Goal: Communication & Community: Answer question/provide support

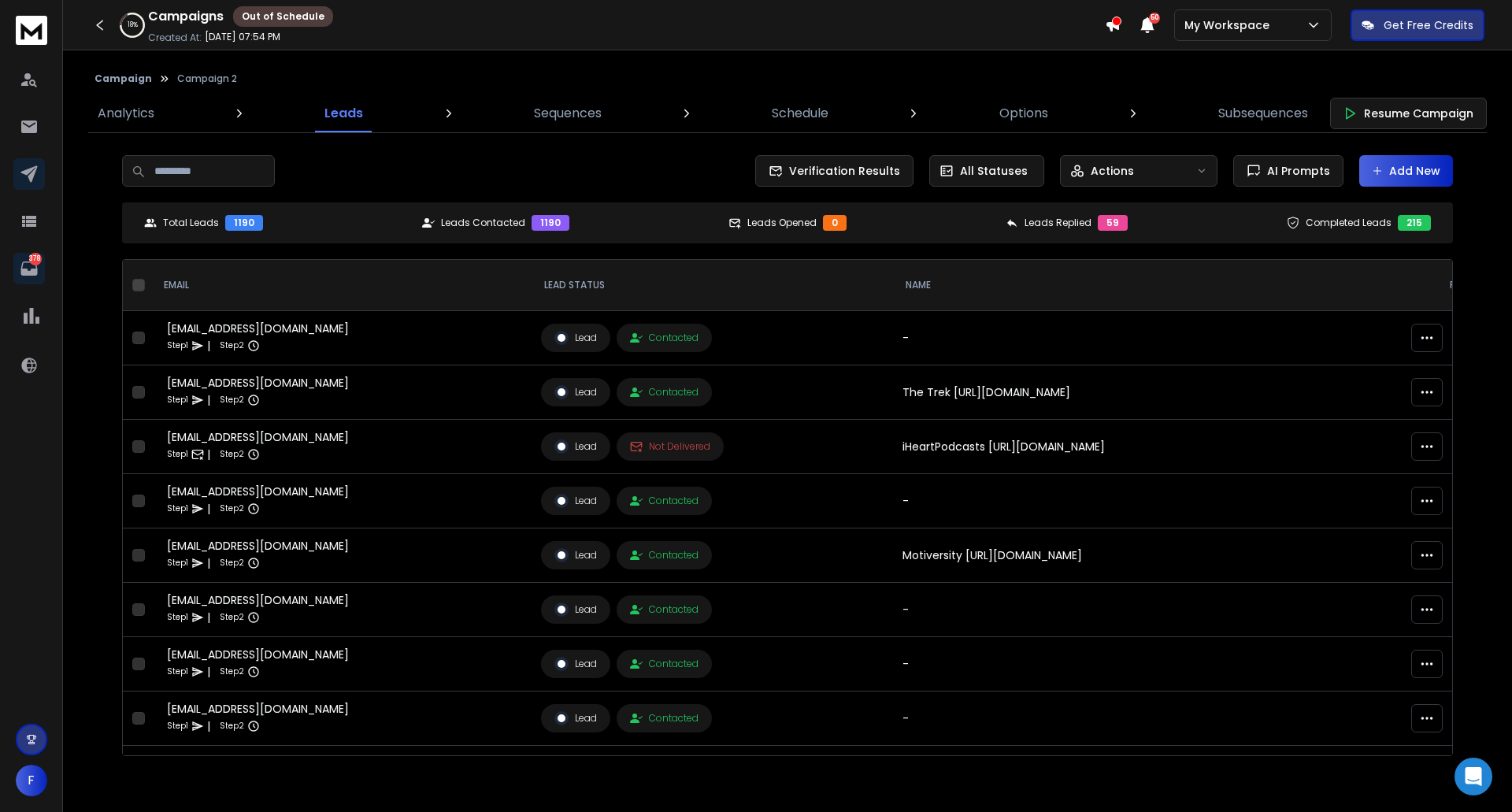
scroll to position [4988, 719]
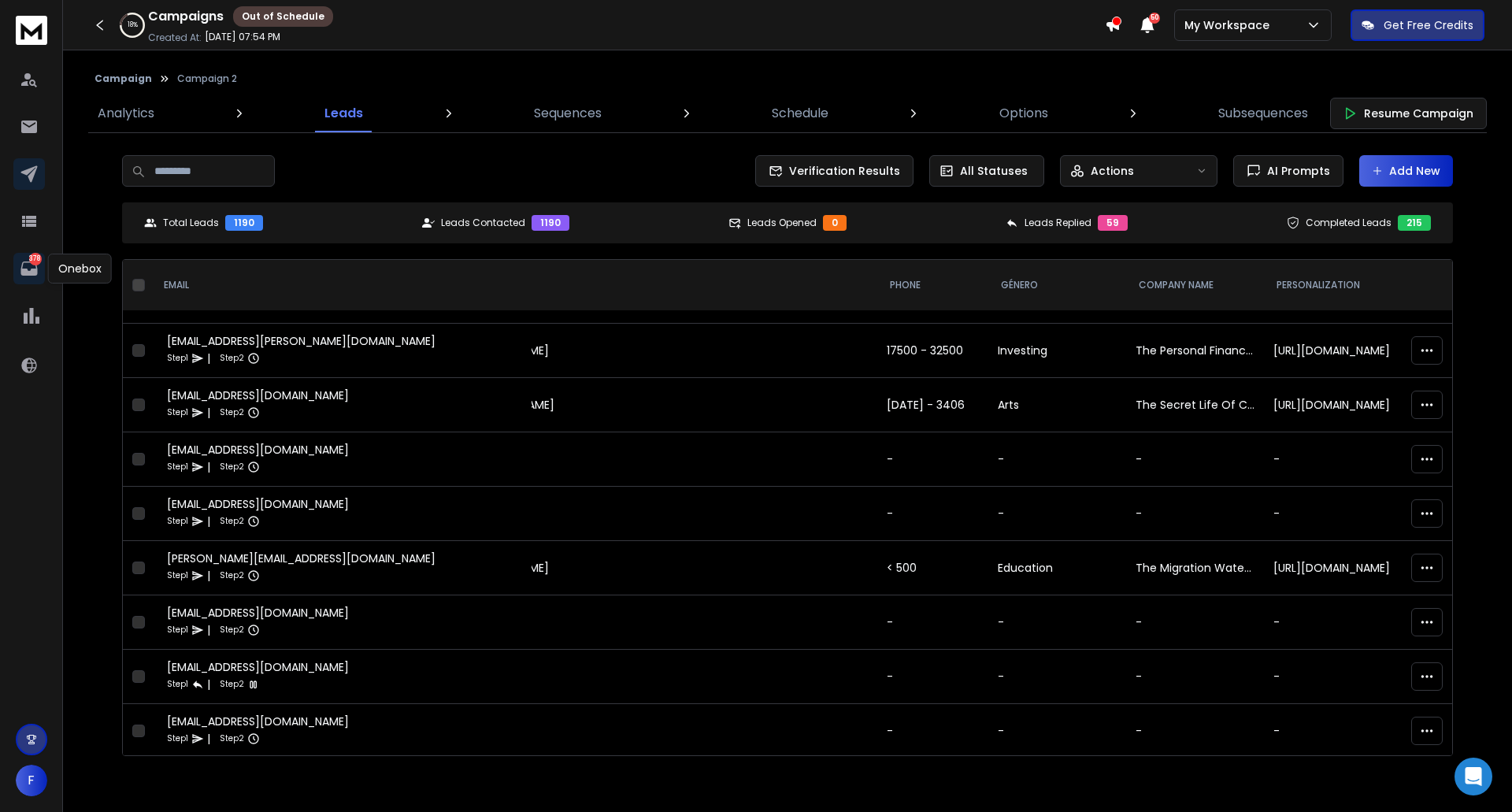
click at [20, 268] on icon at bounding box center [30, 268] width 19 height 19
click at [22, 267] on icon at bounding box center [28, 268] width 16 height 14
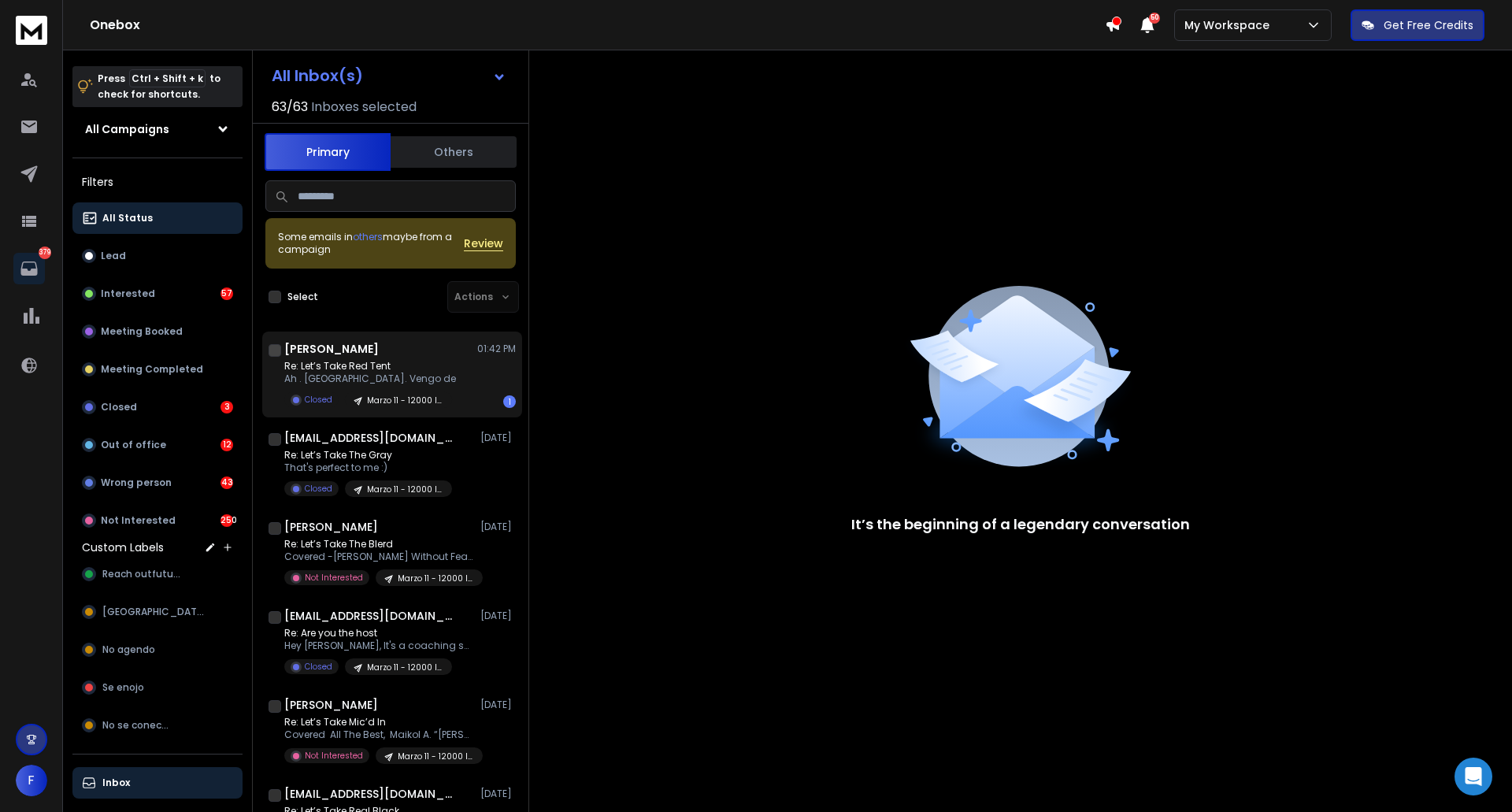
click at [405, 338] on div "[PERSON_NAME] 01:42 PM Re: Let’s Take Red Tent Ah . [GEOGRAPHIC_DATA]. Vengo de…" at bounding box center [393, 374] width 260 height 86
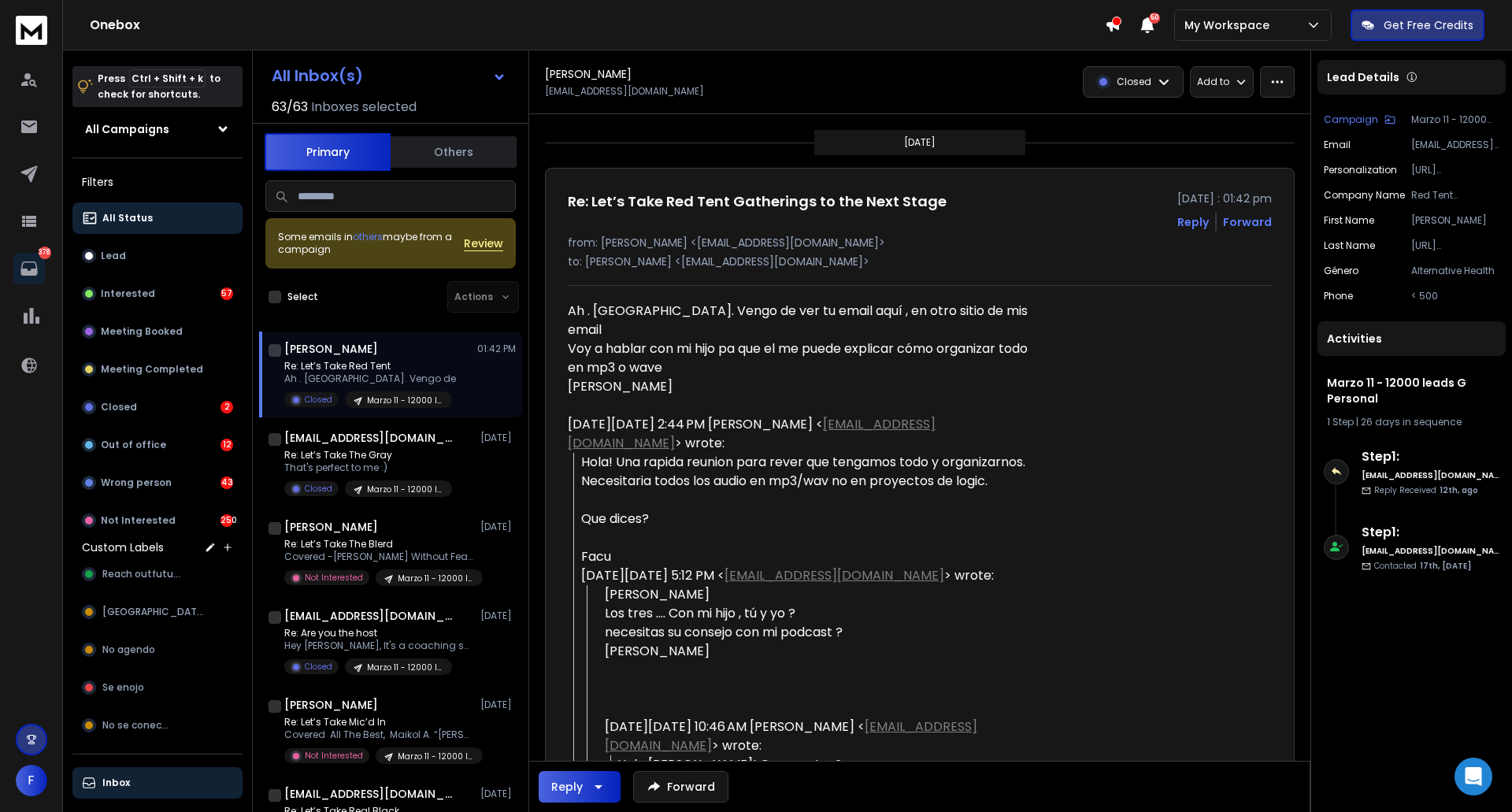
click at [1270, 75] on button "button" at bounding box center [1277, 81] width 34 height 32
click at [1237, 127] on div "Mark as unread" at bounding box center [1231, 118] width 117 height 25
click at [37, 325] on icon at bounding box center [32, 315] width 24 height 24
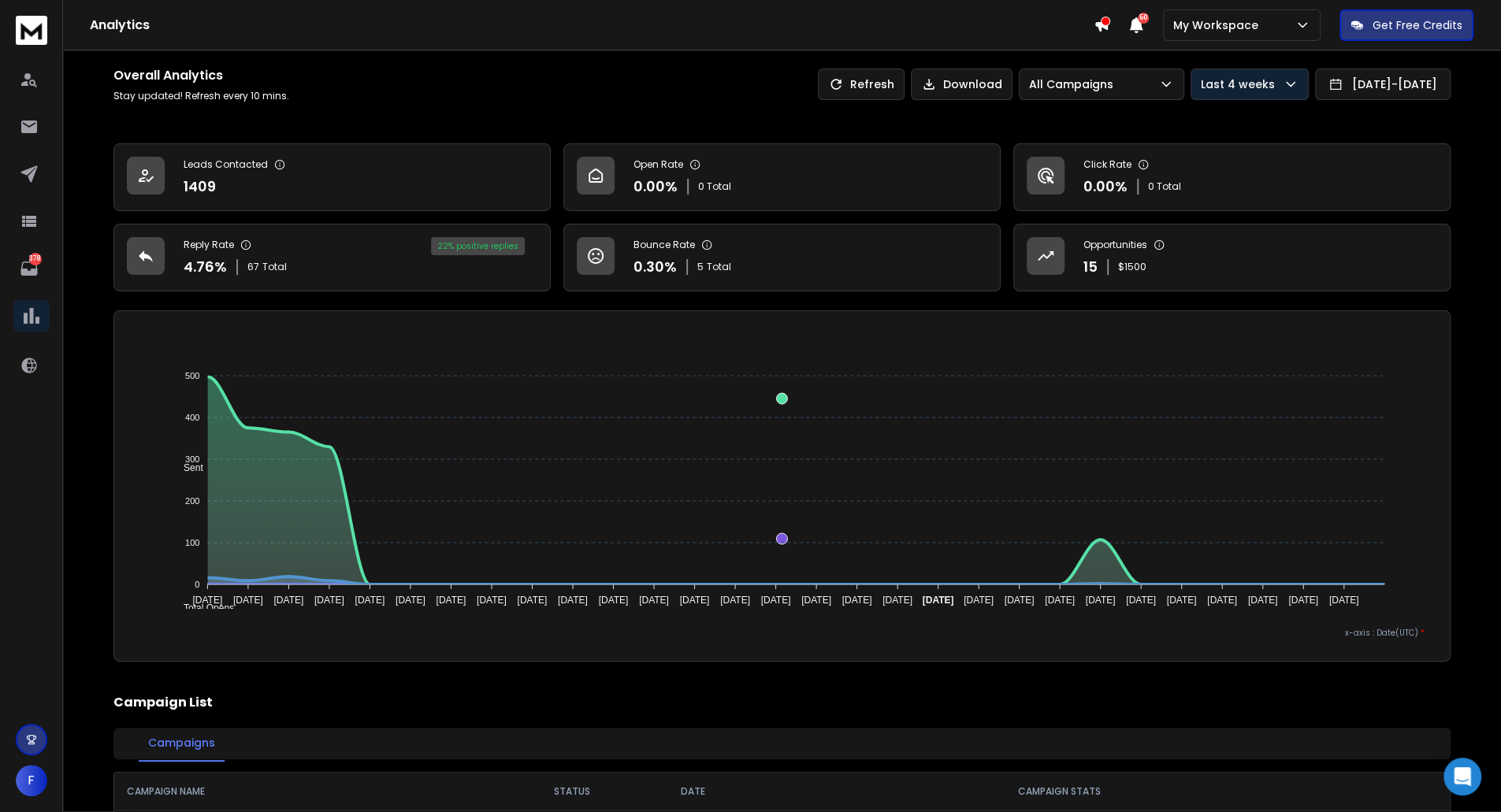
click at [1207, 71] on button "Last 4 weeks" at bounding box center [1250, 84] width 118 height 32
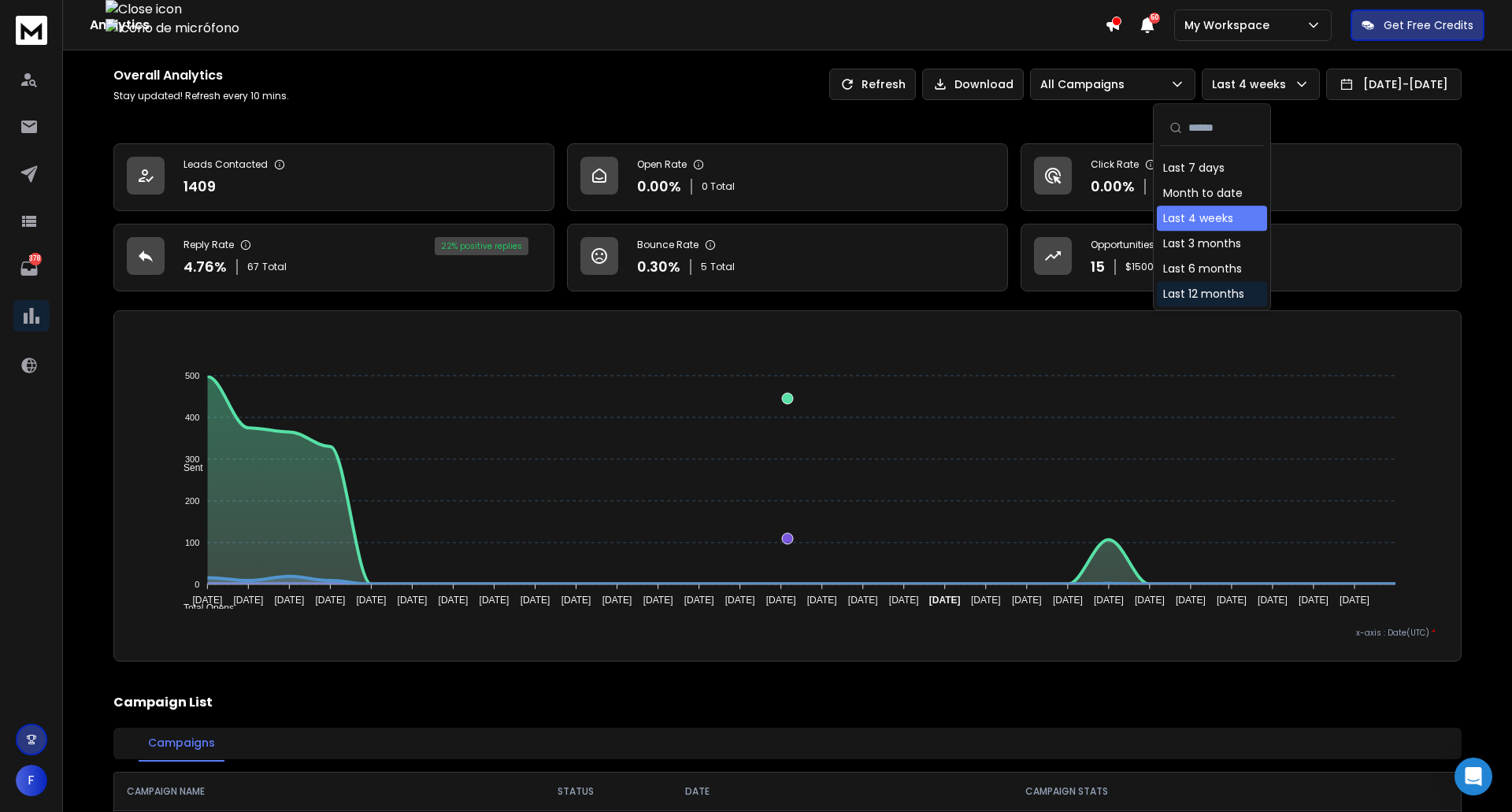
click at [1204, 300] on div "Last 12 months" at bounding box center [1203, 293] width 81 height 15
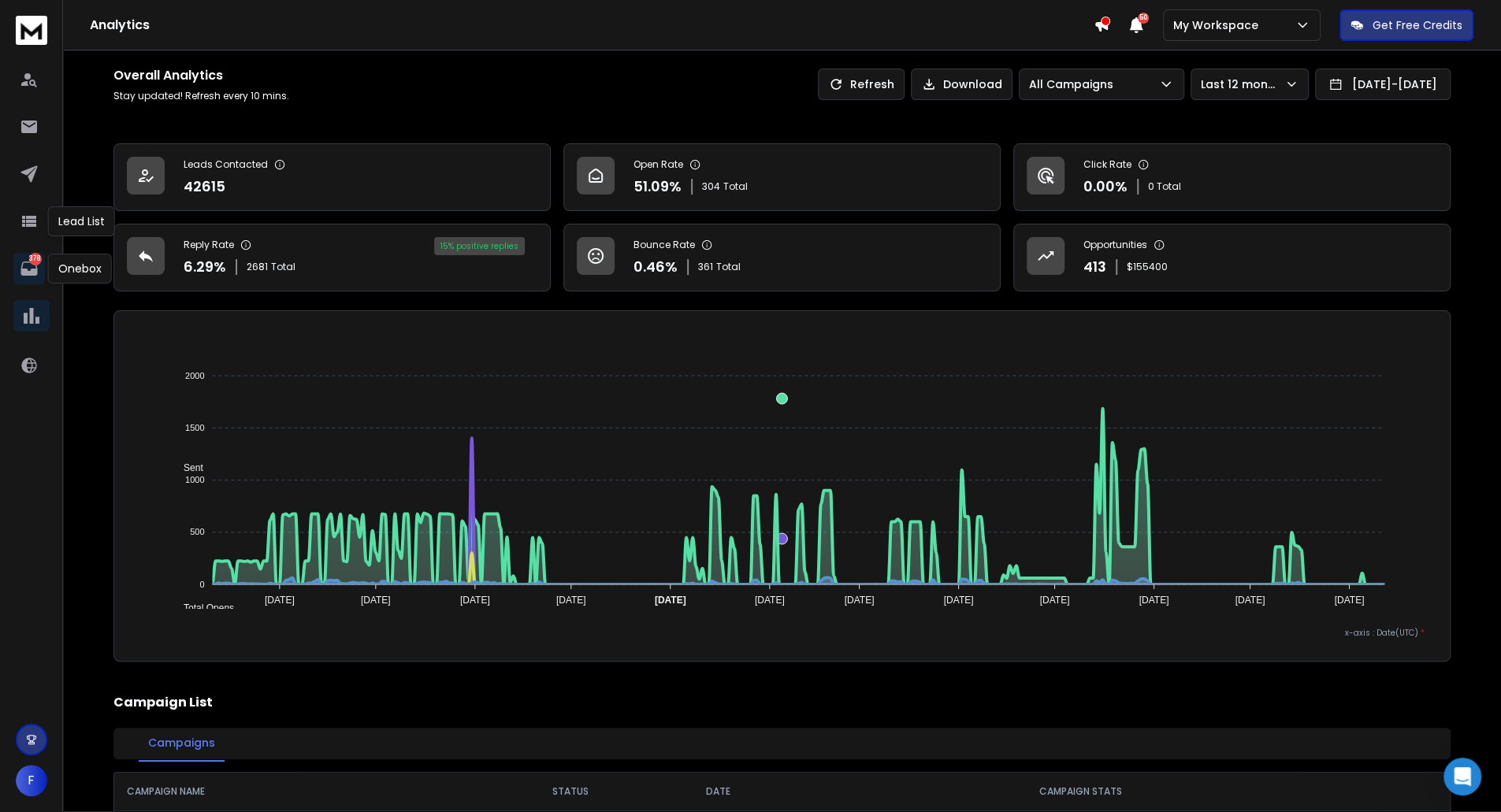
click at [38, 281] on link "378" at bounding box center [29, 268] width 32 height 32
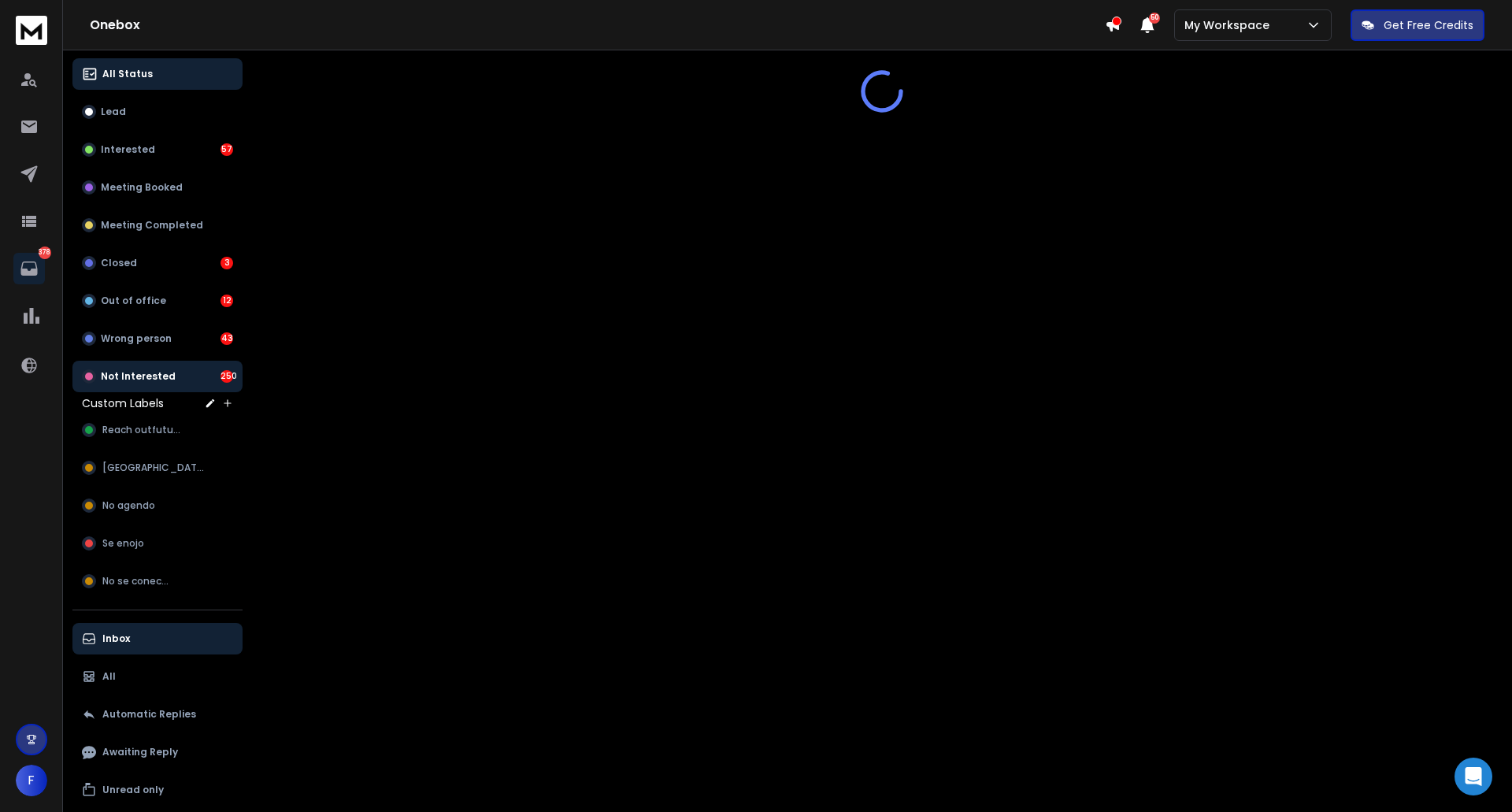
scroll to position [238, 0]
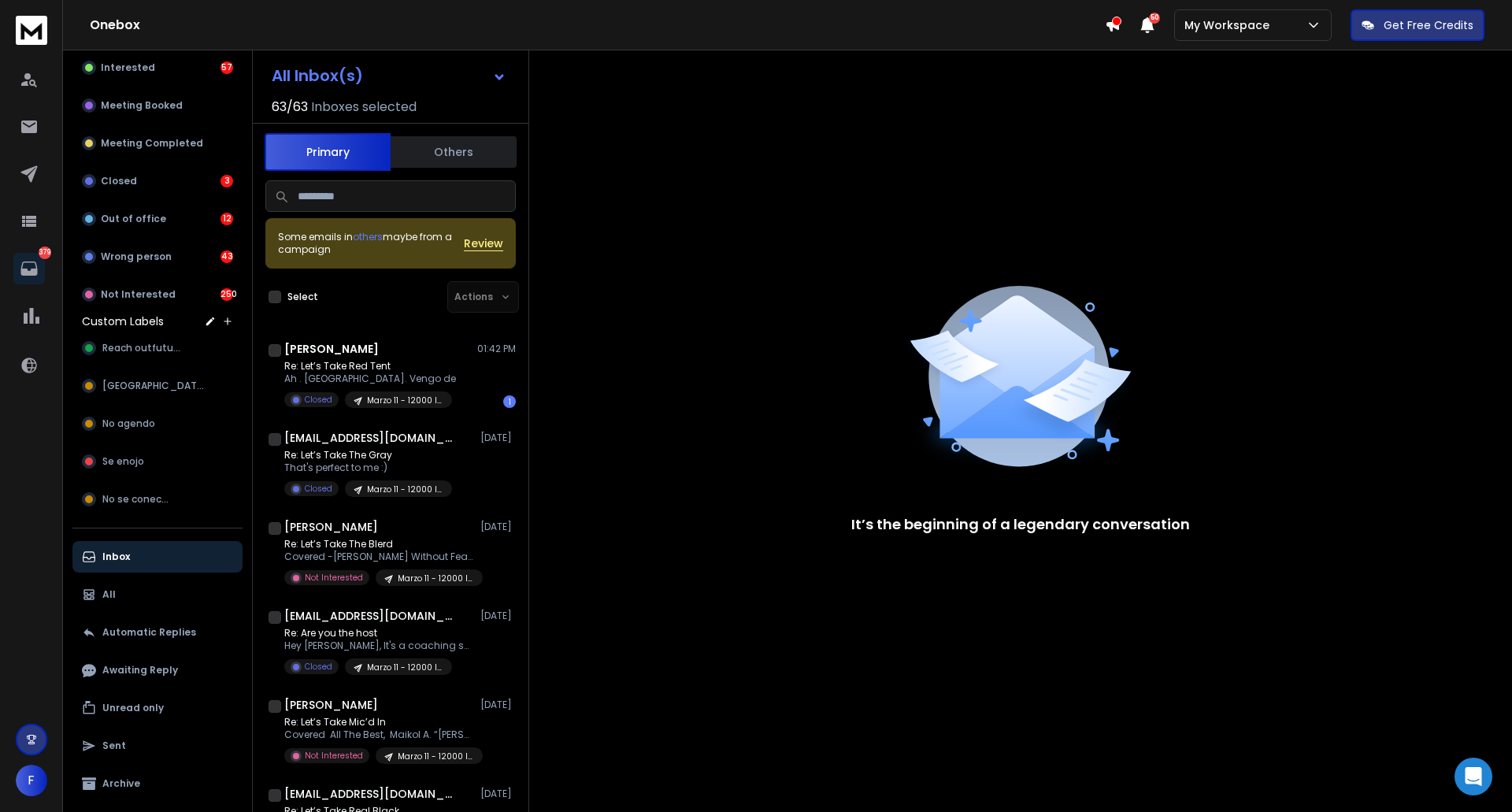
click at [140, 342] on span "Reach outfuture" at bounding box center [141, 348] width 79 height 12
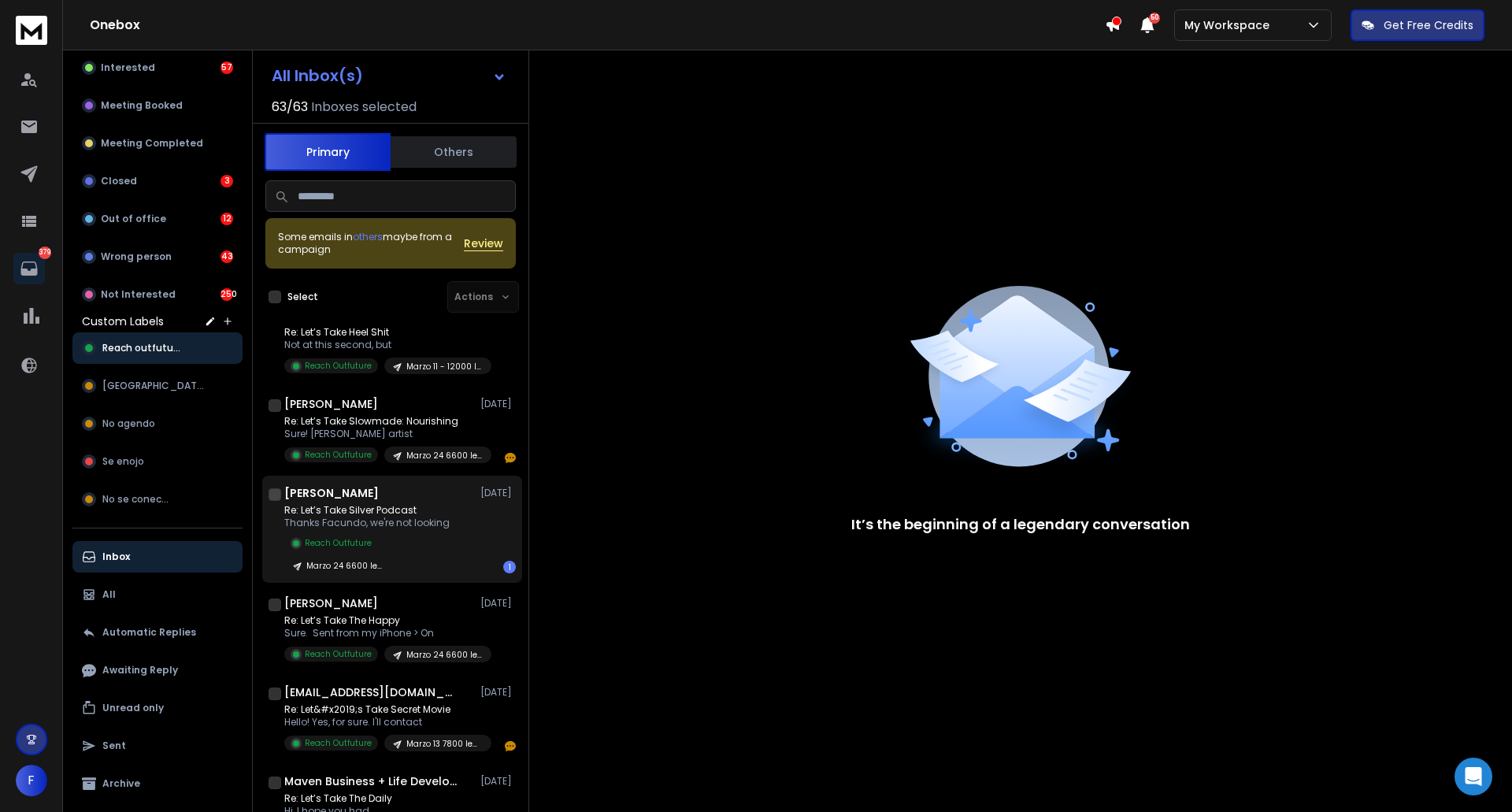
scroll to position [315, 0]
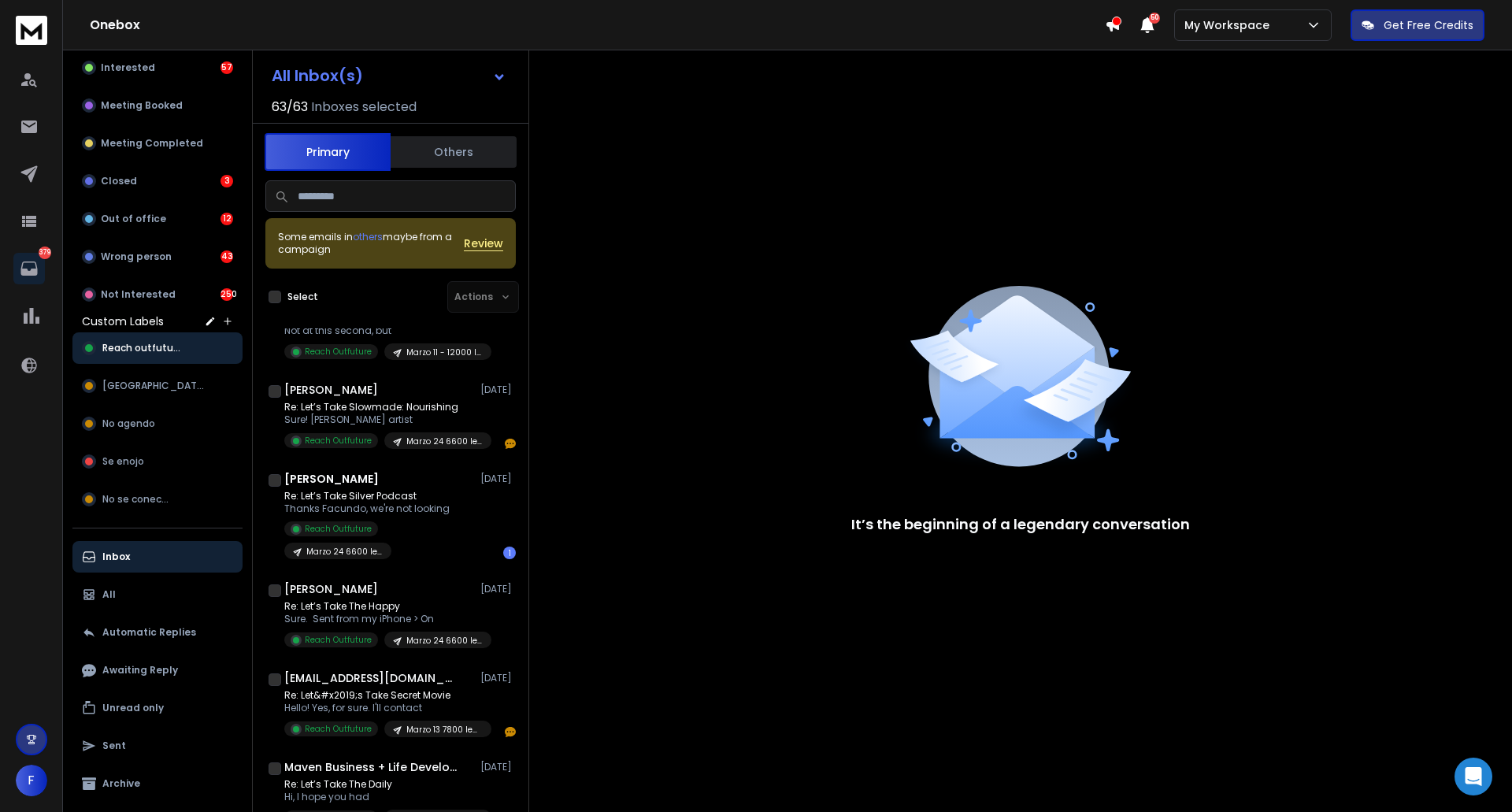
click at [138, 388] on button "[GEOGRAPHIC_DATA]" at bounding box center [158, 386] width 170 height 32
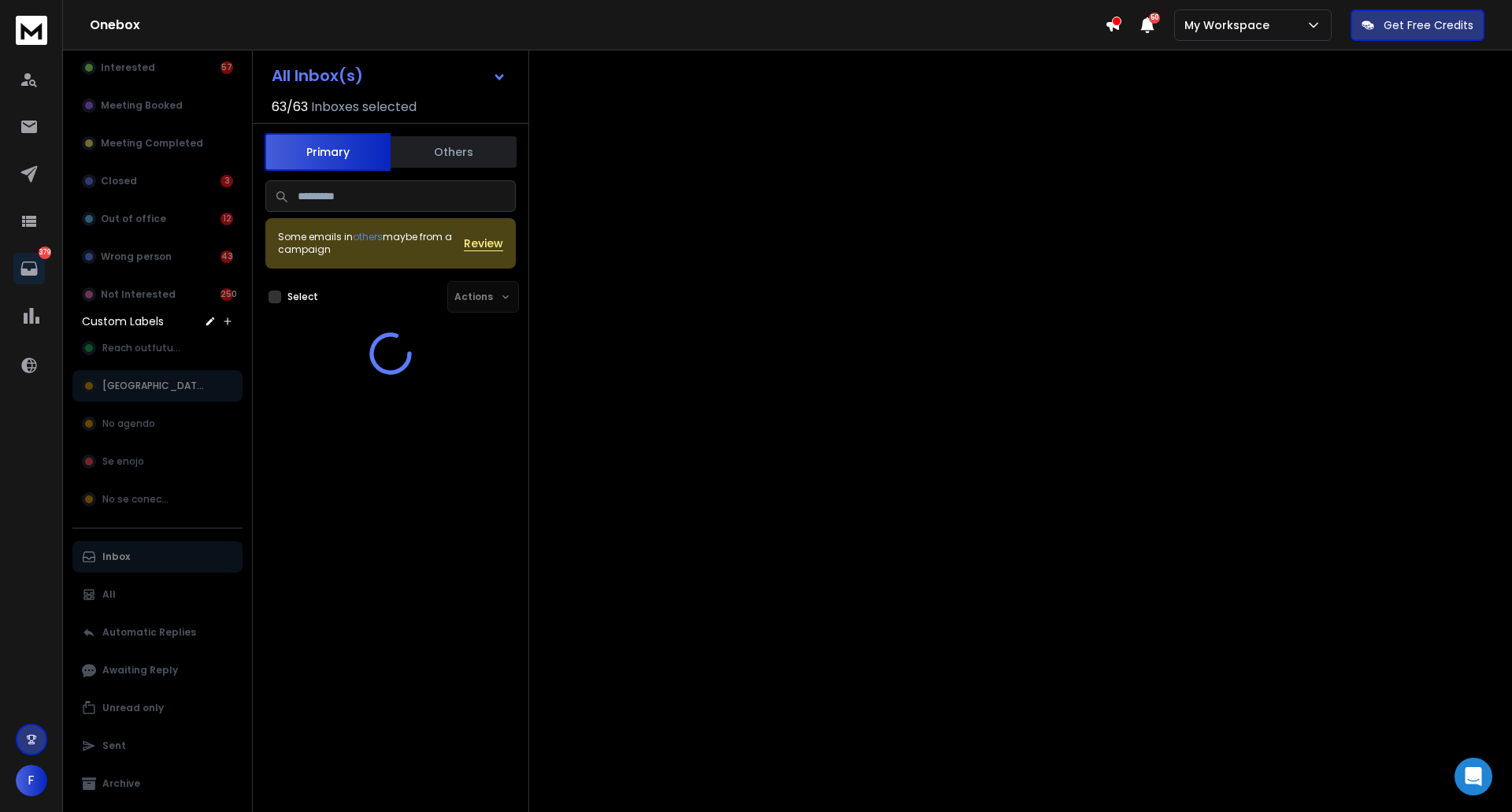
scroll to position [0, 0]
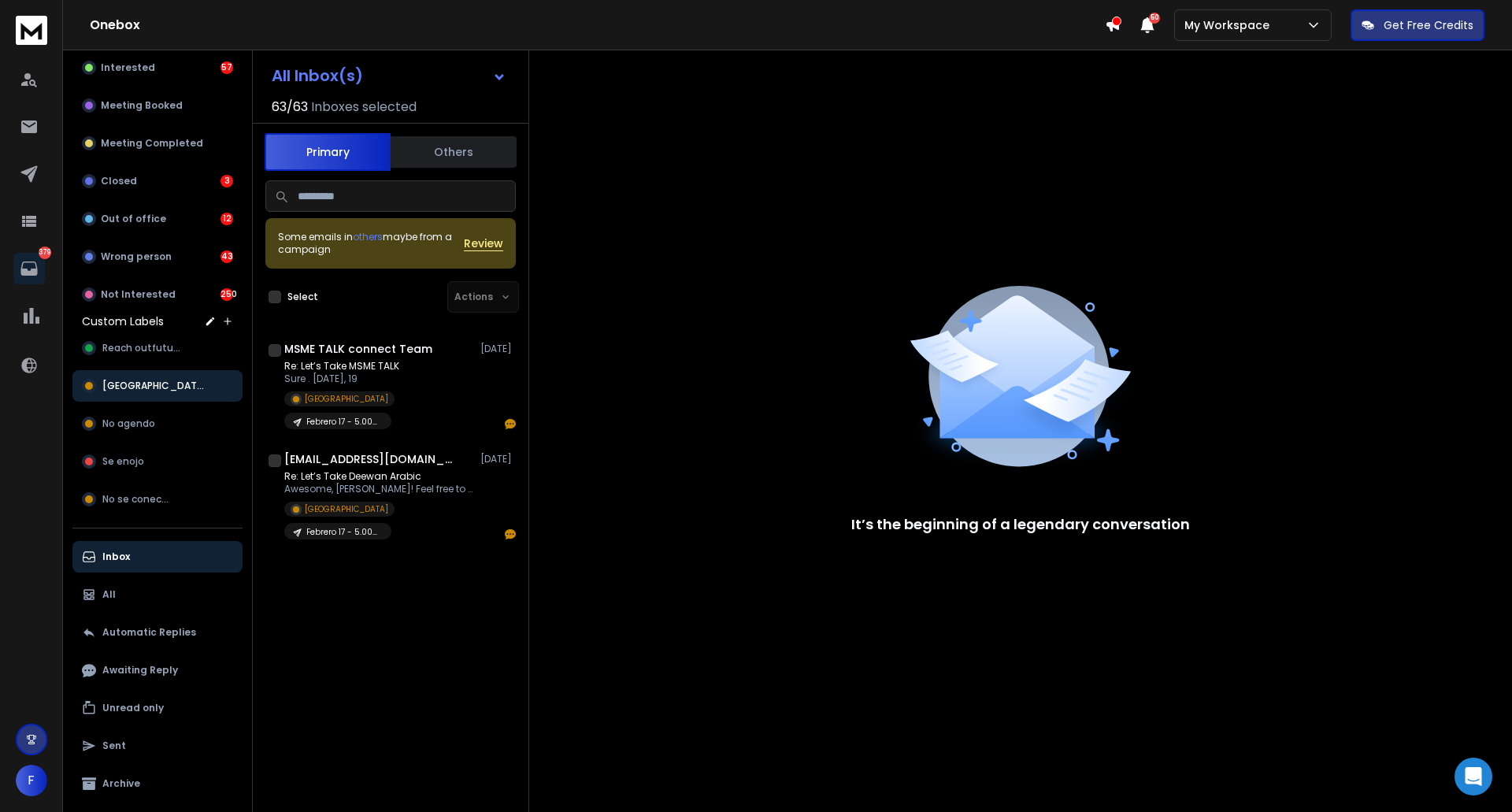
click at [141, 417] on span "No agendo" at bounding box center [128, 423] width 53 height 12
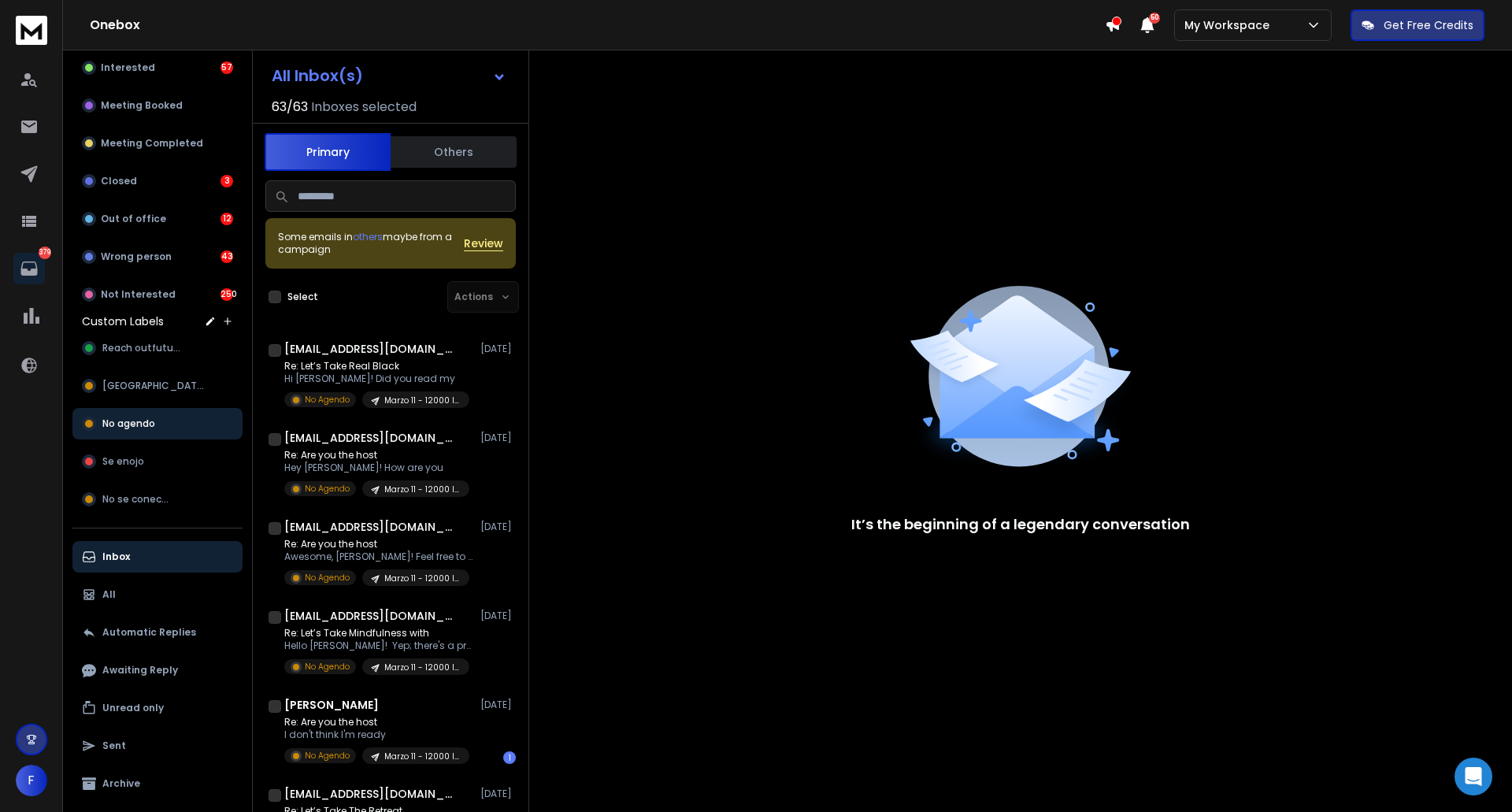
click at [139, 456] on div "Se enojo" at bounding box center [115, 461] width 65 height 14
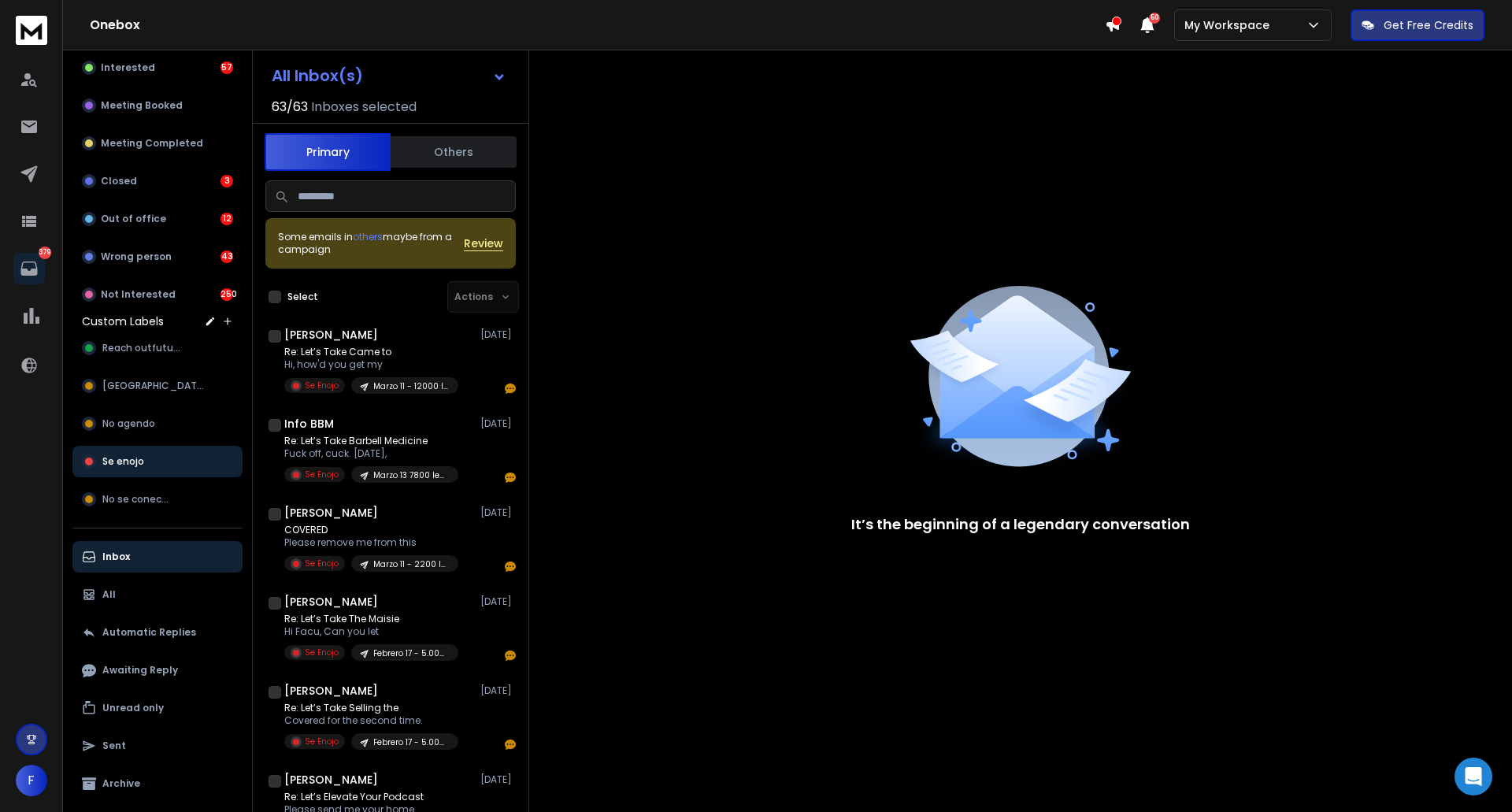
scroll to position [320, 0]
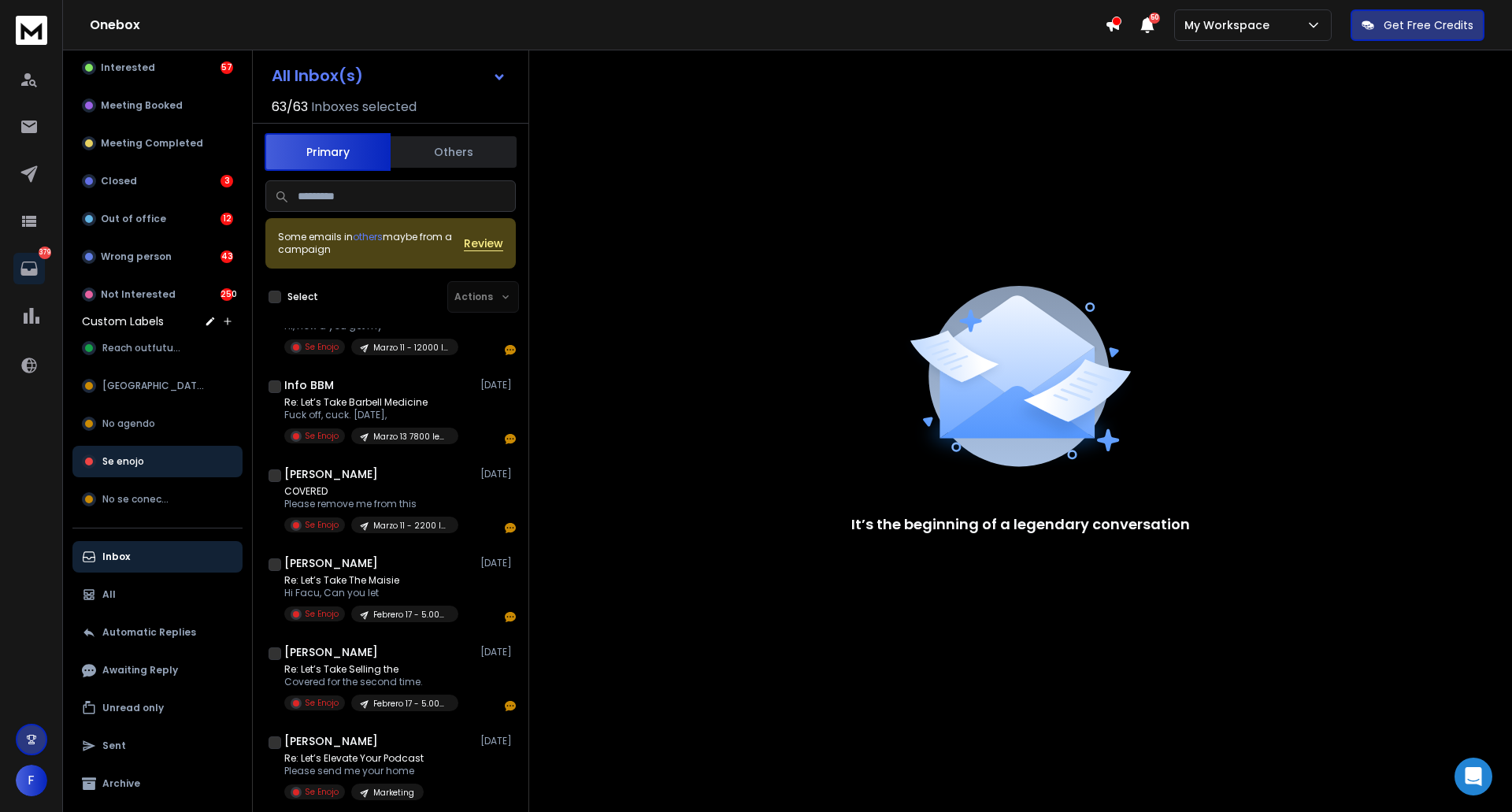
click at [109, 493] on span "No se conecto" at bounding box center [137, 499] width 70 height 12
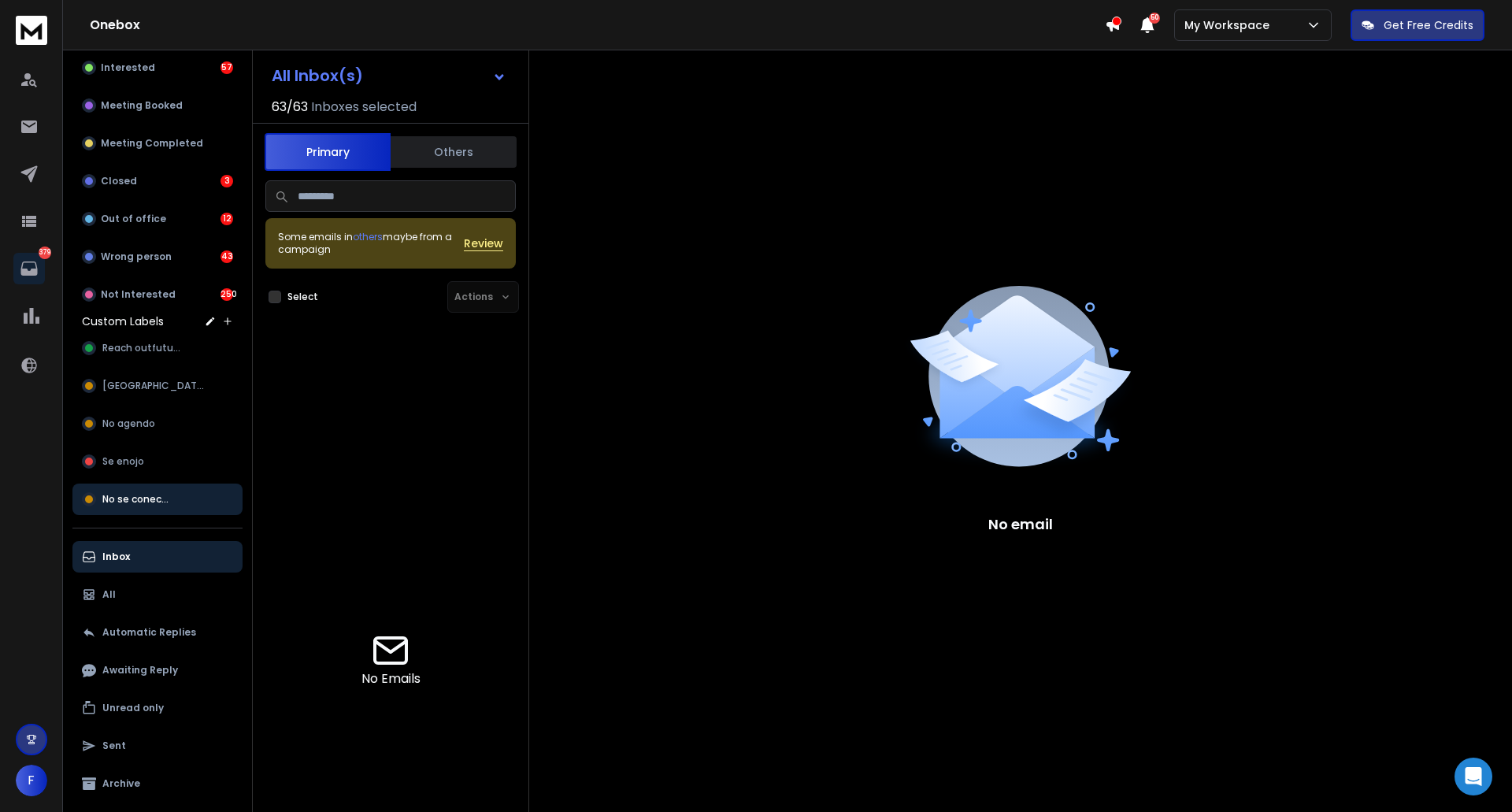
click at [147, 332] on button "Reach outfuture" at bounding box center [158, 348] width 170 height 32
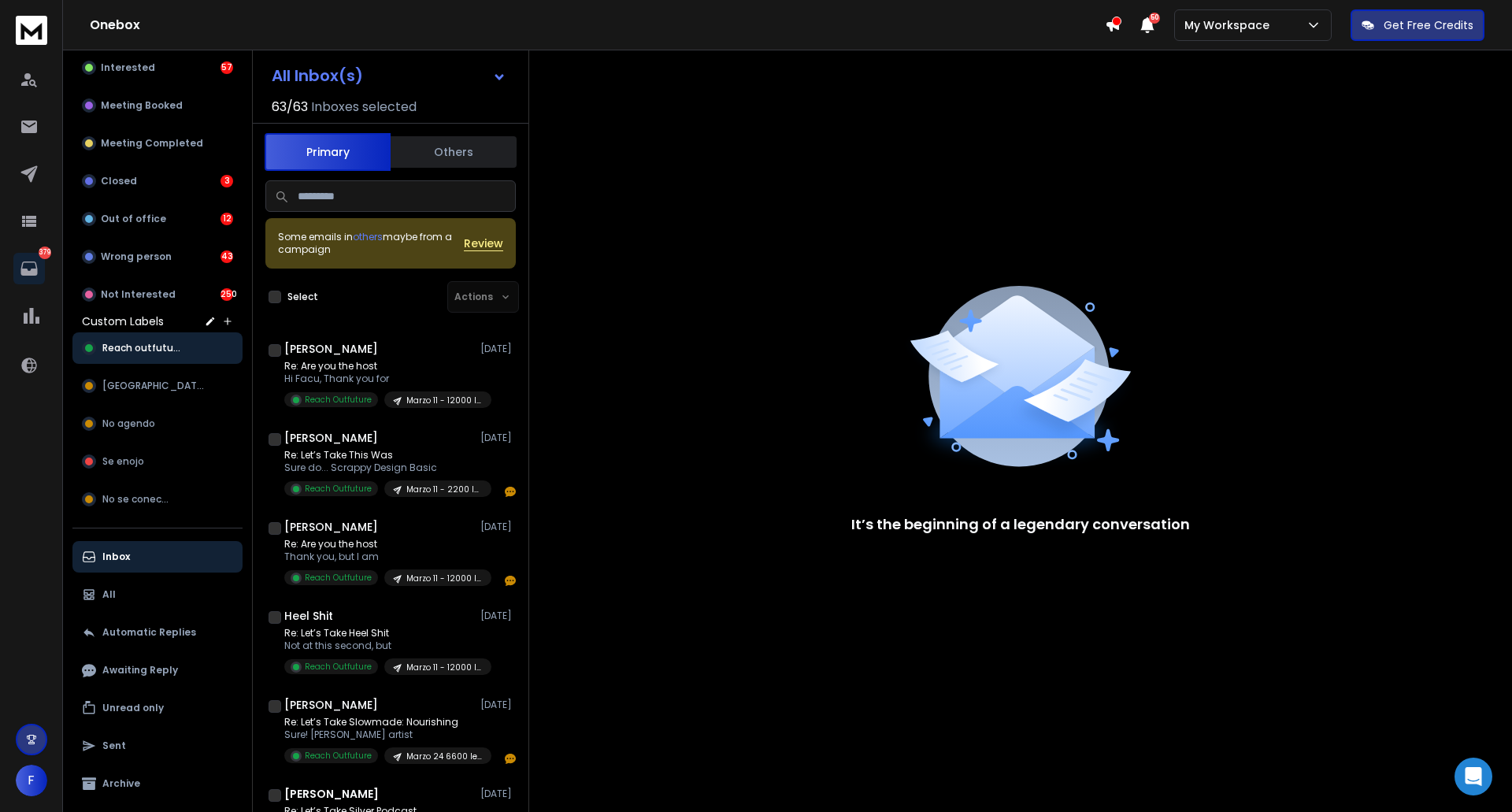
click at [158, 408] on button "No agendo" at bounding box center [158, 423] width 170 height 32
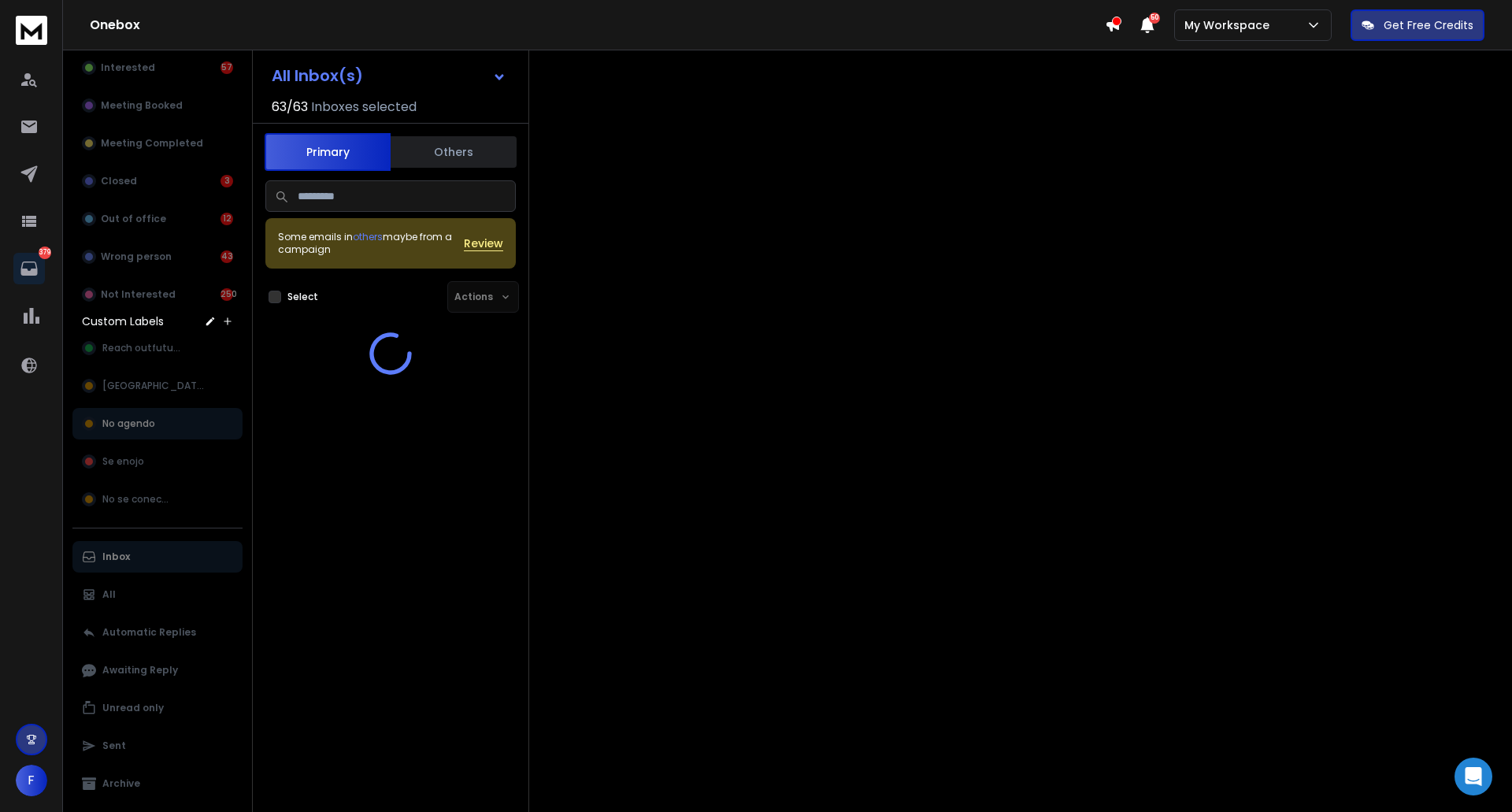
click at [156, 389] on div "Reach outfuture [GEOGRAPHIC_DATA] No agendo Se enojo No se conecto" at bounding box center [158, 423] width 170 height 182
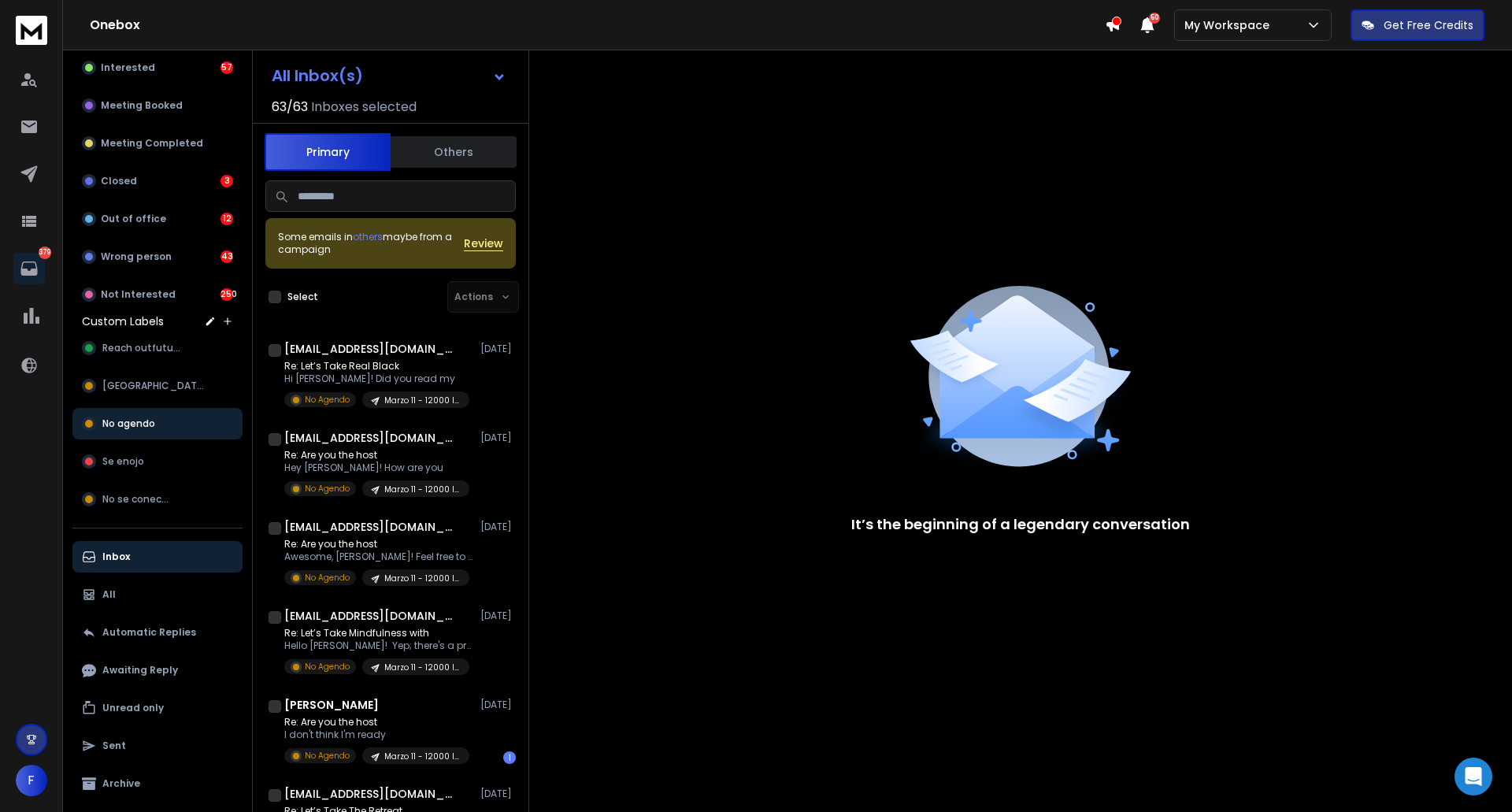
click at [150, 374] on button "[GEOGRAPHIC_DATA]" at bounding box center [158, 386] width 170 height 32
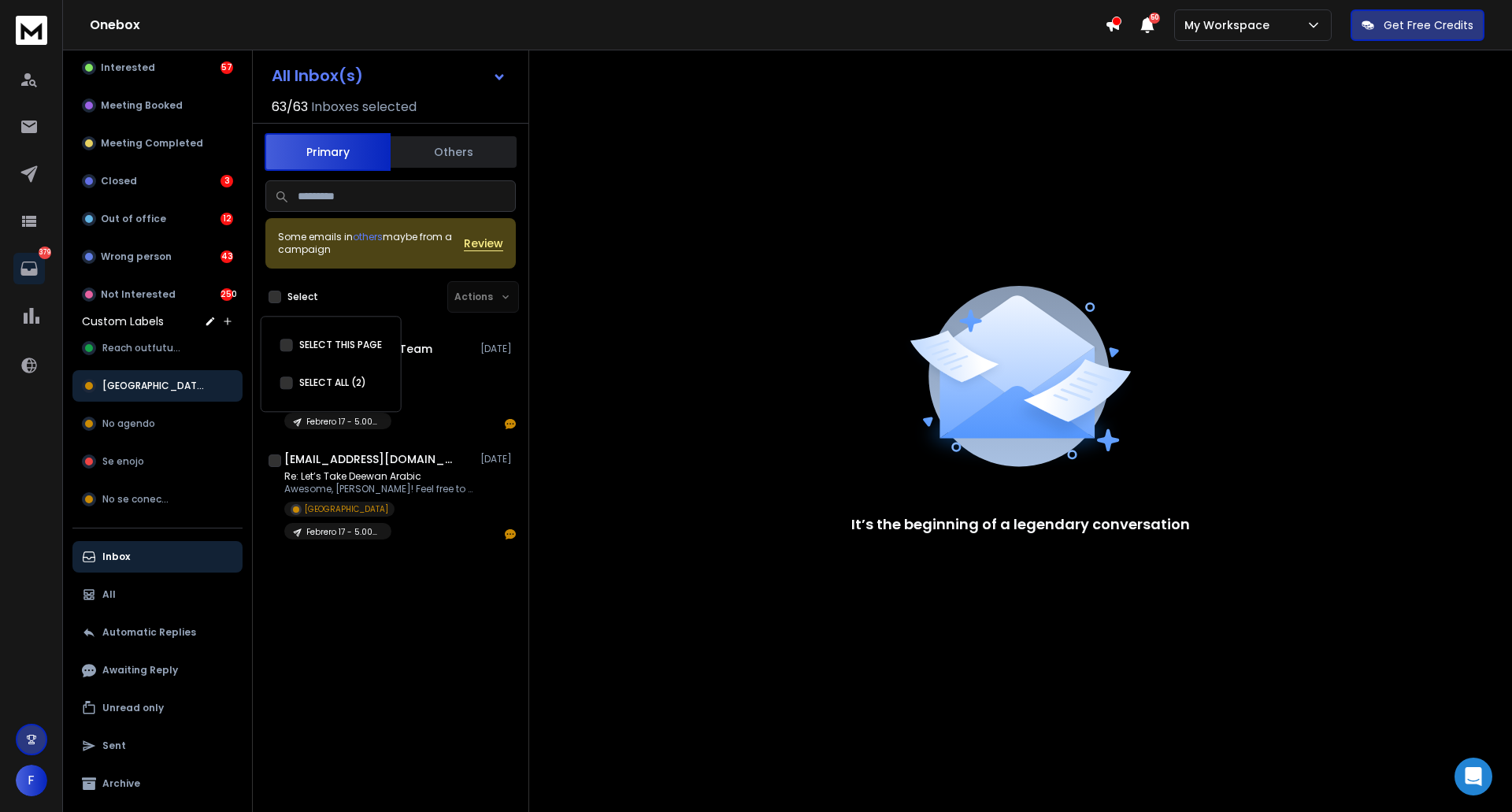
click at [277, 297] on button "SELECT THIS PAGE" at bounding box center [274, 296] width 12 height 12
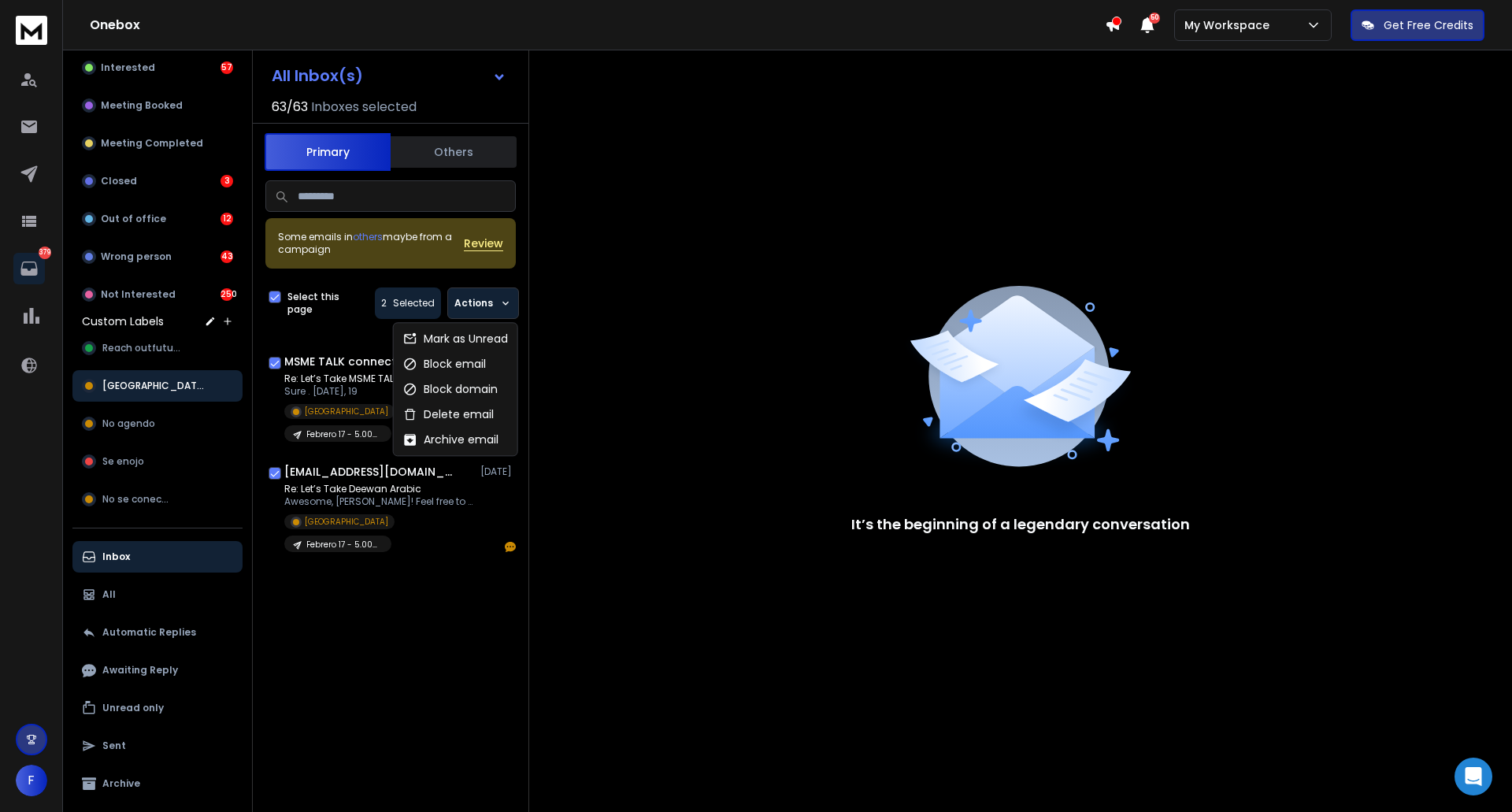
click at [471, 300] on p "Actions" at bounding box center [474, 303] width 38 height 12
click at [405, 298] on p "Selected" at bounding box center [414, 303] width 42 height 12
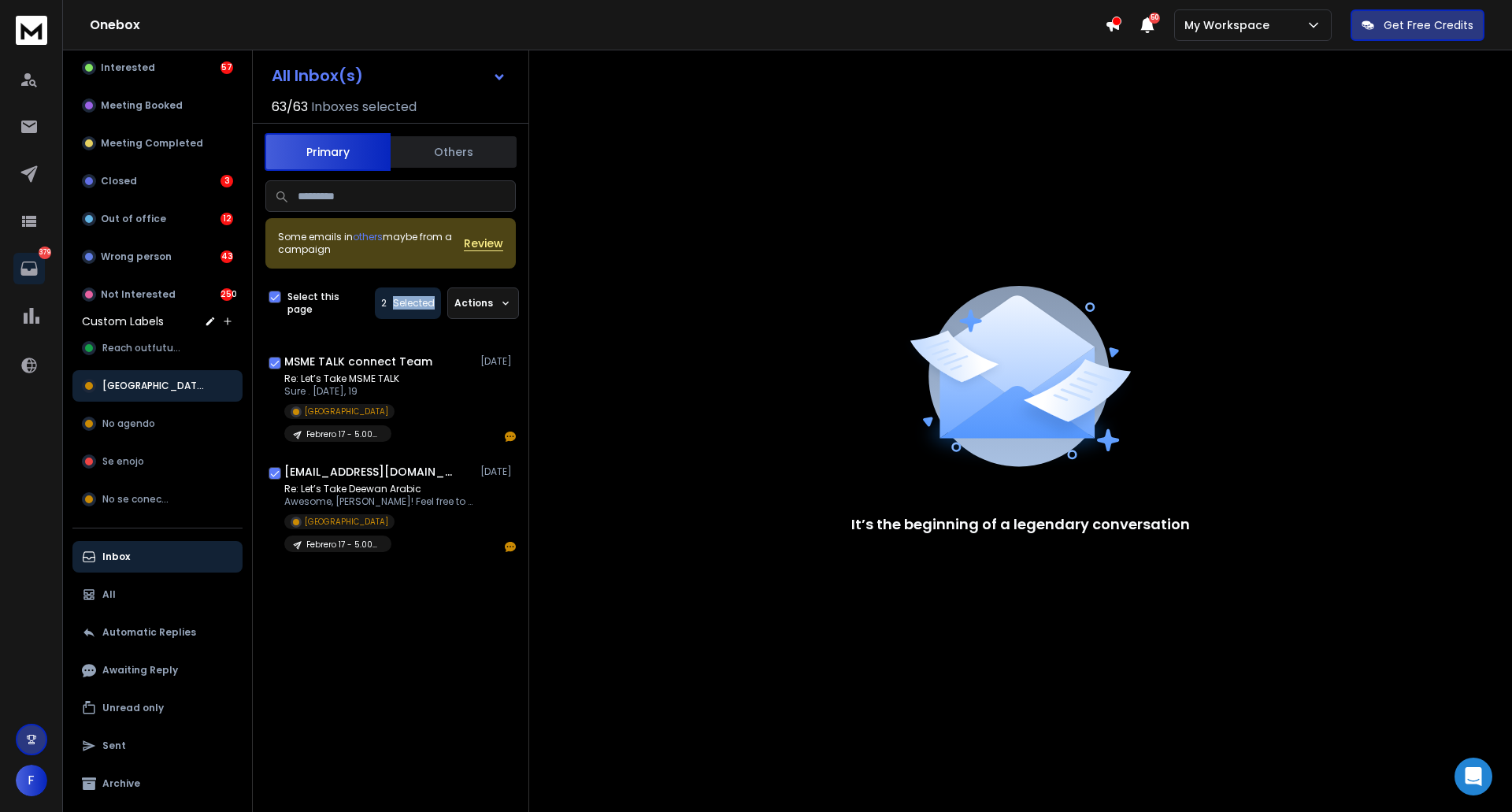
click at [405, 298] on p "Selected" at bounding box center [414, 303] width 42 height 12
click at [279, 297] on button "SELECT THIS PAGE" at bounding box center [274, 296] width 12 height 12
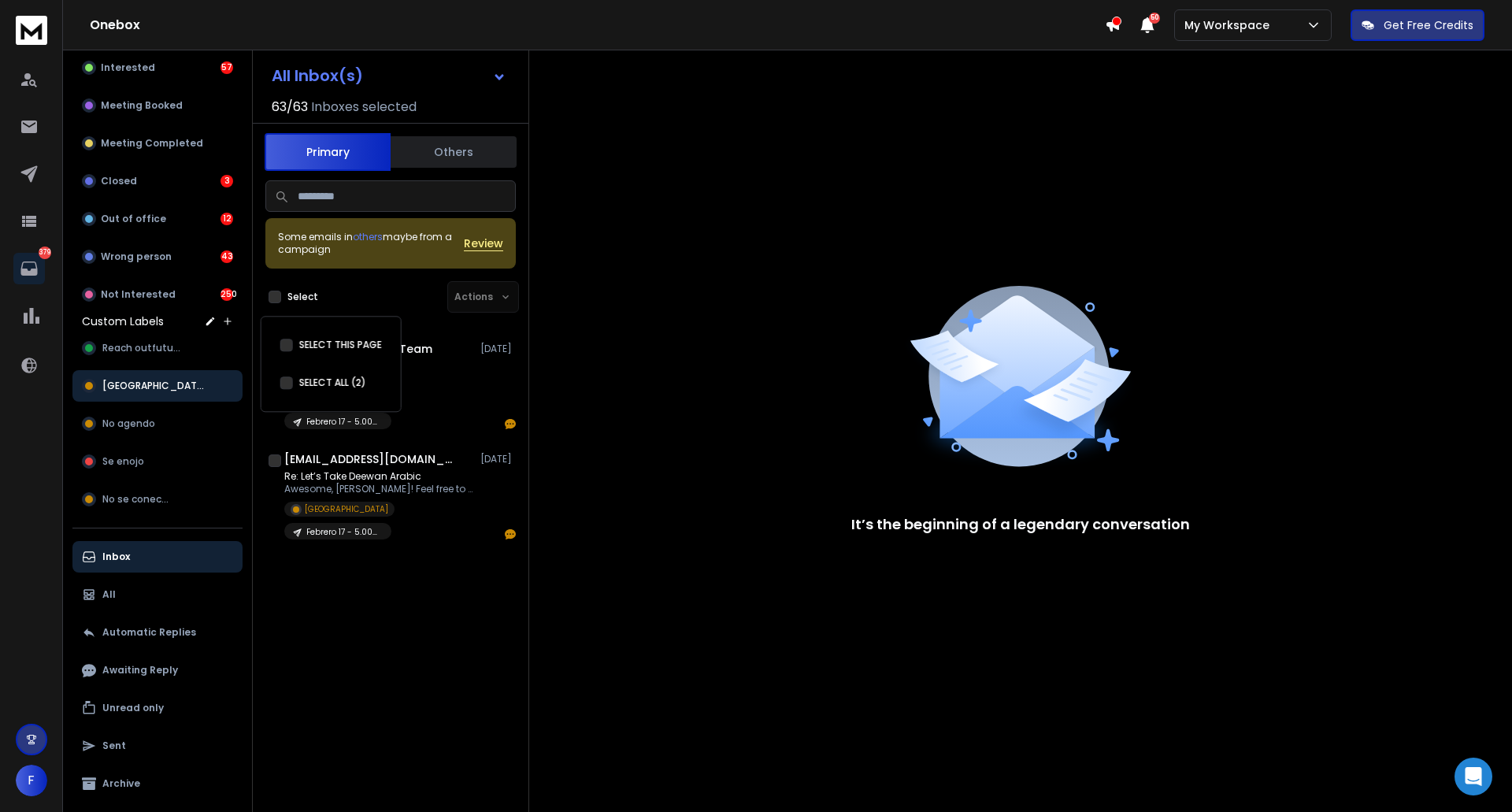
click at [451, 665] on div "All Inbox(s) 63 / 63 Inboxes selected Primary Others Some emails in others mayb…" at bounding box center [391, 457] width 276 height 812
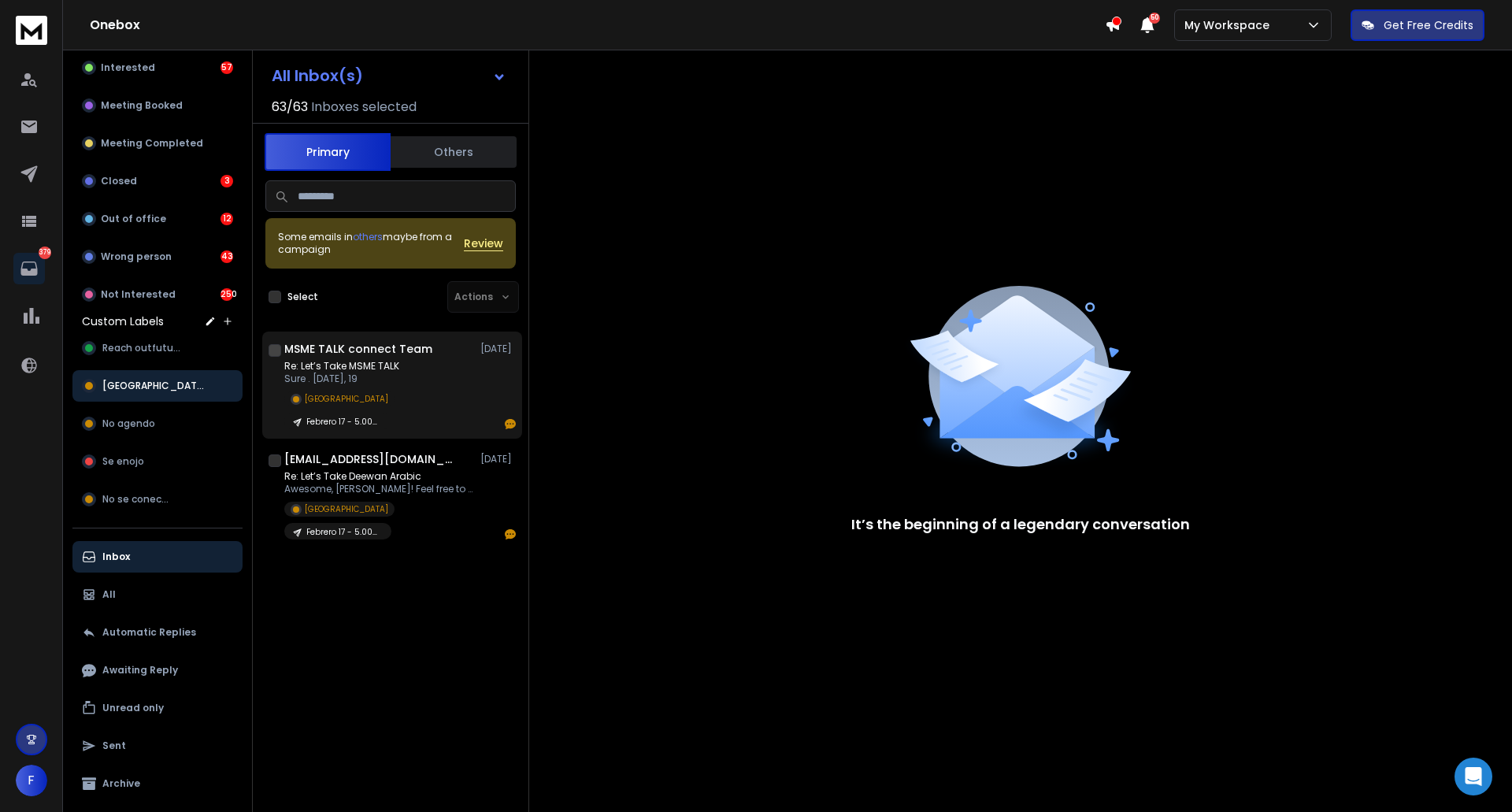
click at [381, 385] on div "Re: Let’s Take MSME TALK Sure . [DATE], 19 India Febrero 17 - 5.000 leads G Bus…" at bounding box center [389, 395] width 208 height 70
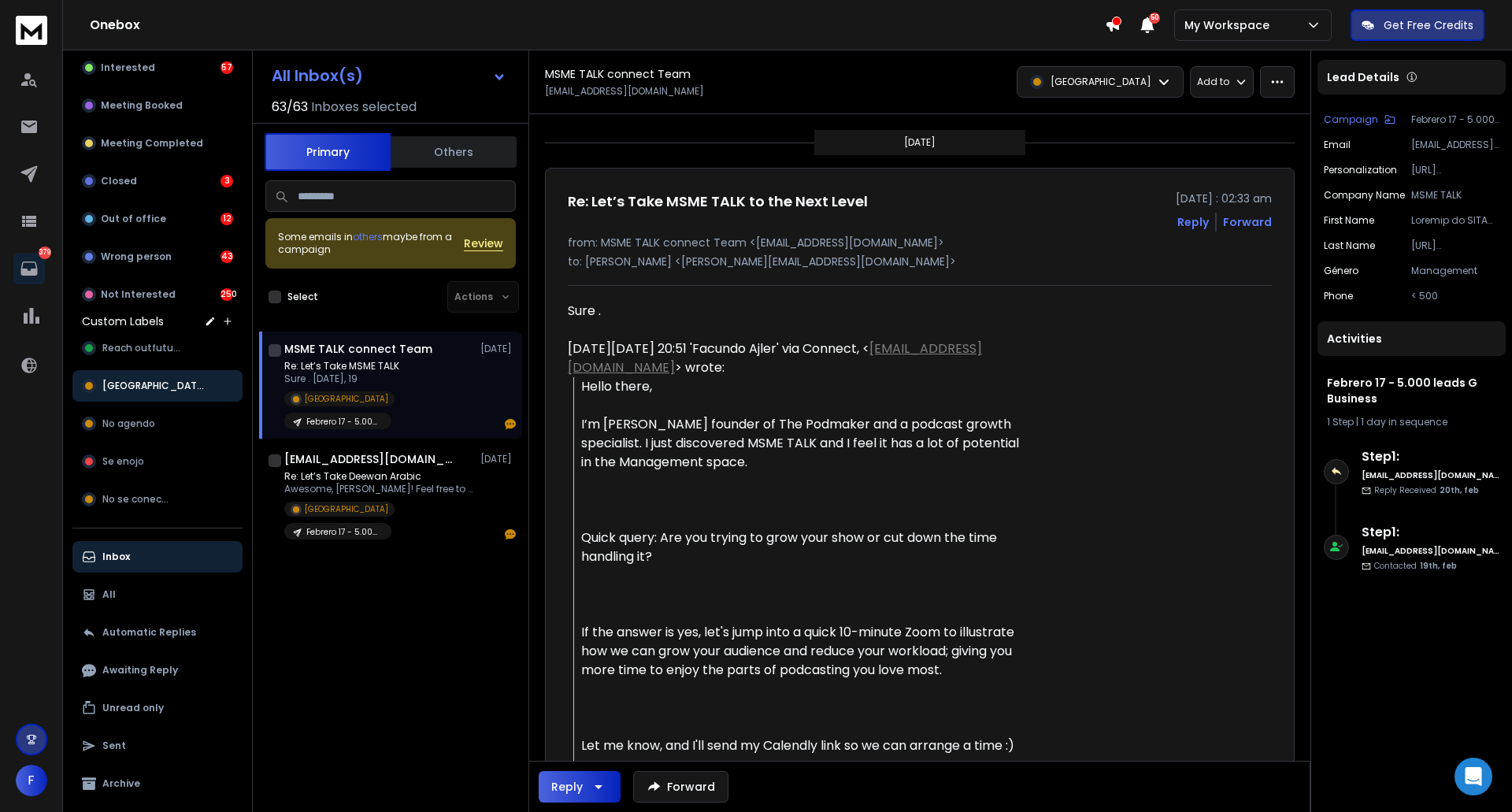
click at [1124, 88] on div "[GEOGRAPHIC_DATA]" at bounding box center [1099, 81] width 165 height 30
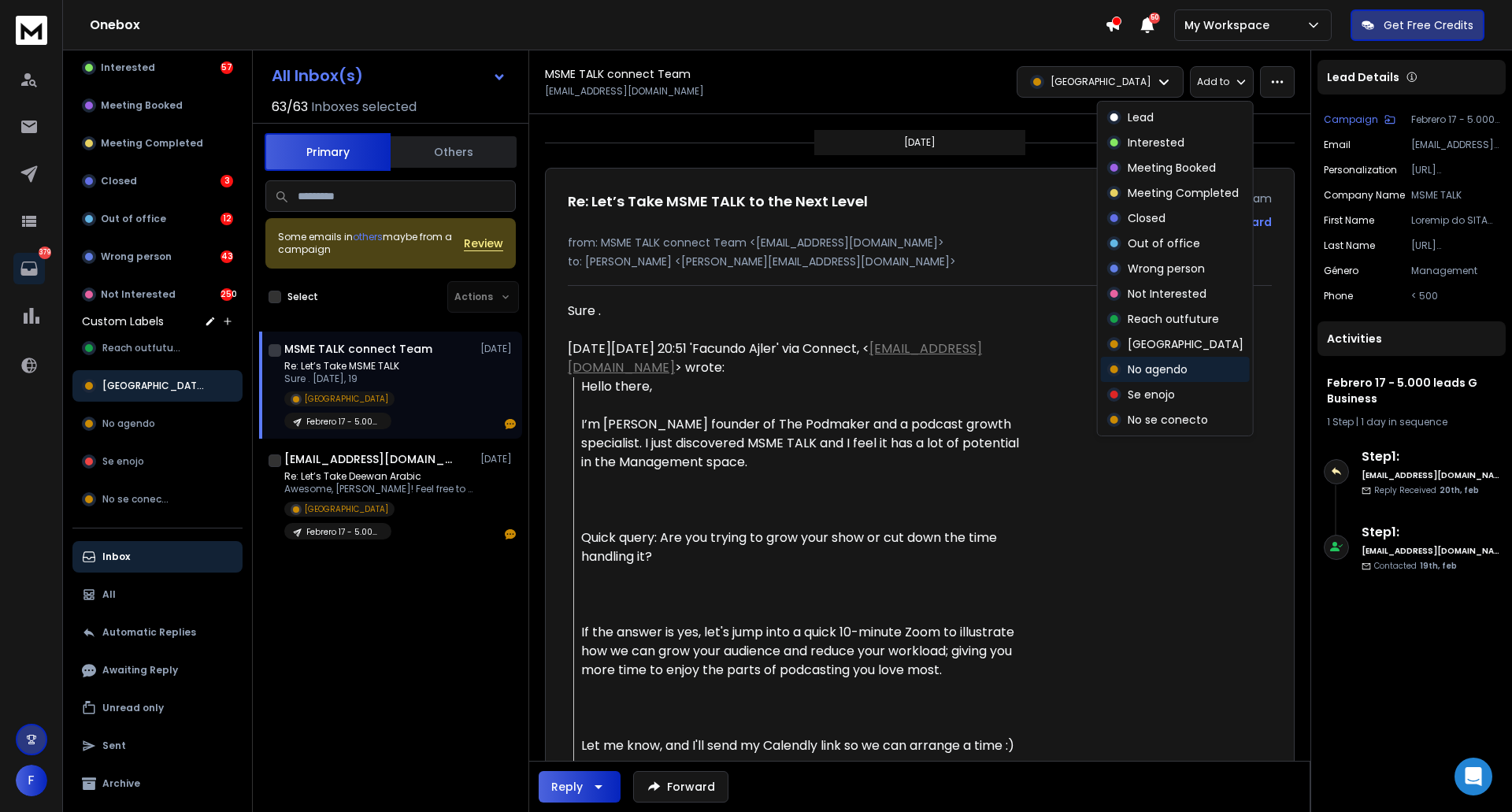
click at [1154, 374] on p "No agendo" at bounding box center [1158, 369] width 60 height 15
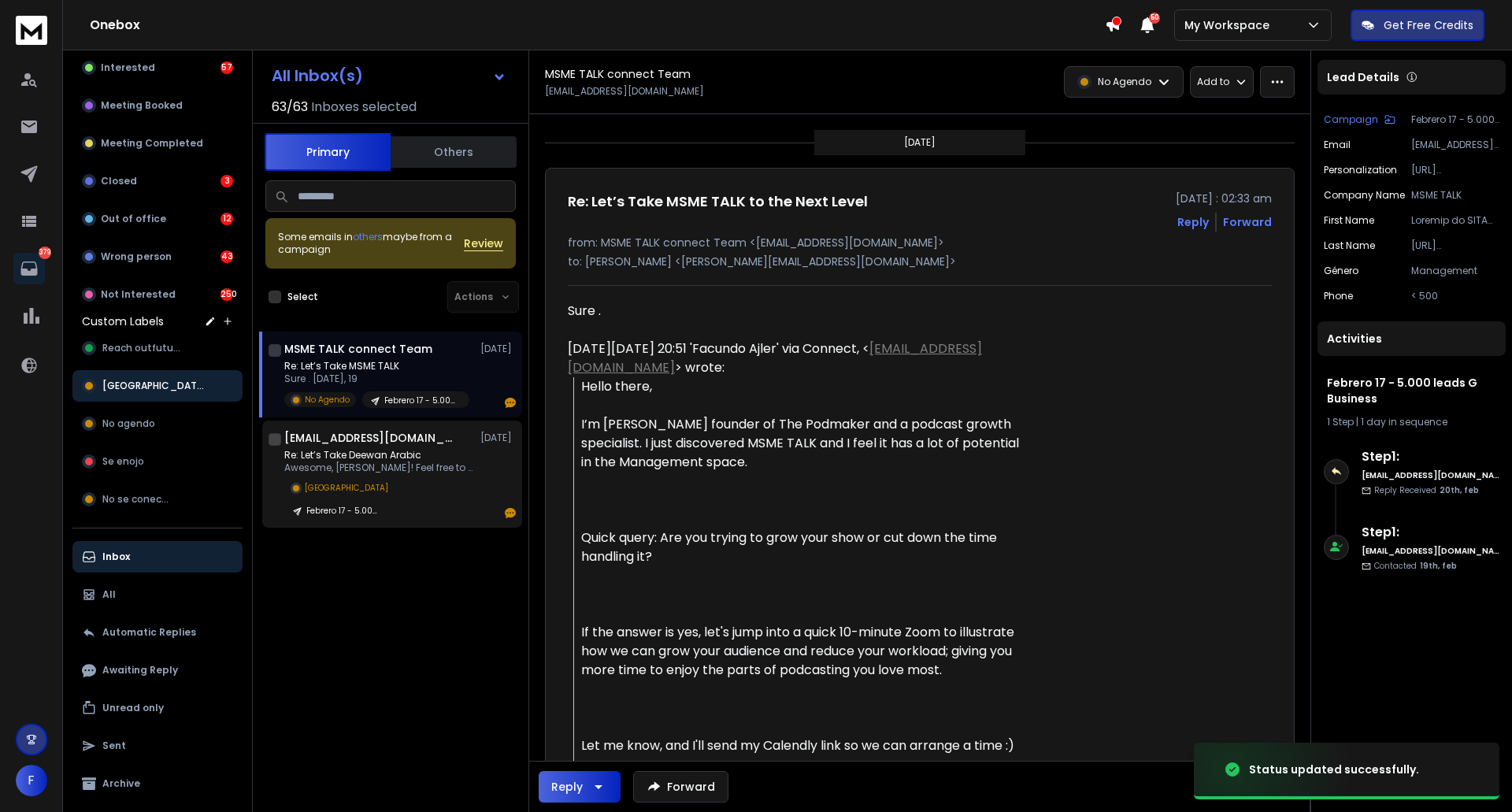
click at [386, 446] on div "[EMAIL_ADDRESS][DOMAIN_NAME] [DATE] Re: Let’s Take Deewan Arabic Awesome, [PERS…" at bounding box center [400, 474] width 231 height 88
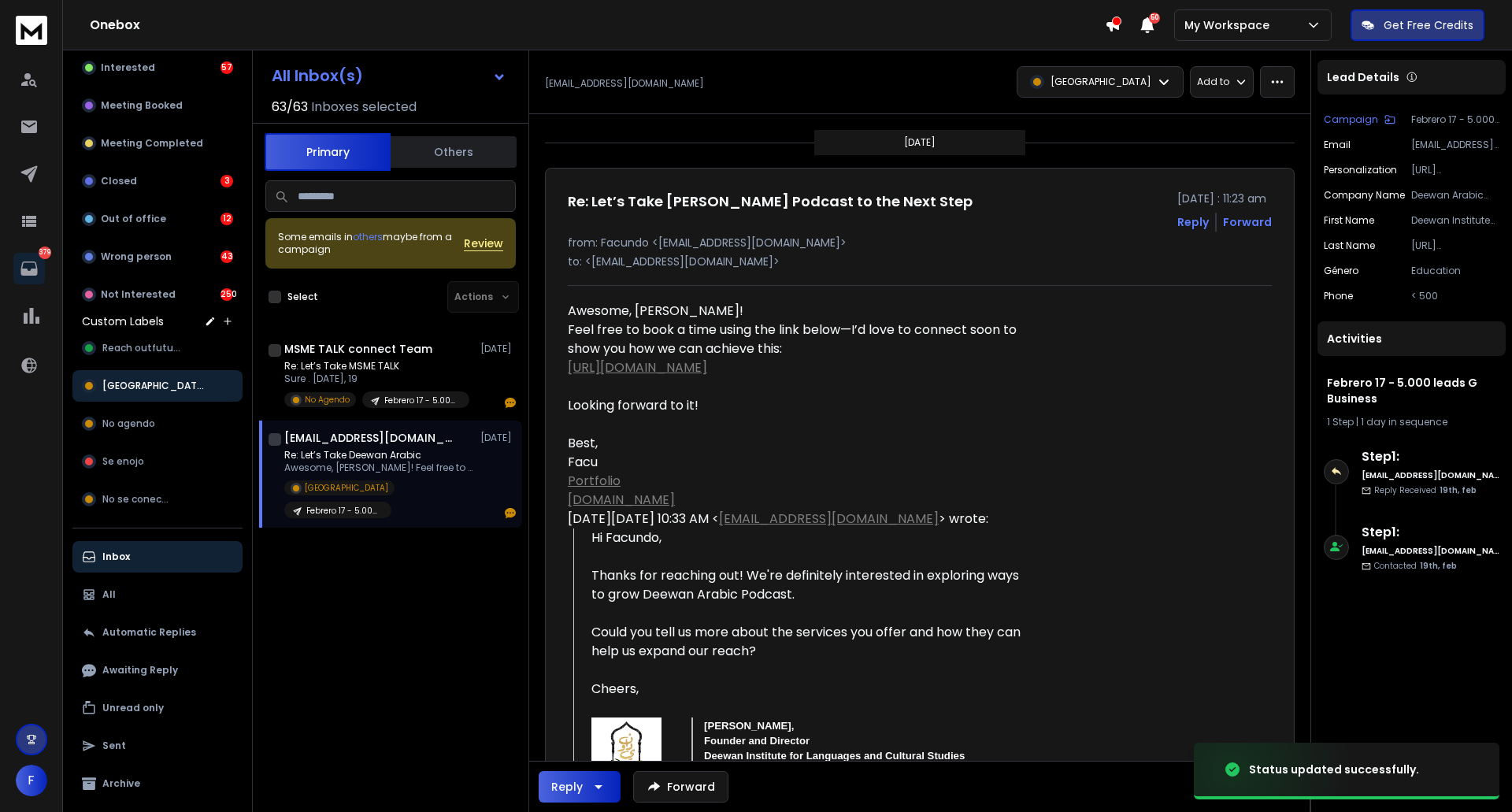
click at [1044, 75] on div at bounding box center [1036, 81] width 14 height 14
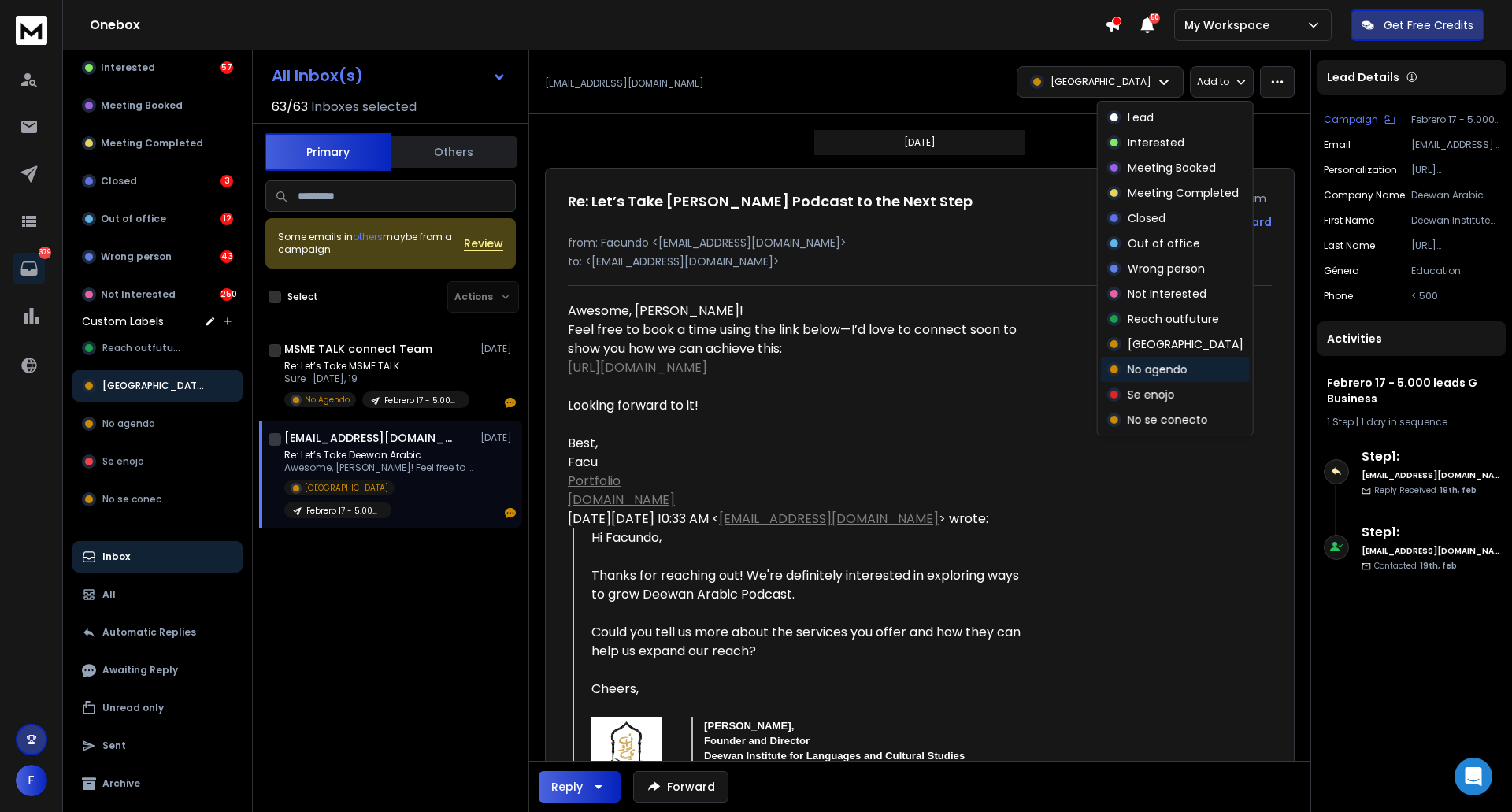
click at [1153, 379] on div "No agendo" at bounding box center [1176, 369] width 149 height 25
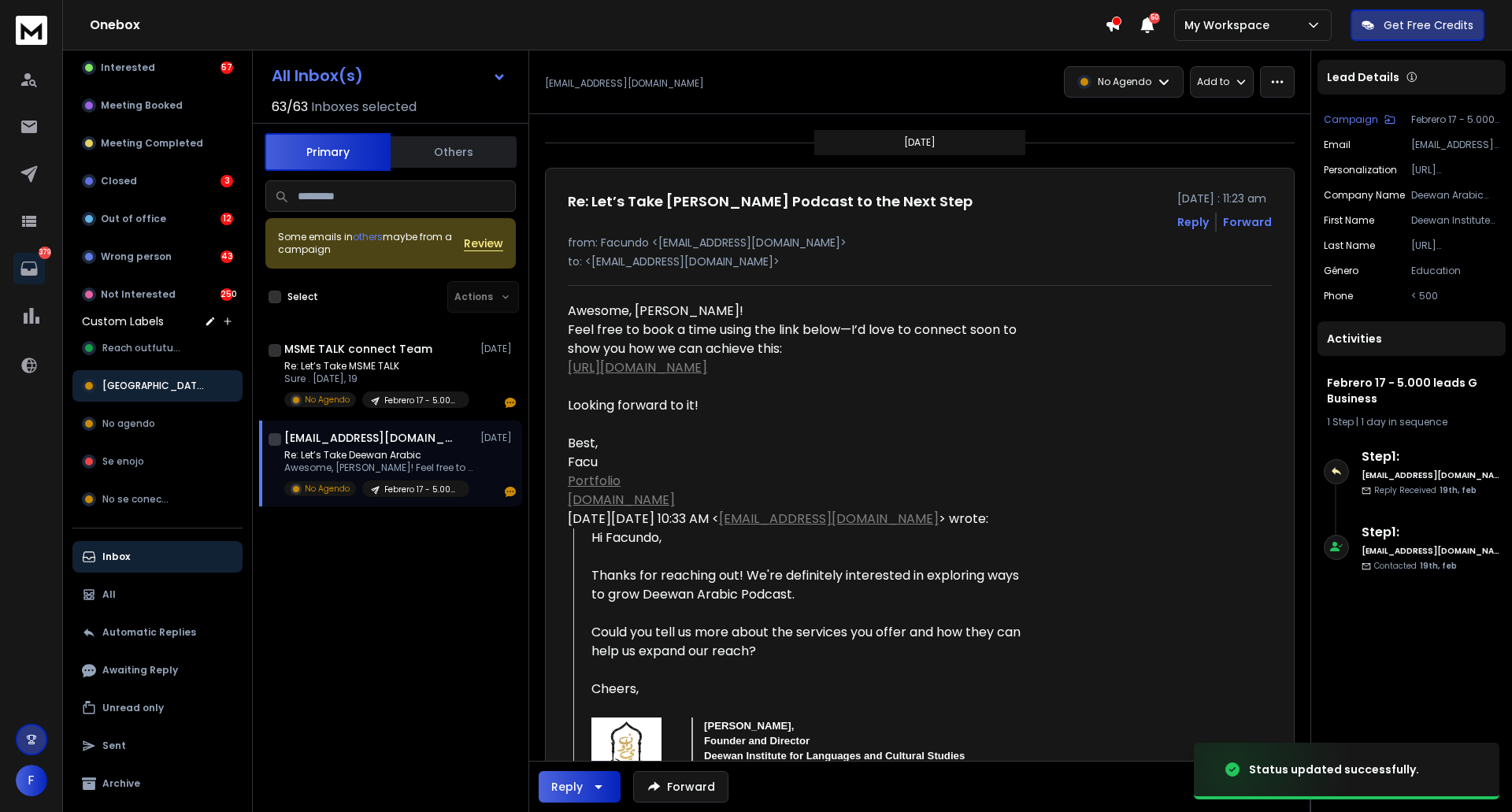
click at [131, 372] on button "[GEOGRAPHIC_DATA]" at bounding box center [158, 386] width 170 height 32
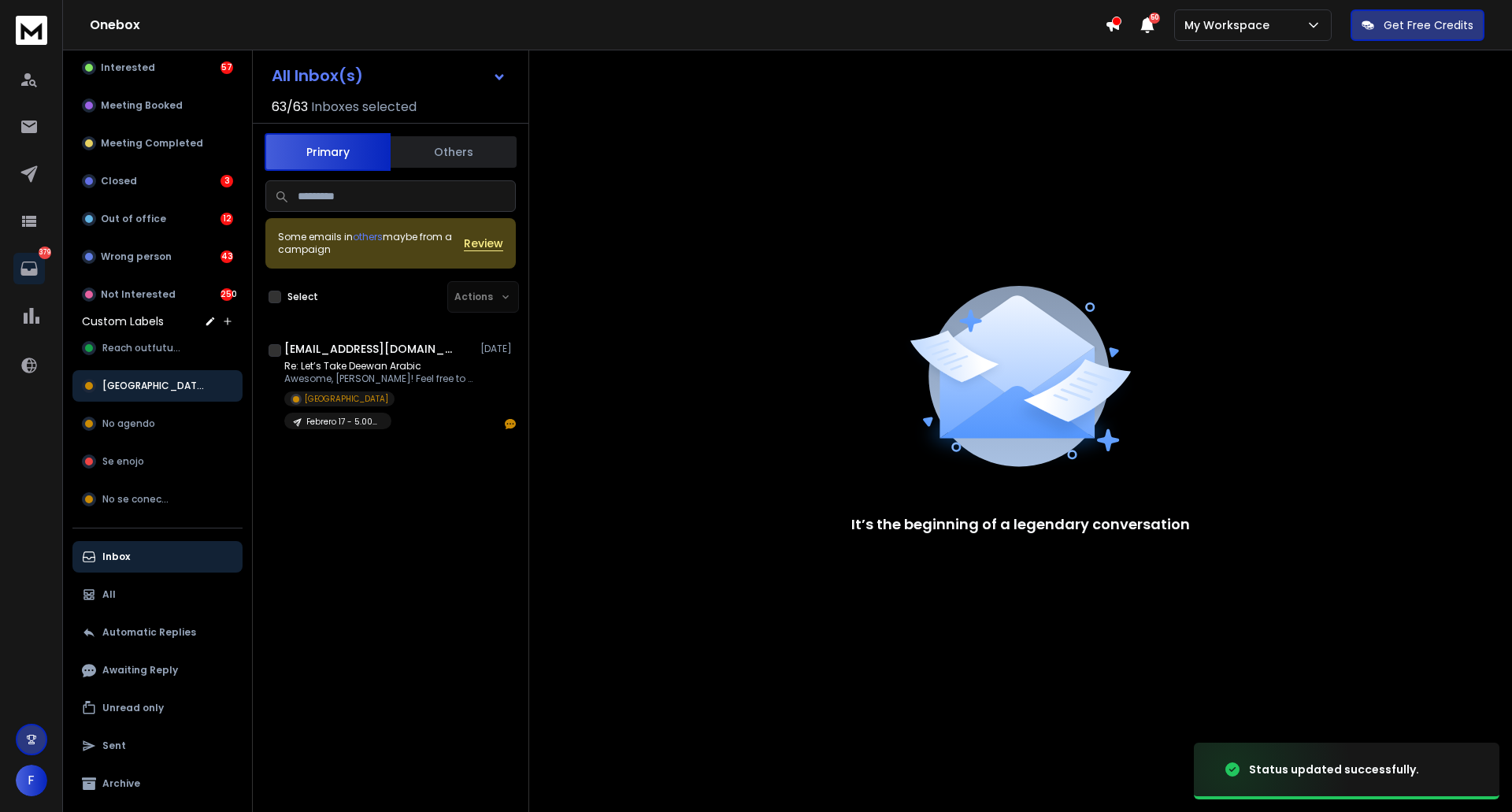
click at [131, 372] on button "[GEOGRAPHIC_DATA]" at bounding box center [158, 386] width 170 height 32
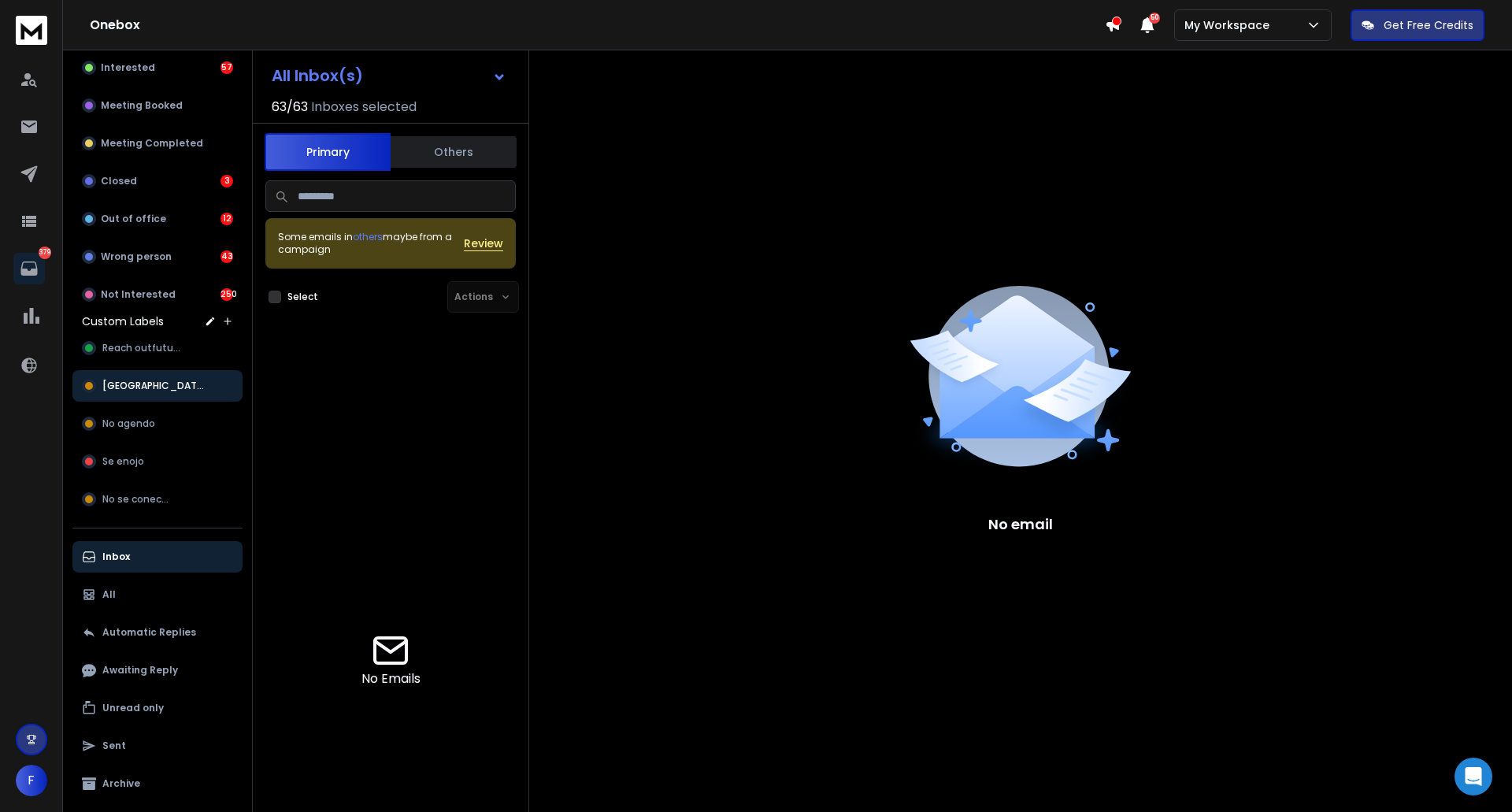
click at [204, 316] on icon at bounding box center [210, 322] width 11 height 11
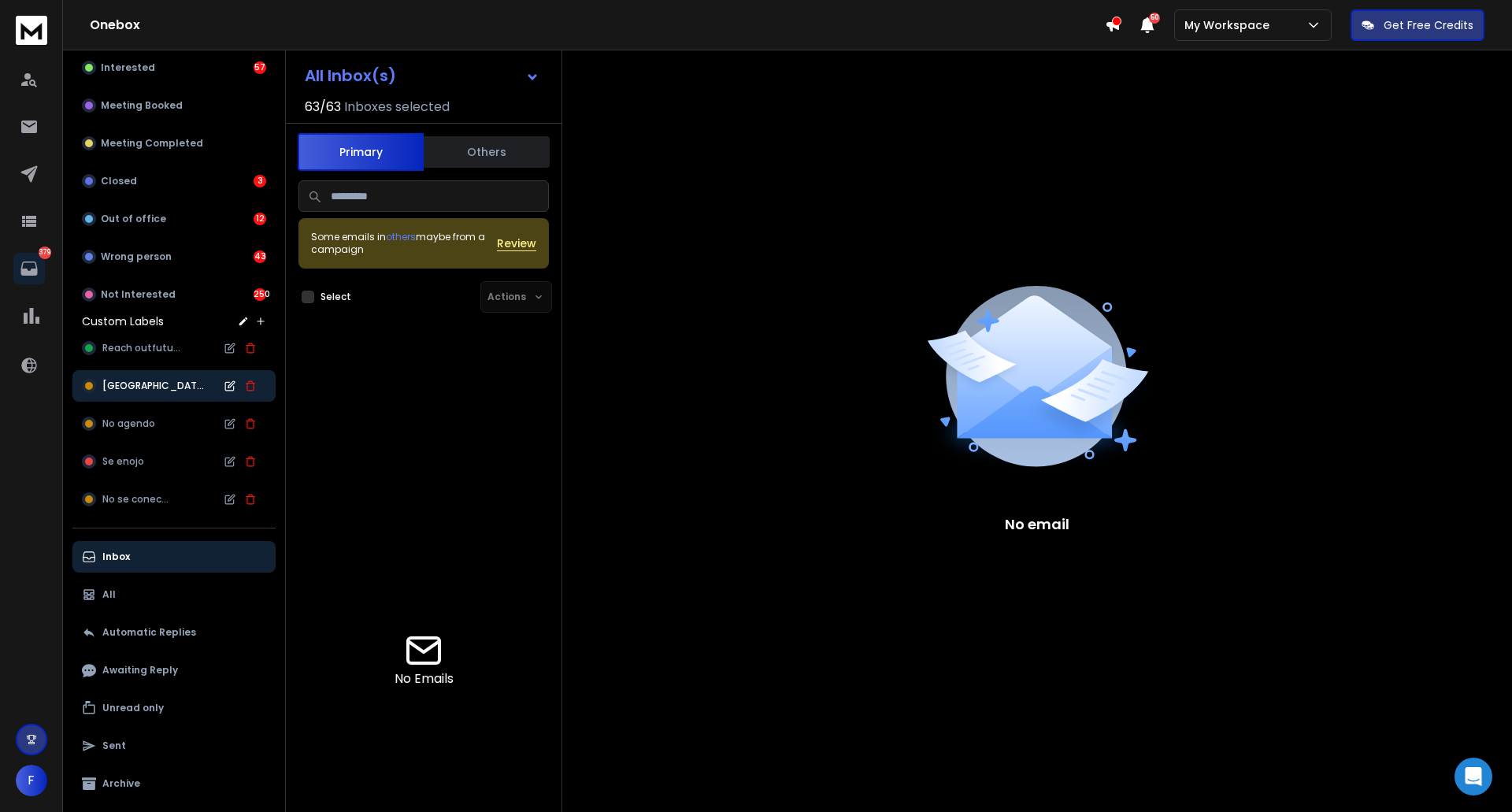
click at [241, 380] on button at bounding box center [250, 386] width 19 height 19
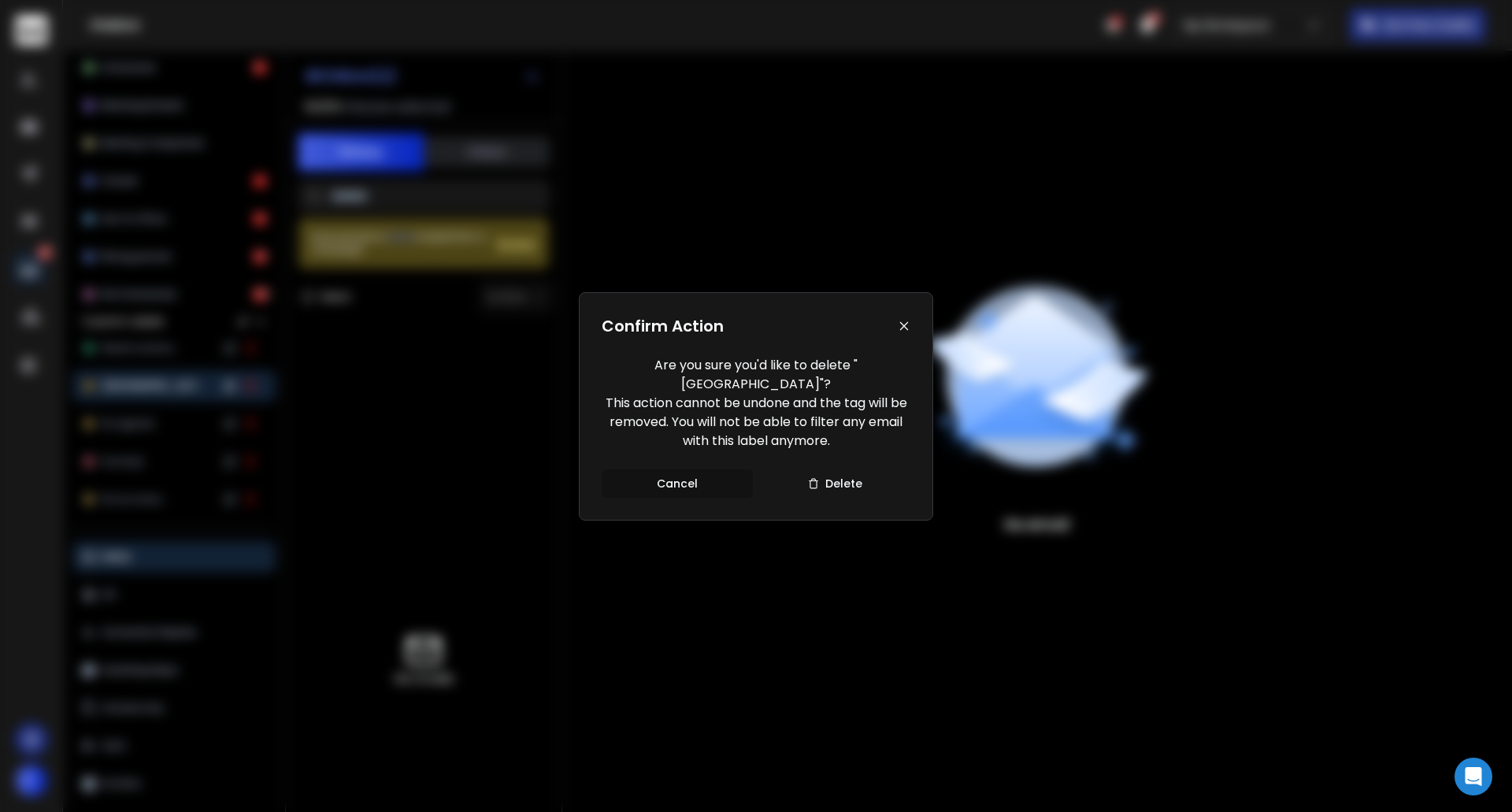
click at [823, 482] on button "Delete" at bounding box center [835, 483] width 151 height 29
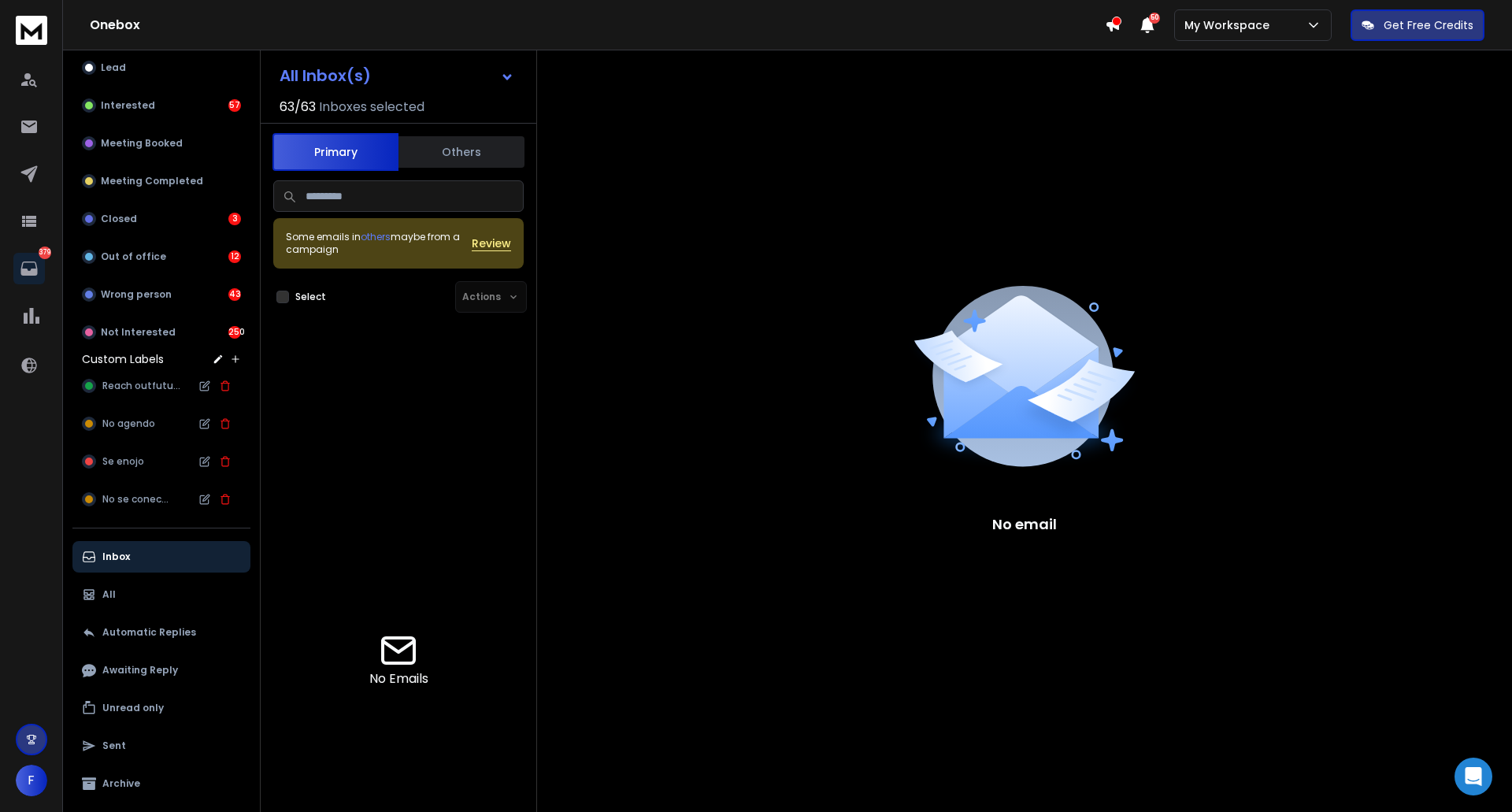
click at [129, 379] on span "Reach outfuture" at bounding box center [141, 385] width 79 height 12
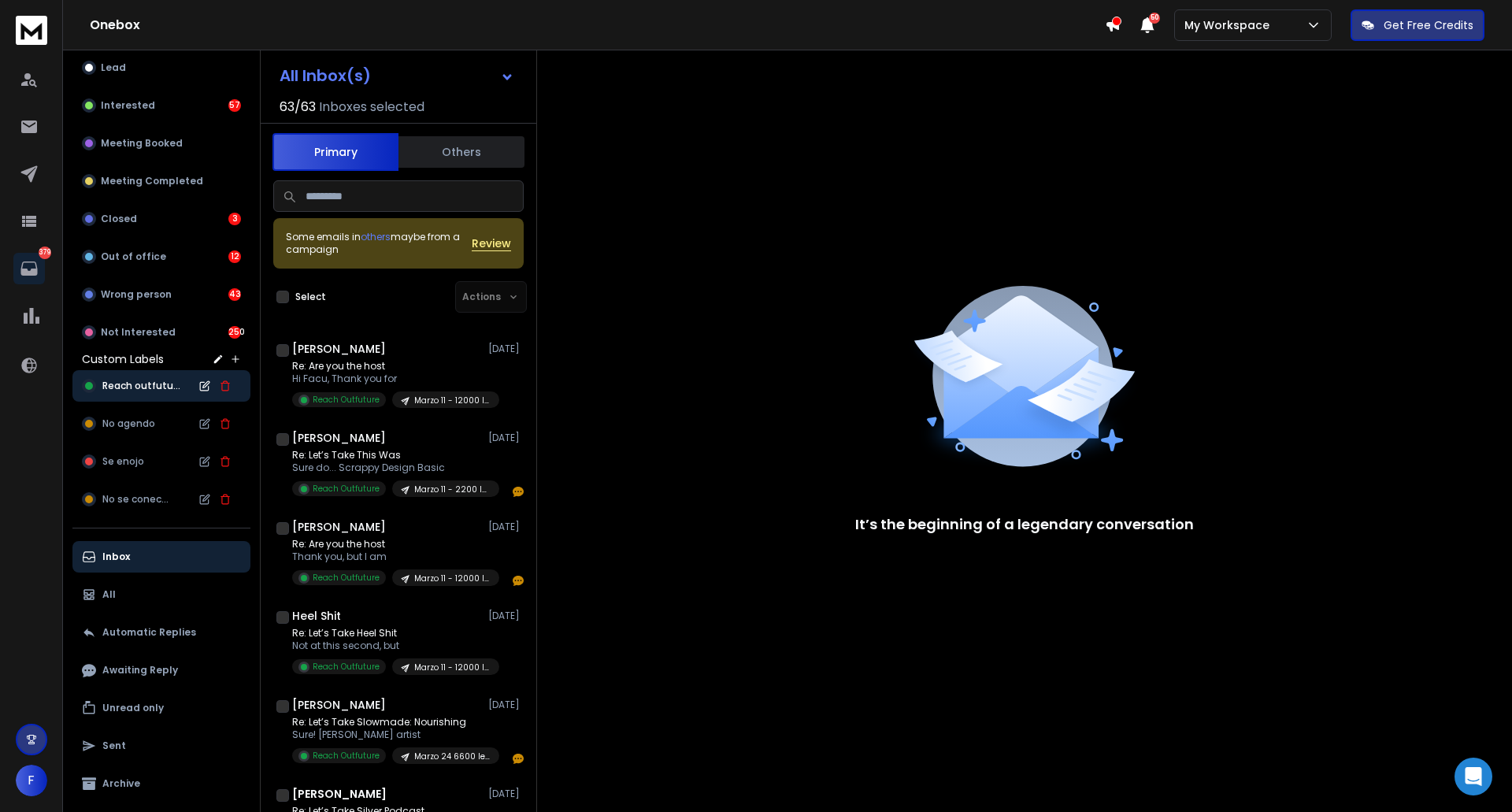
click at [128, 493] on span "No se conecto" at bounding box center [137, 499] width 70 height 12
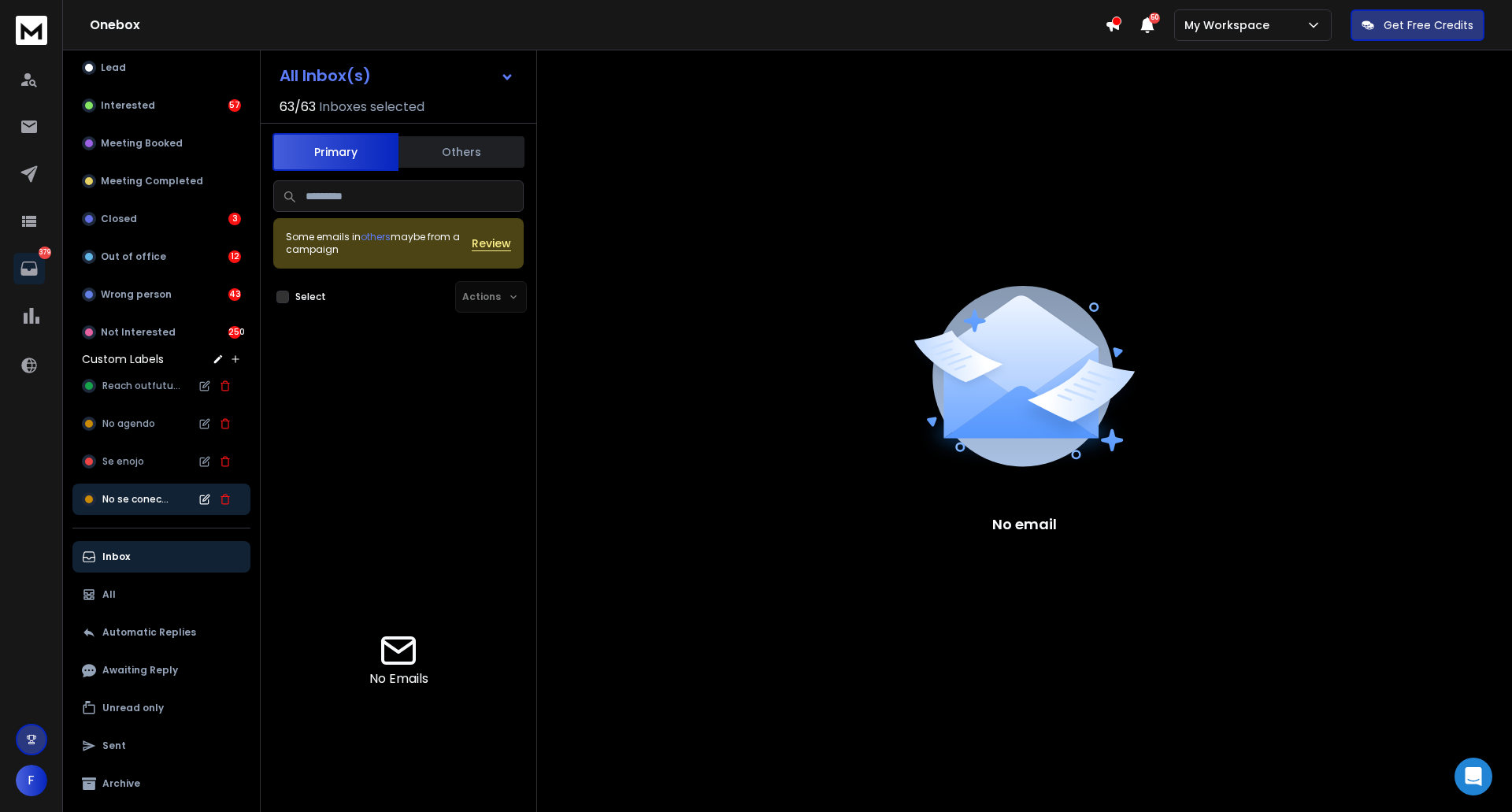
click at [226, 494] on icon at bounding box center [225, 500] width 11 height 11
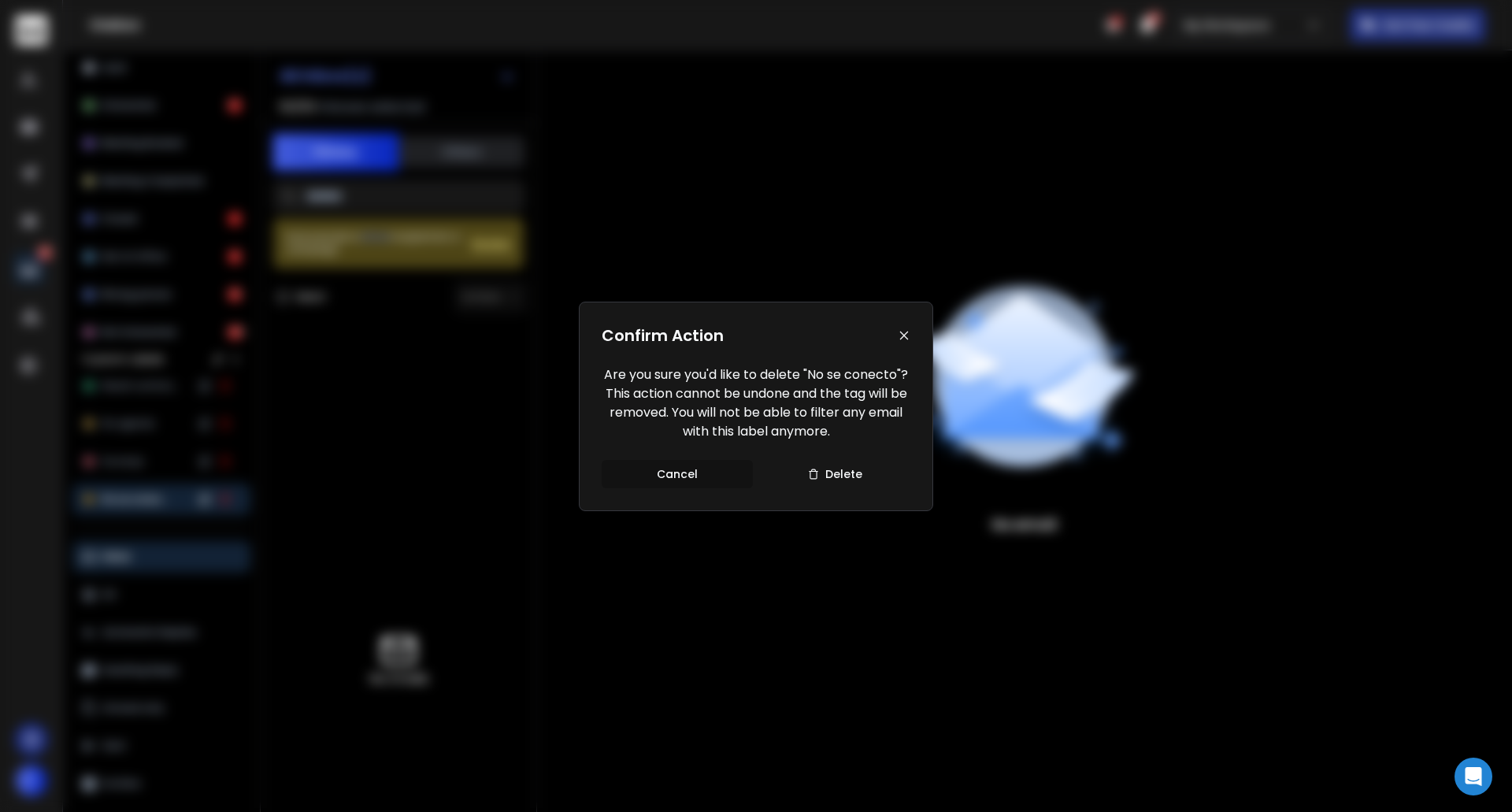
click at [850, 472] on p "Delete" at bounding box center [843, 474] width 37 height 15
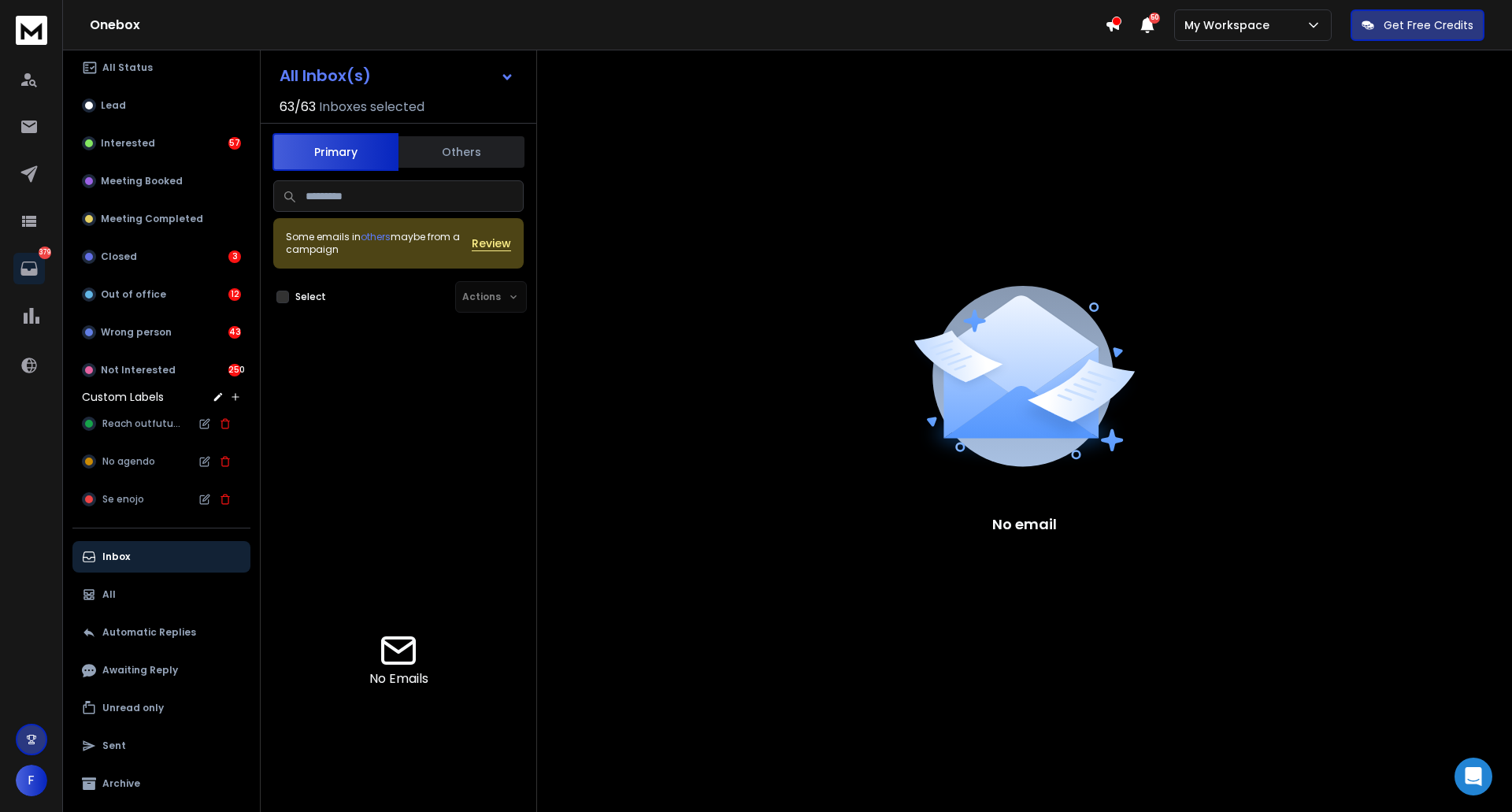
click at [213, 392] on icon at bounding box center [219, 397] width 11 height 11
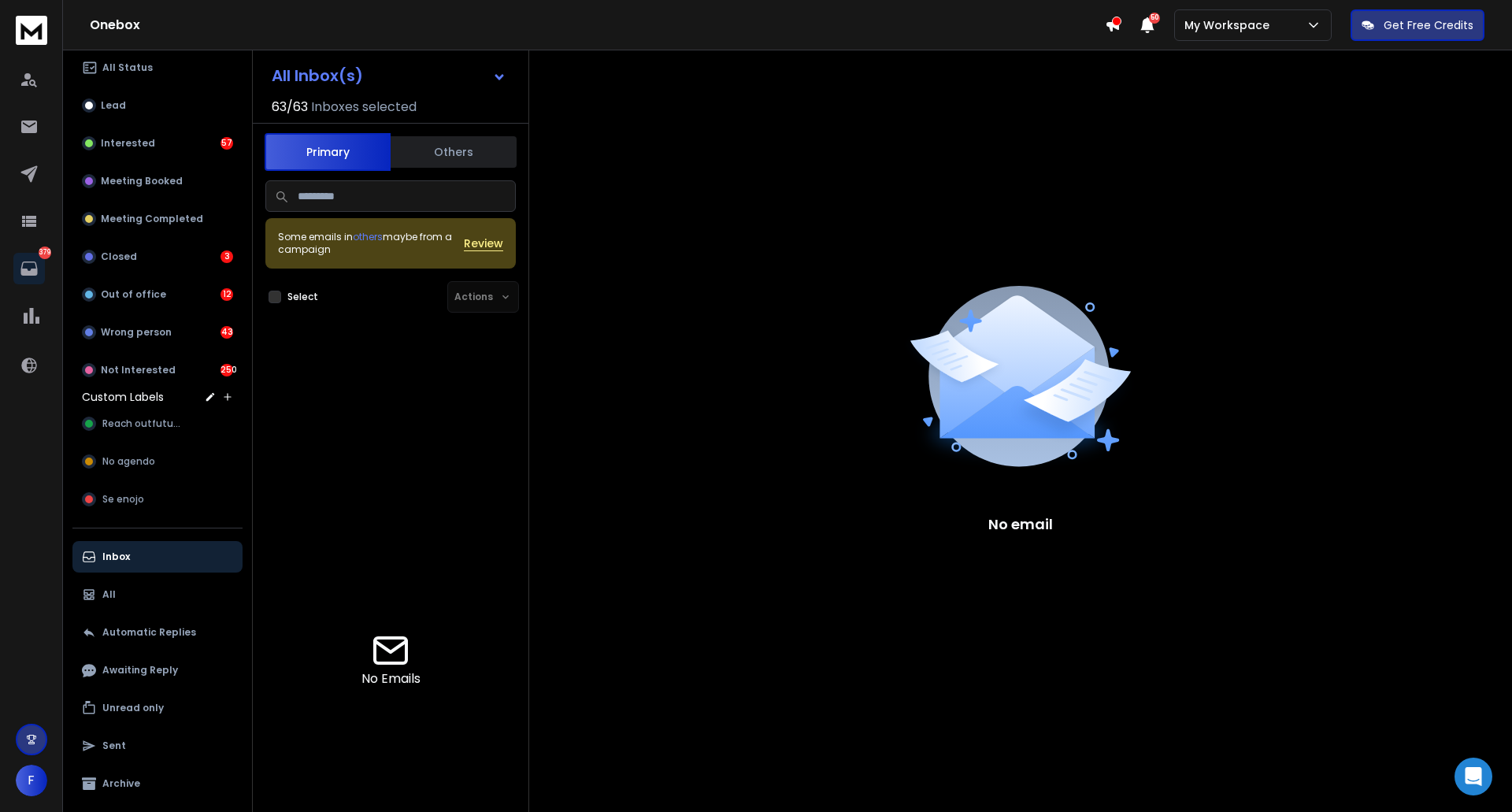
click at [119, 417] on span "Reach outfuture" at bounding box center [141, 423] width 79 height 12
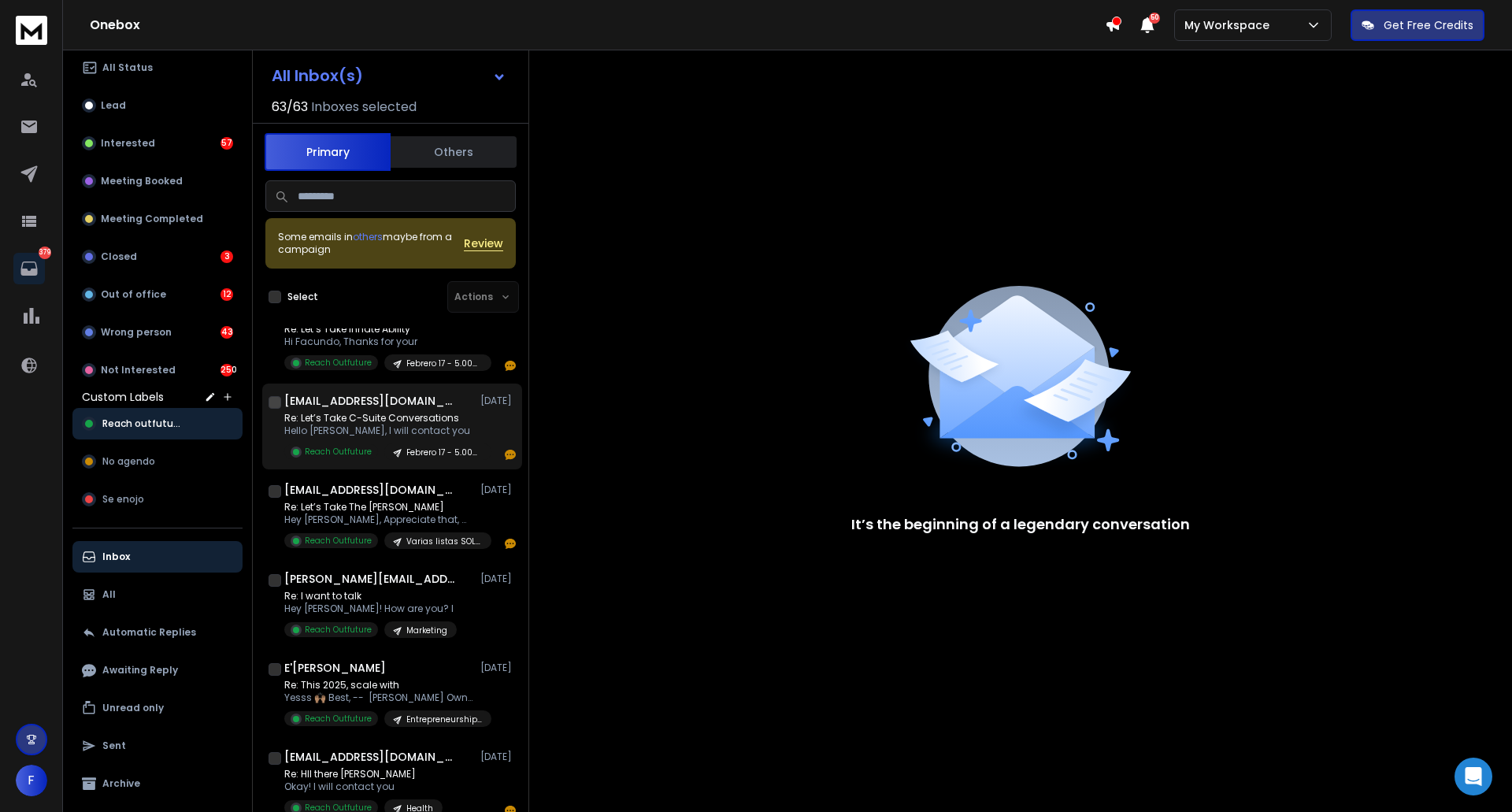
scroll to position [1207, 0]
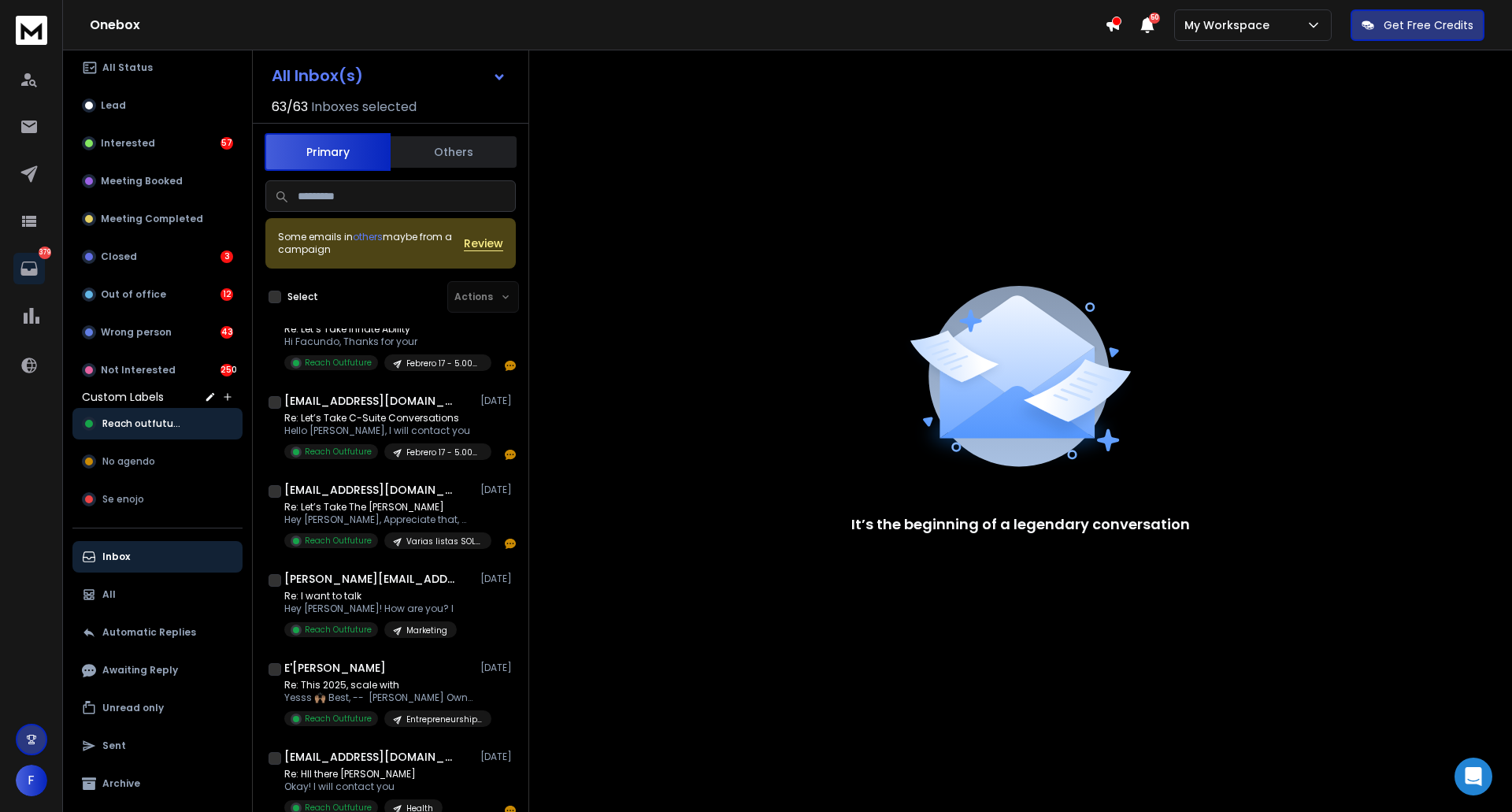
click at [122, 493] on span "Se enojo" at bounding box center [123, 499] width 42 height 12
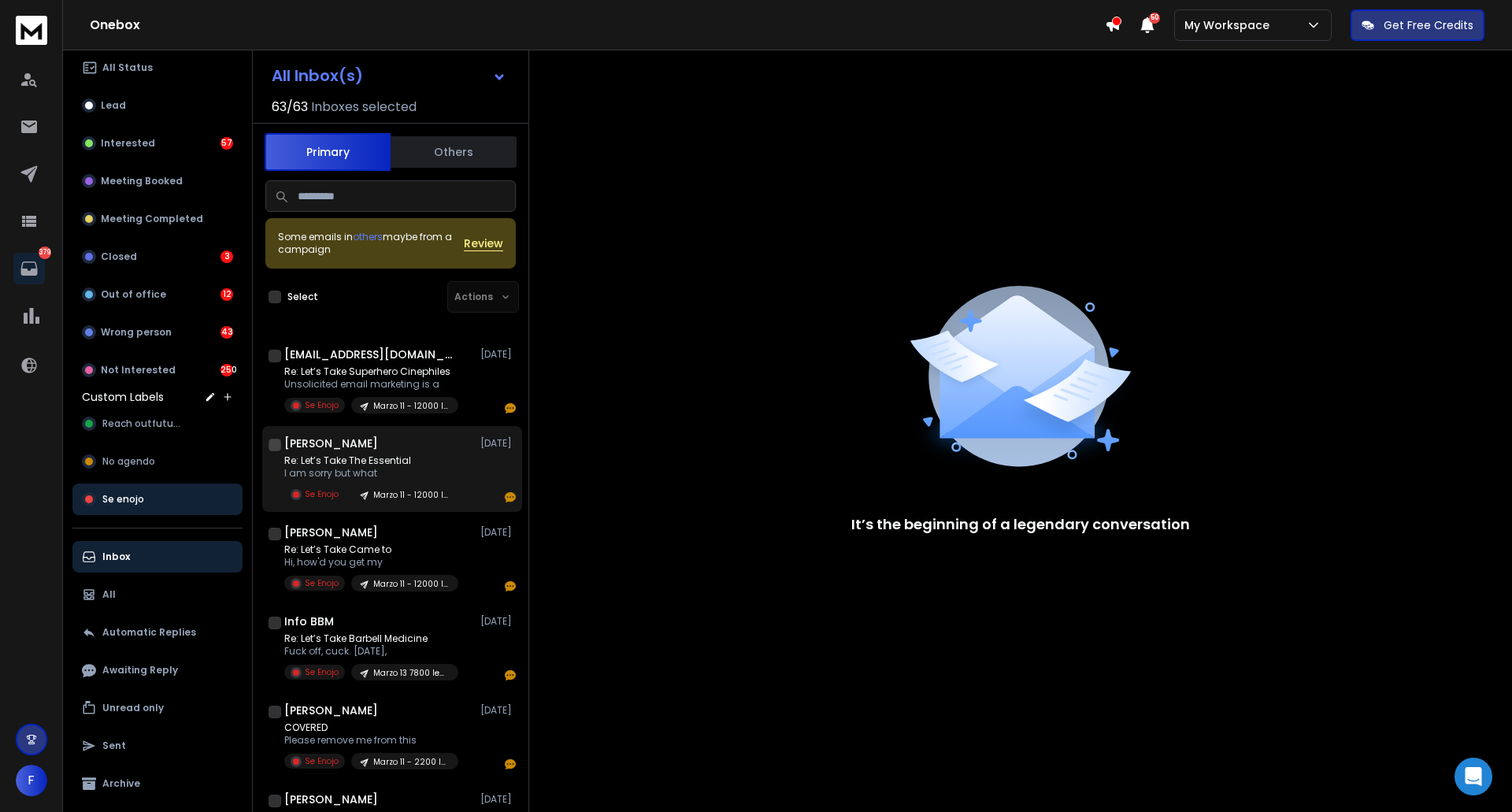
scroll to position [0, 0]
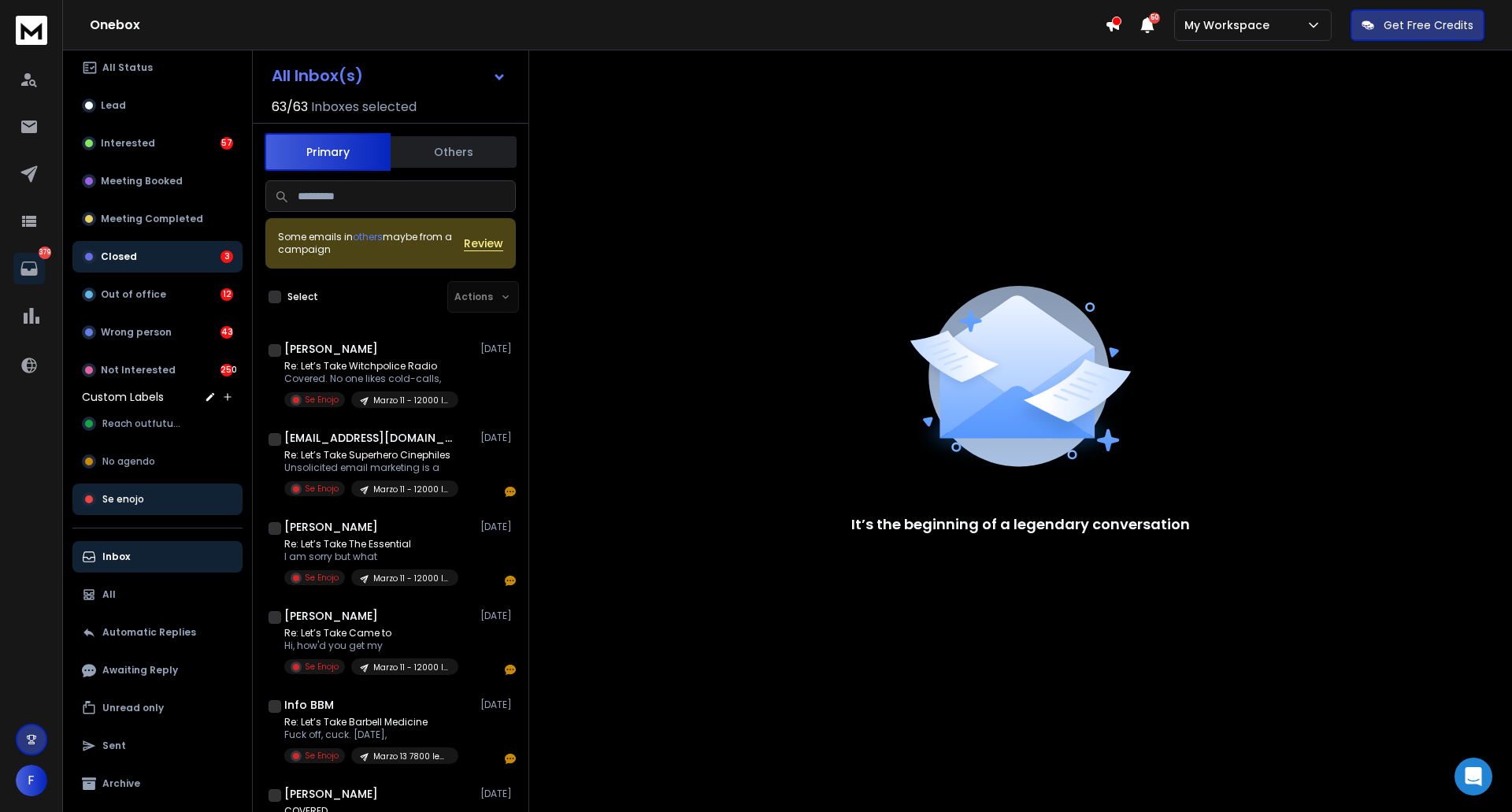
click at [126, 256] on button "Closed 3" at bounding box center [158, 256] width 170 height 32
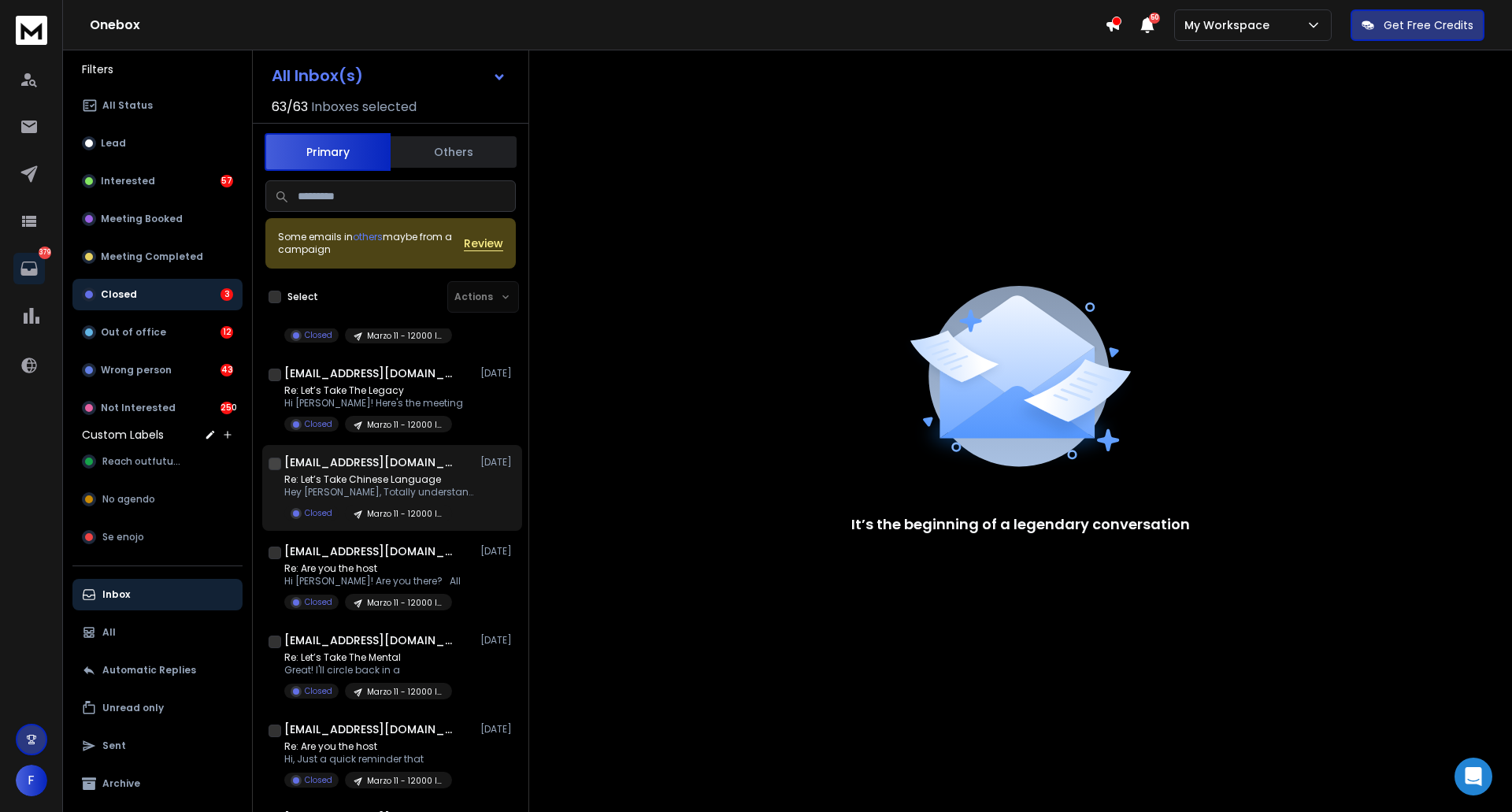
scroll to position [630, 0]
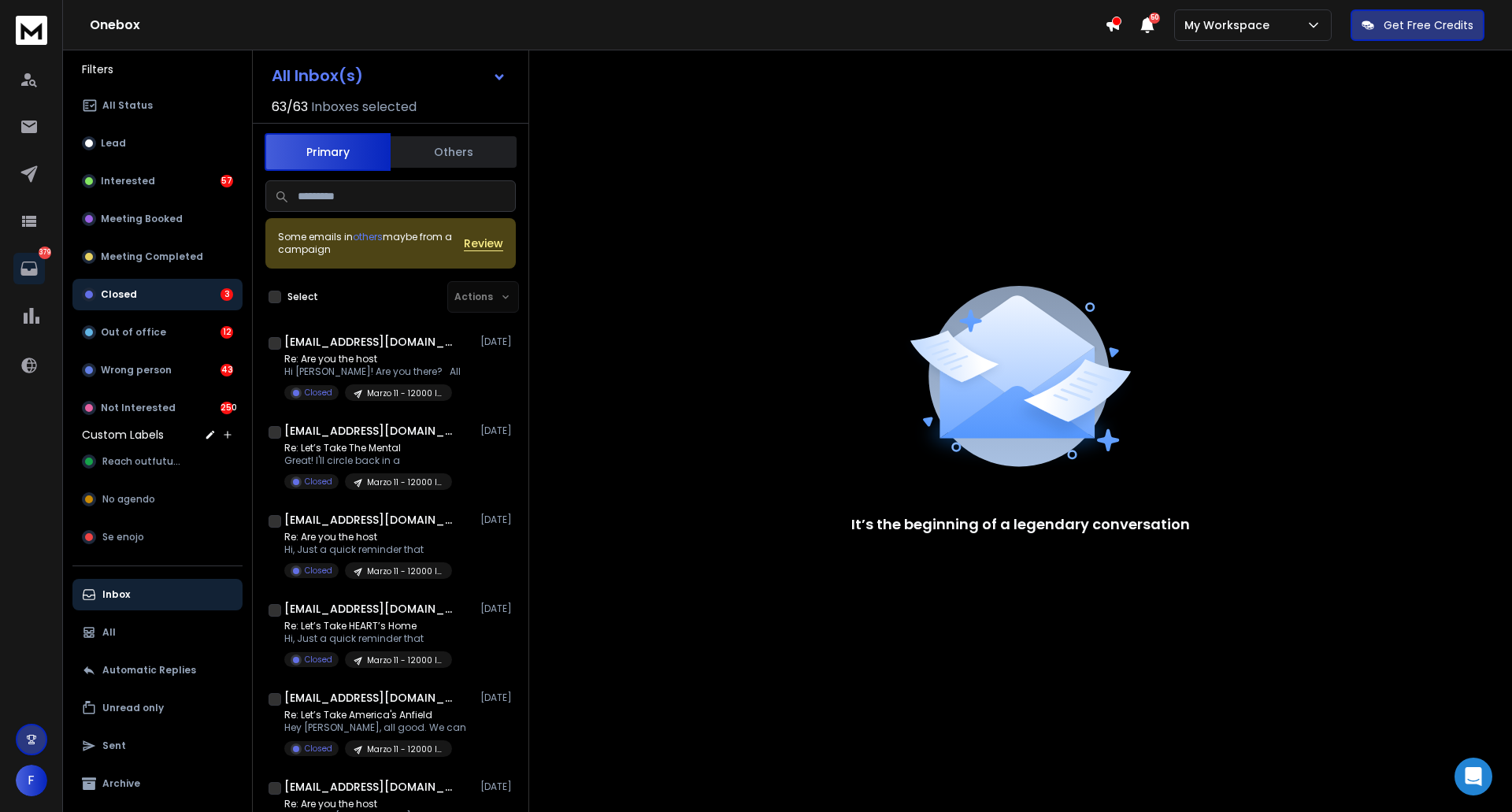
drag, startPoint x: 534, startPoint y: 454, endPoint x: 532, endPoint y: 579, distance: 125.0
click at [532, 577] on div "It’s the beginning of a legendary conversation" at bounding box center [1020, 395] width 983 height 690
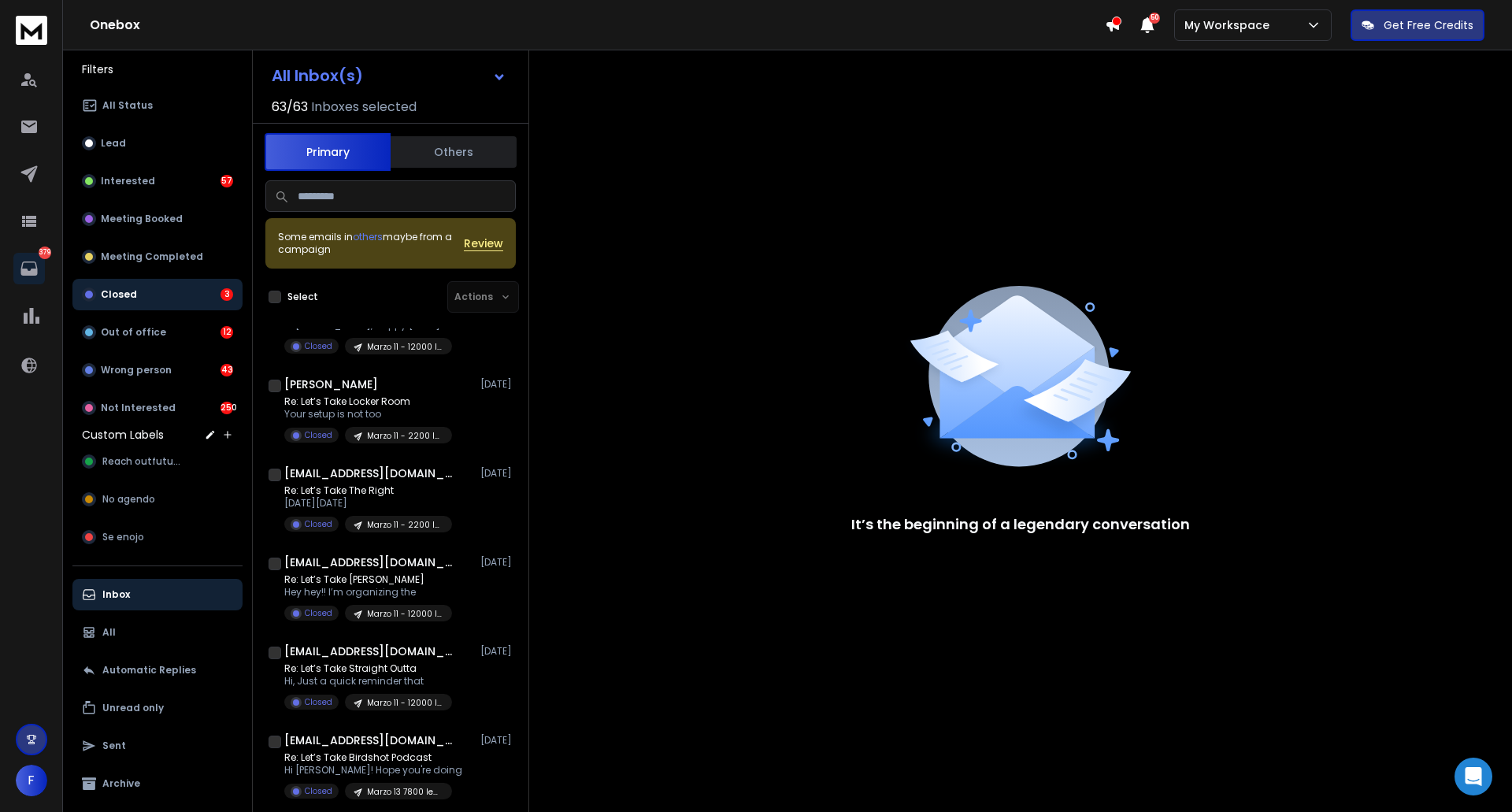
scroll to position [2973, 0]
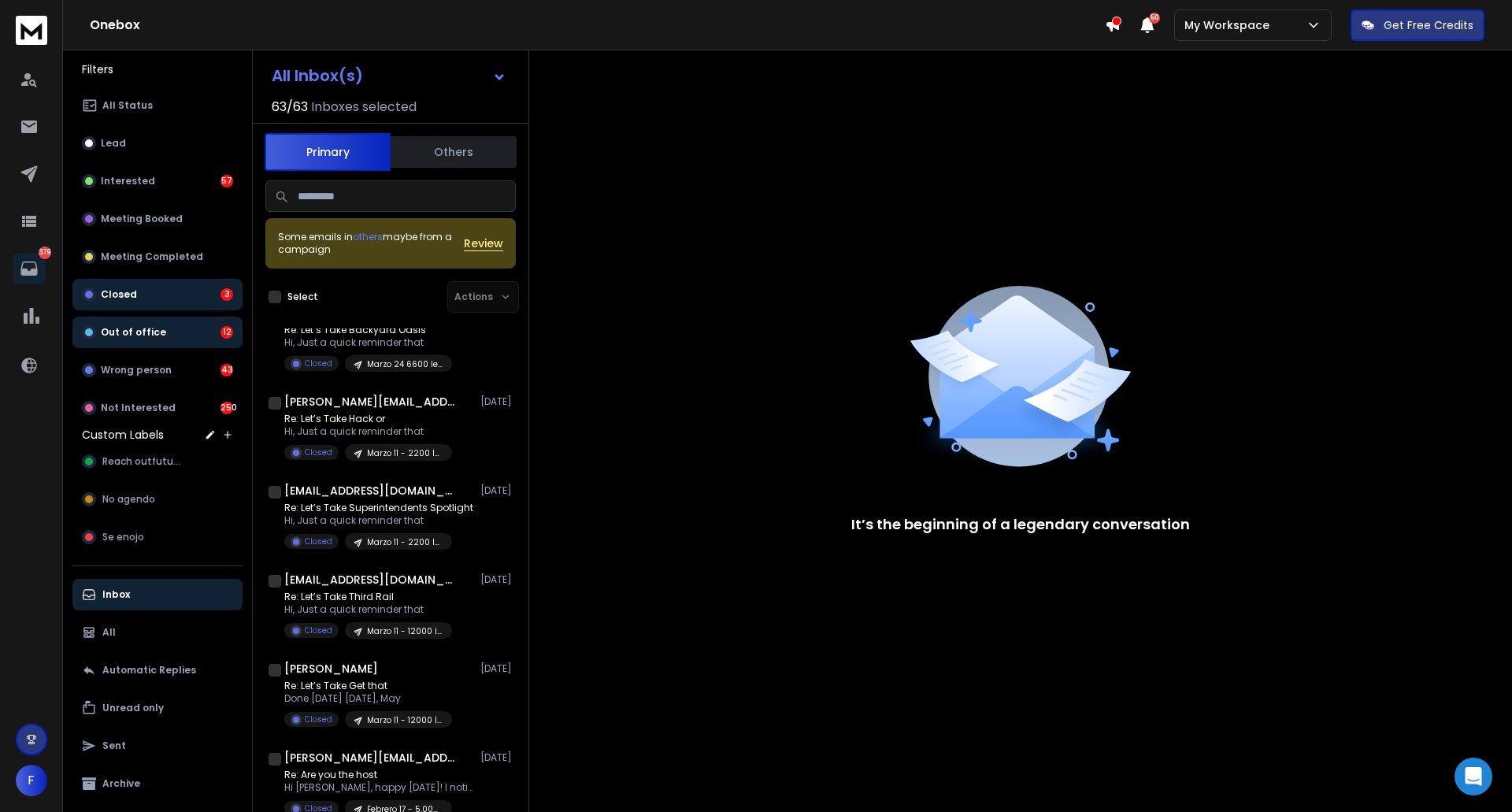
click at [110, 316] on button "Out of office 12" at bounding box center [158, 331] width 170 height 32
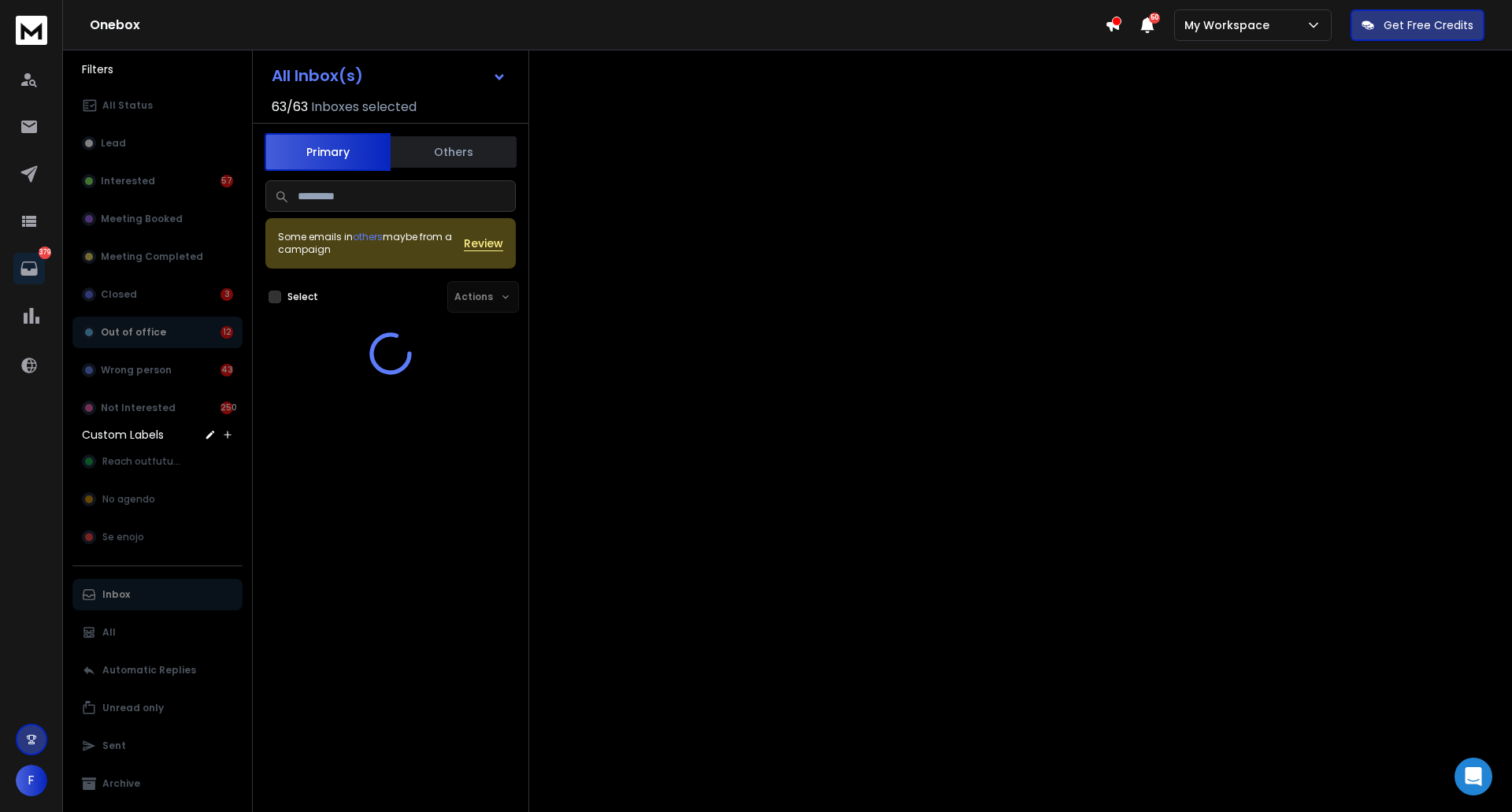
scroll to position [0, 0]
click at [129, 363] on div "All Status Lead Interested 57 Meeting Booked Meeting Completed Closed 3 Out of …" at bounding box center [158, 257] width 170 height 334
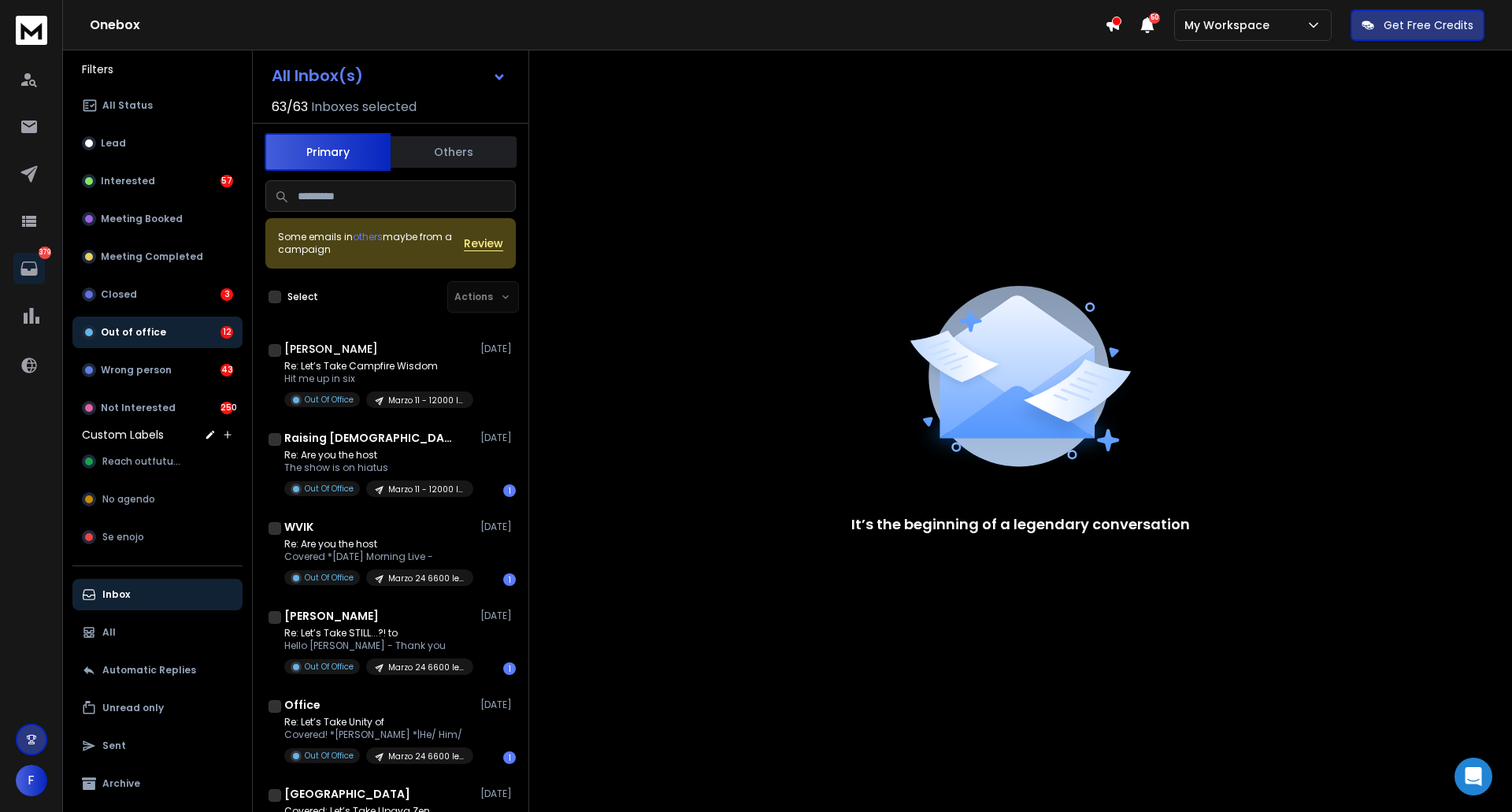
click at [130, 364] on p "Wrong person" at bounding box center [137, 370] width 71 height 12
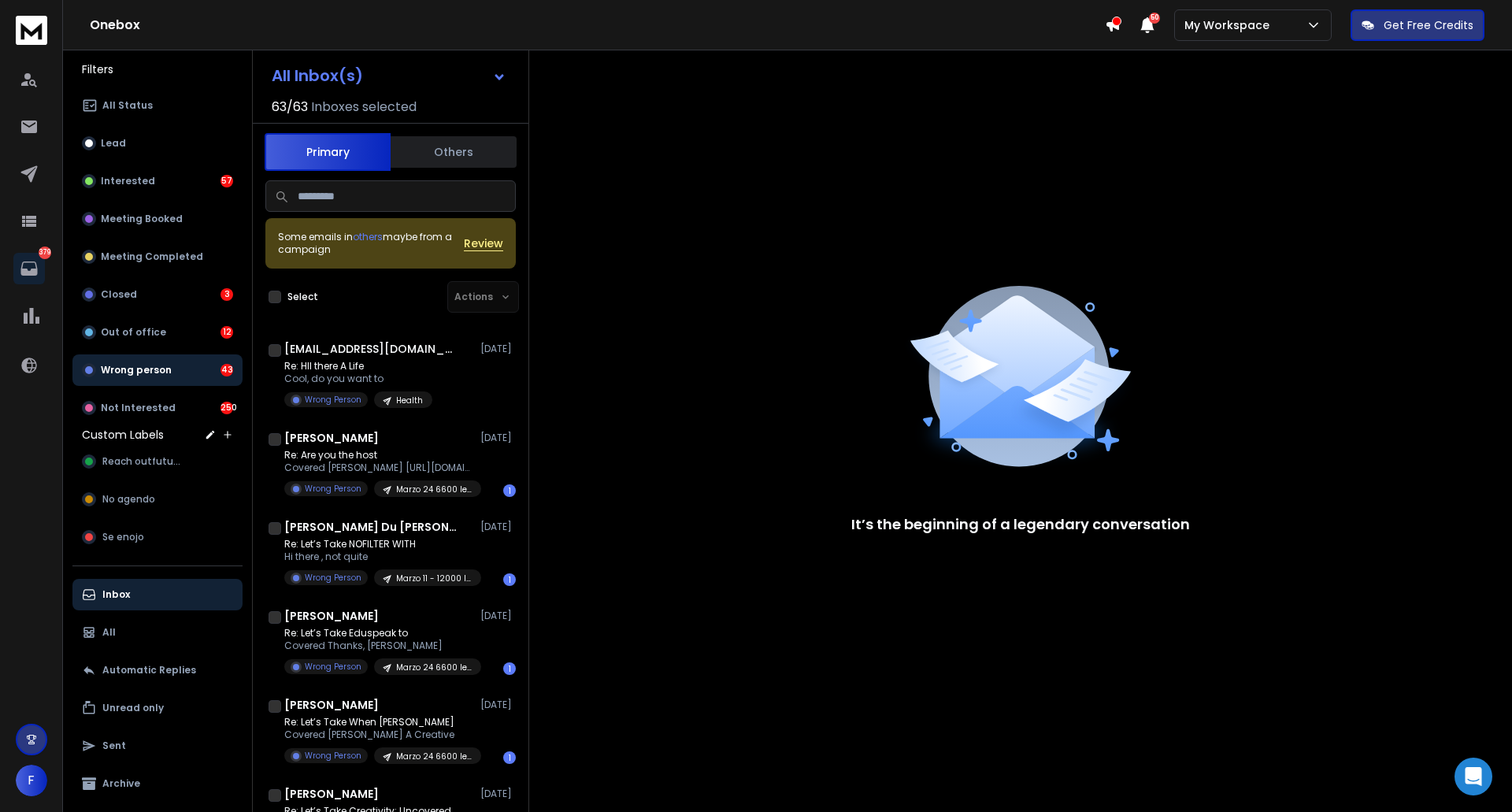
click at [131, 326] on p "Out of office" at bounding box center [134, 331] width 65 height 12
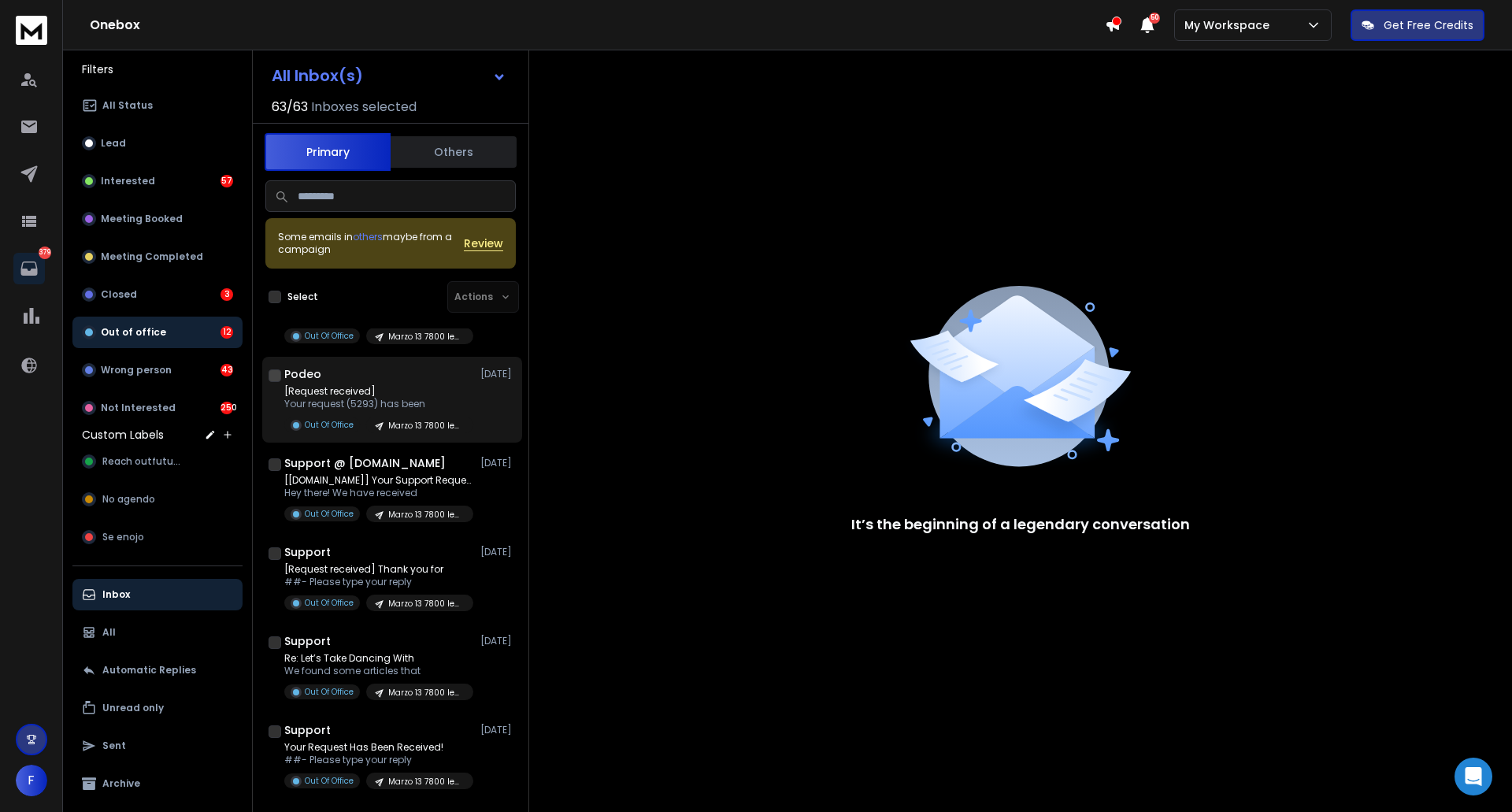
scroll to position [3956, 0]
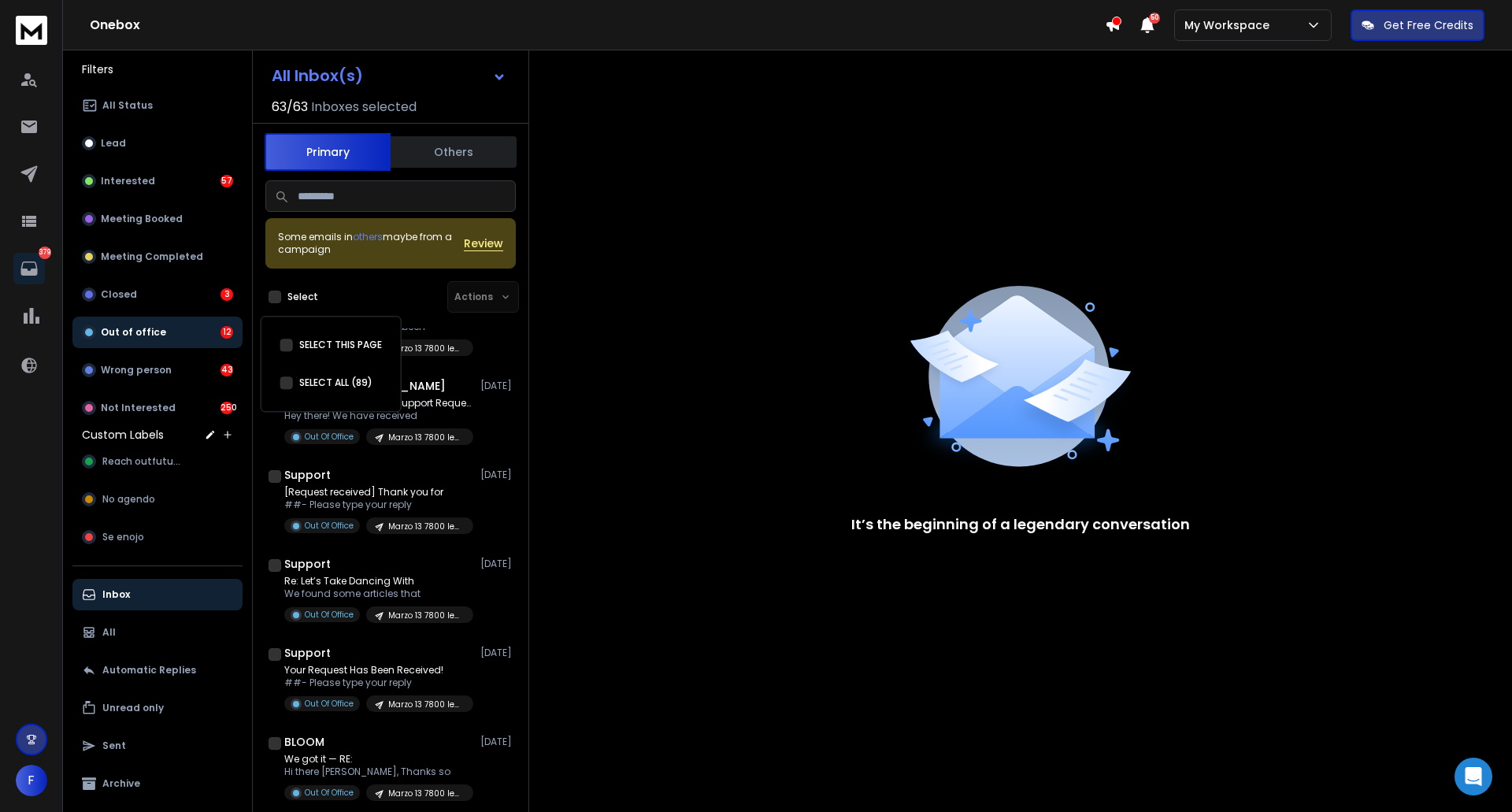
click at [289, 380] on button "SELECT THIS PAGE" at bounding box center [287, 382] width 12 height 12
click at [484, 316] on div "Some emails in others maybe from a campaign Review Select All (89) All Selected…" at bounding box center [391, 519] width 276 height 690
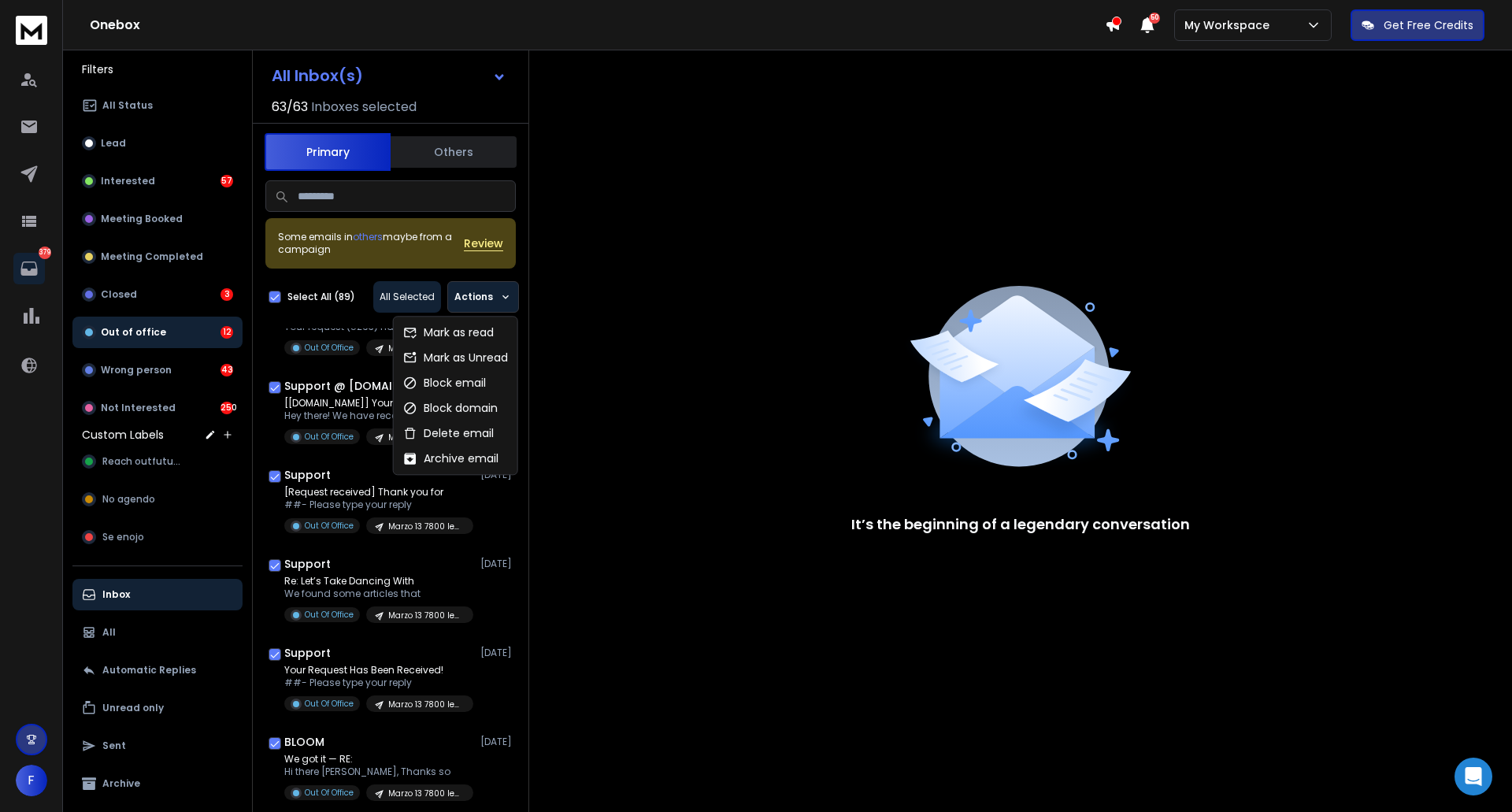
click at [485, 303] on button "Actions" at bounding box center [482, 296] width 72 height 32
click at [718, 284] on div "It’s the beginning of a legendary conversation" at bounding box center [1020, 395] width 983 height 690
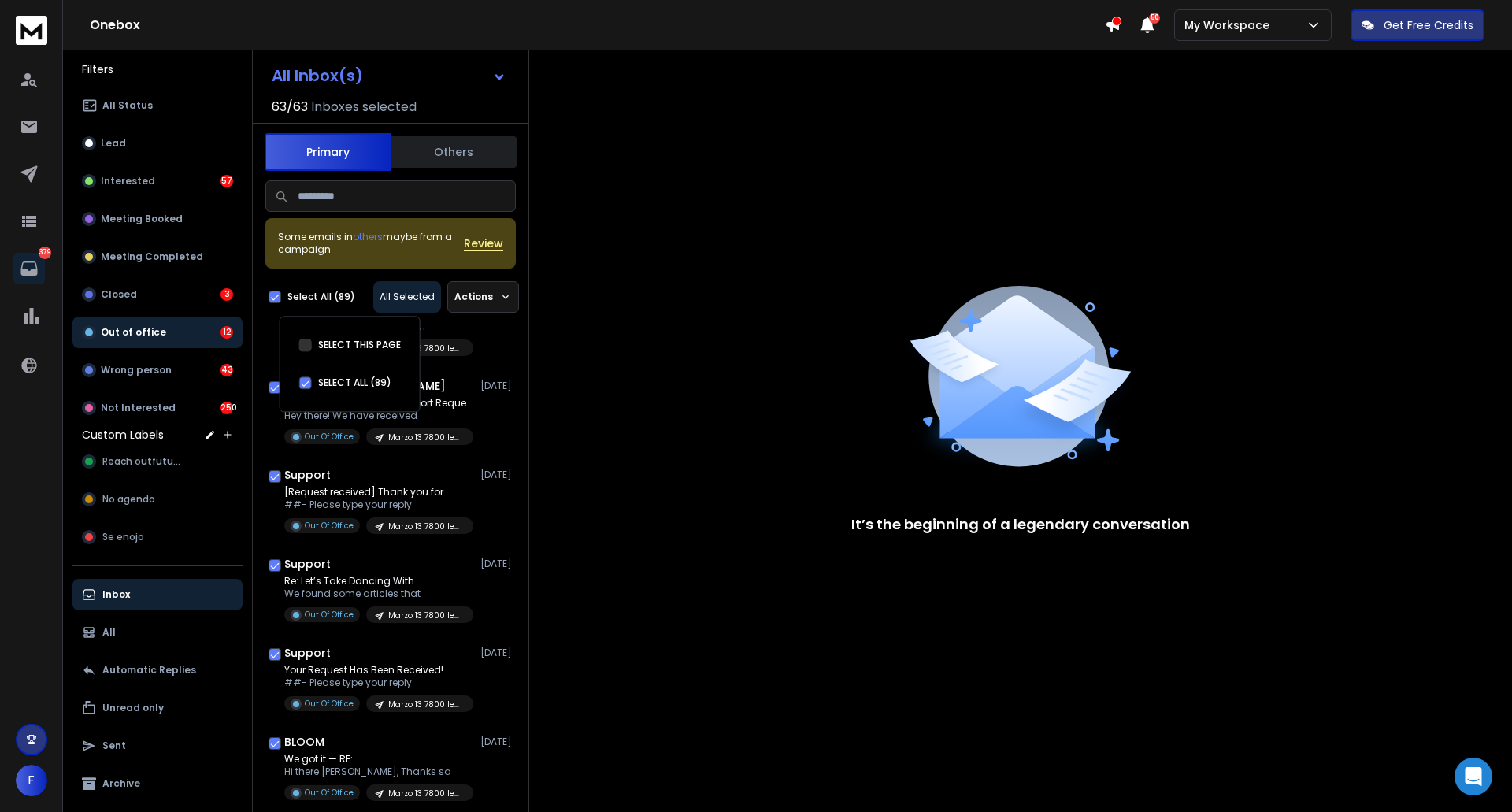
click at [304, 388] on button "SELECT THIS PAGE" at bounding box center [305, 382] width 12 height 12
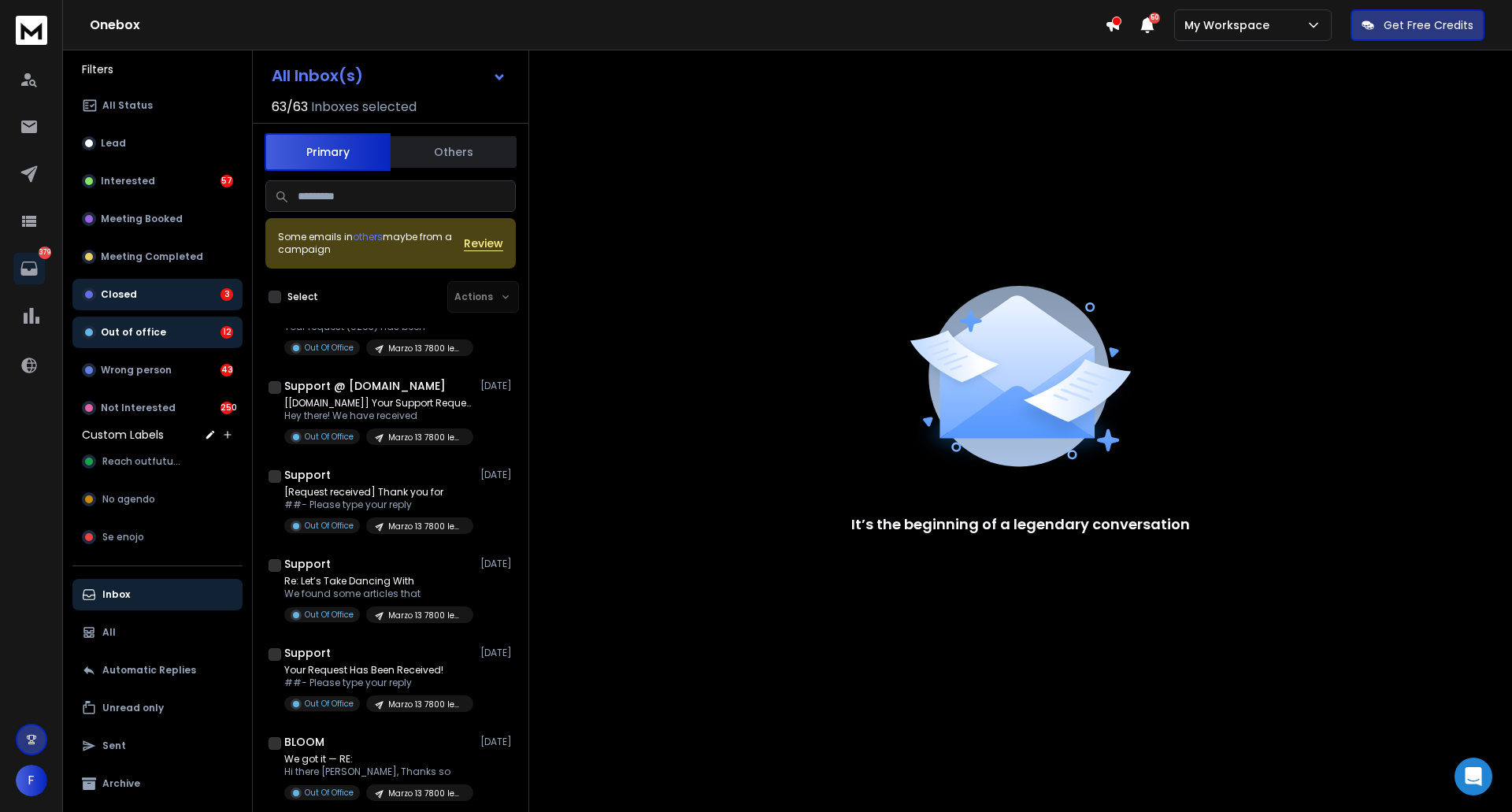
click at [146, 289] on button "Closed 3" at bounding box center [158, 294] width 170 height 32
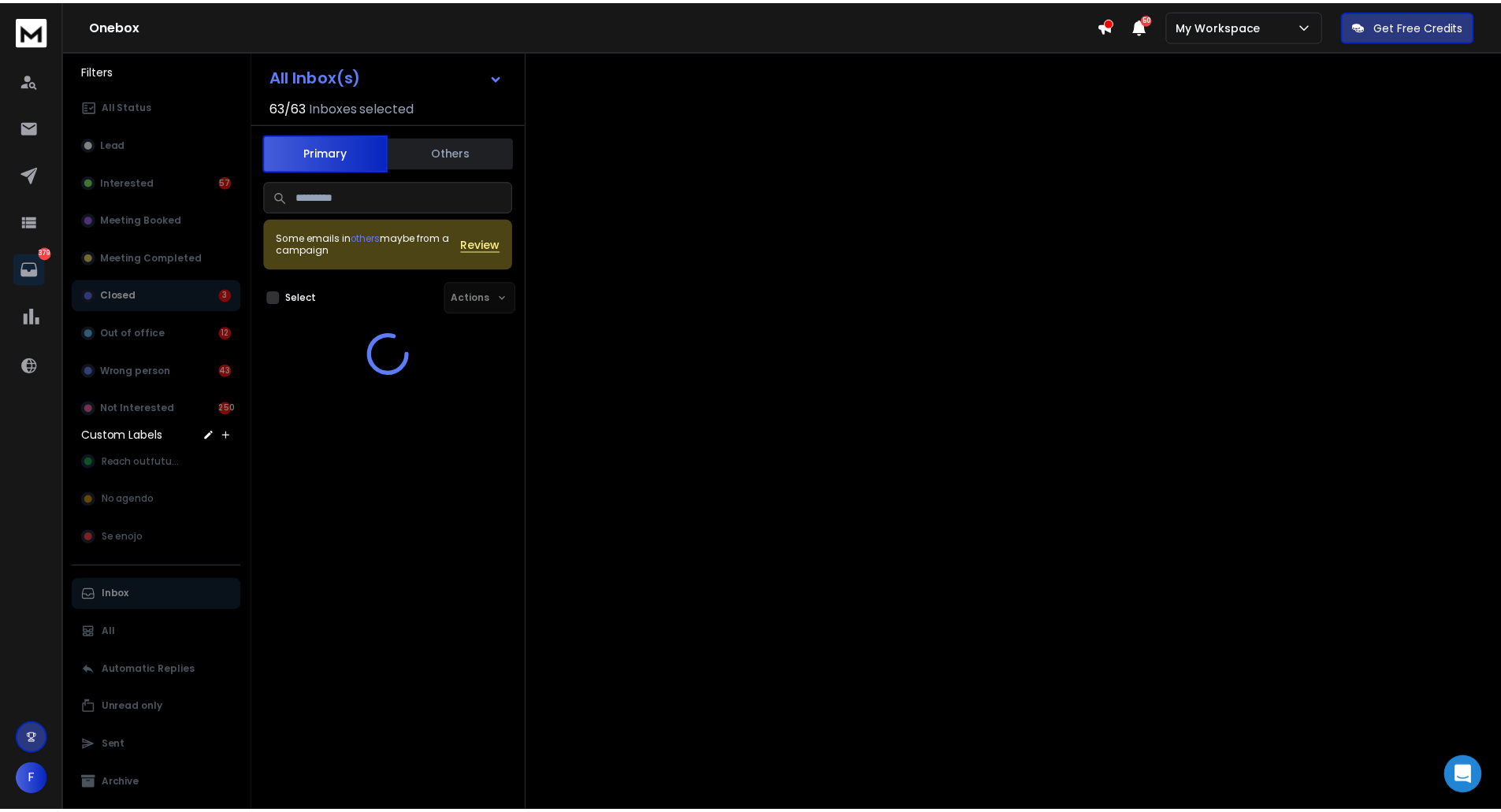
scroll to position [0, 0]
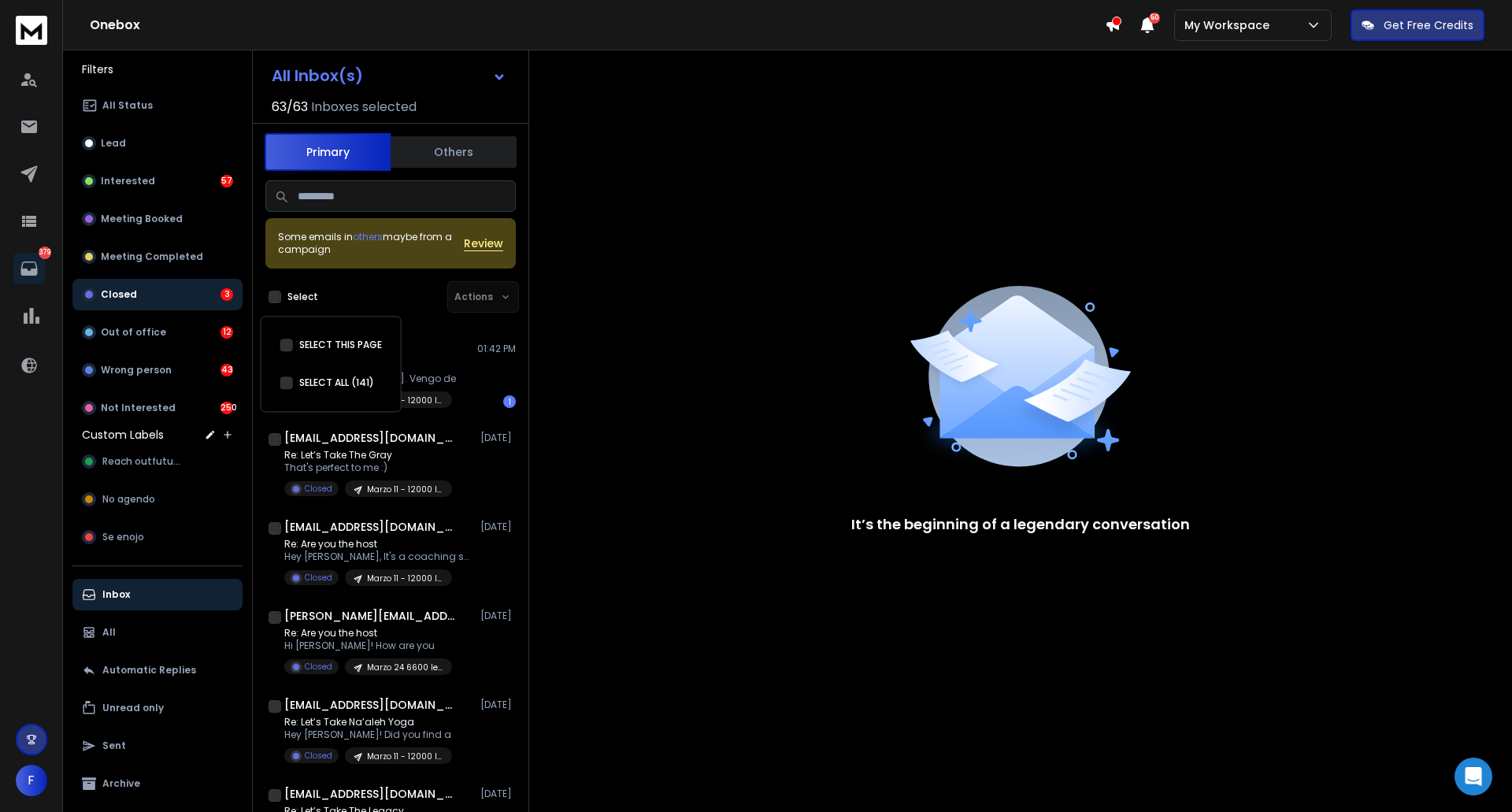
click at [354, 380] on label "SELECT ALL (141)" at bounding box center [336, 382] width 75 height 12
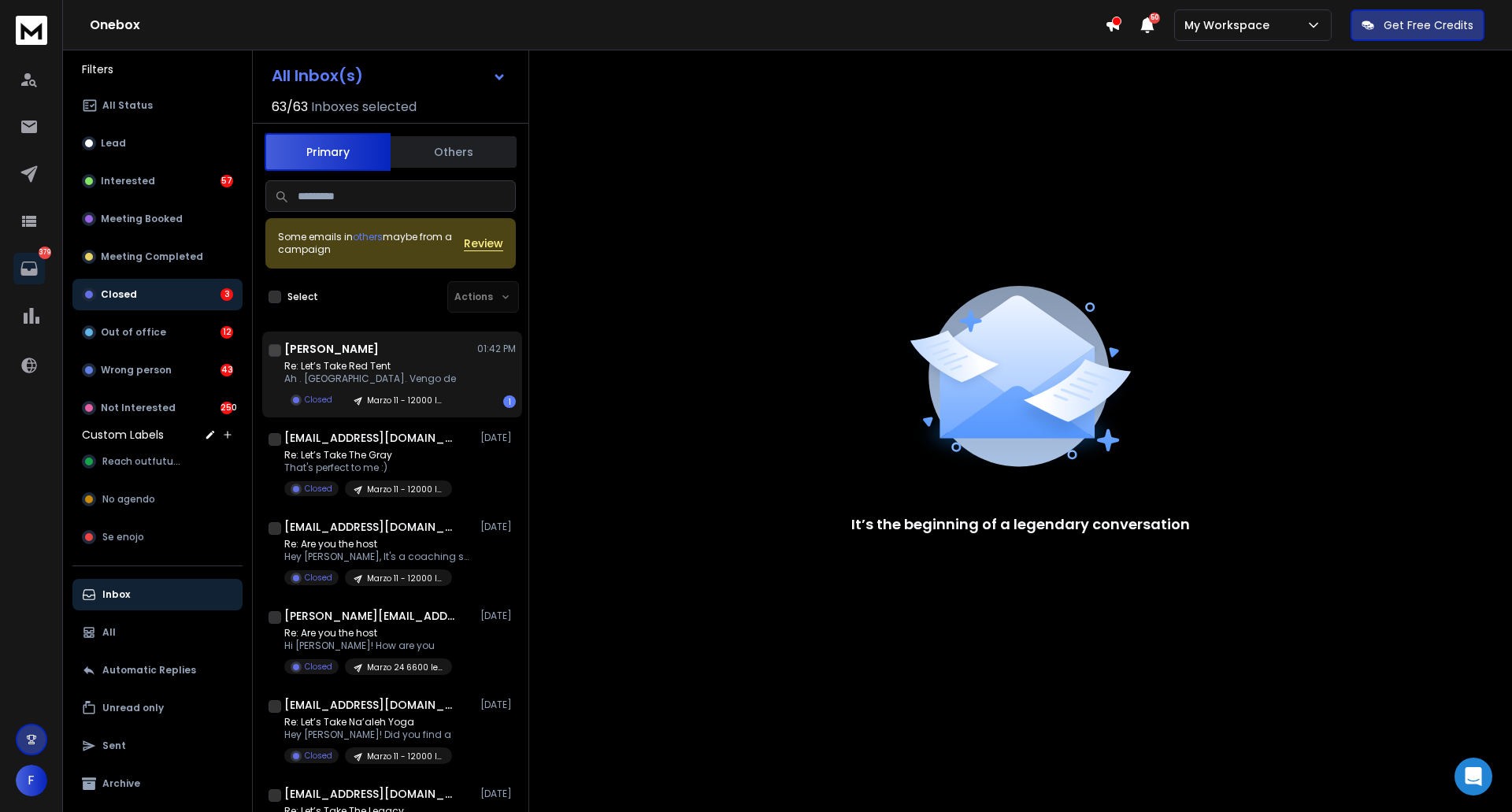
click at [491, 363] on div "Re: Let’s Take Red Tent Ah . [GEOGRAPHIC_DATA]. Vengo de Closed Marzo 11 - 1200…" at bounding box center [400, 384] width 231 height 48
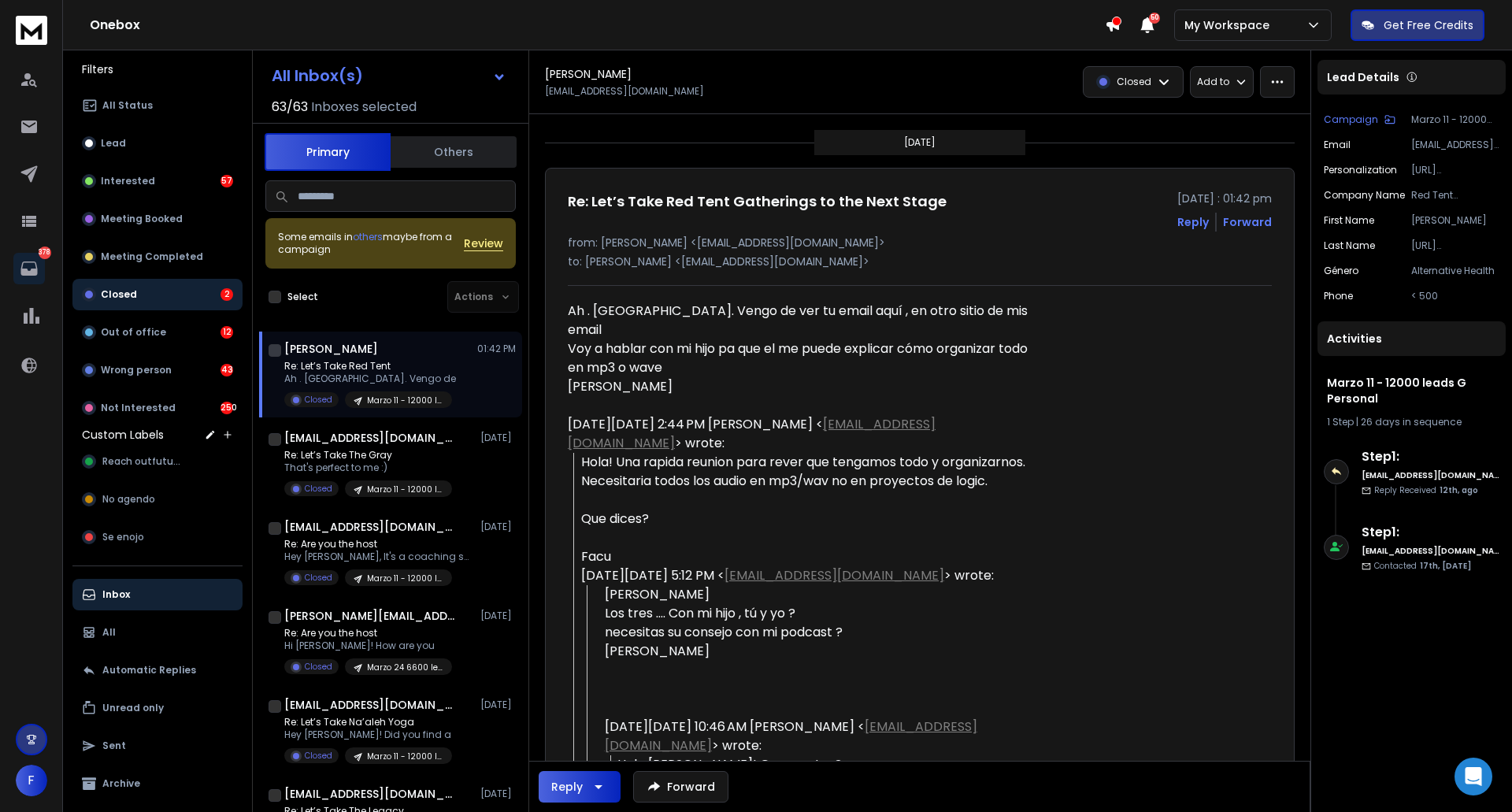
click at [1266, 89] on button "button" at bounding box center [1277, 81] width 34 height 32
click at [1247, 116] on div "Mark as unread" at bounding box center [1231, 118] width 105 height 15
click at [428, 371] on div "Re: Let’s Take Red Tent Ah . [GEOGRAPHIC_DATA]. Vengo de Closed Marzo 11 - 1200…" at bounding box center [371, 384] width 172 height 48
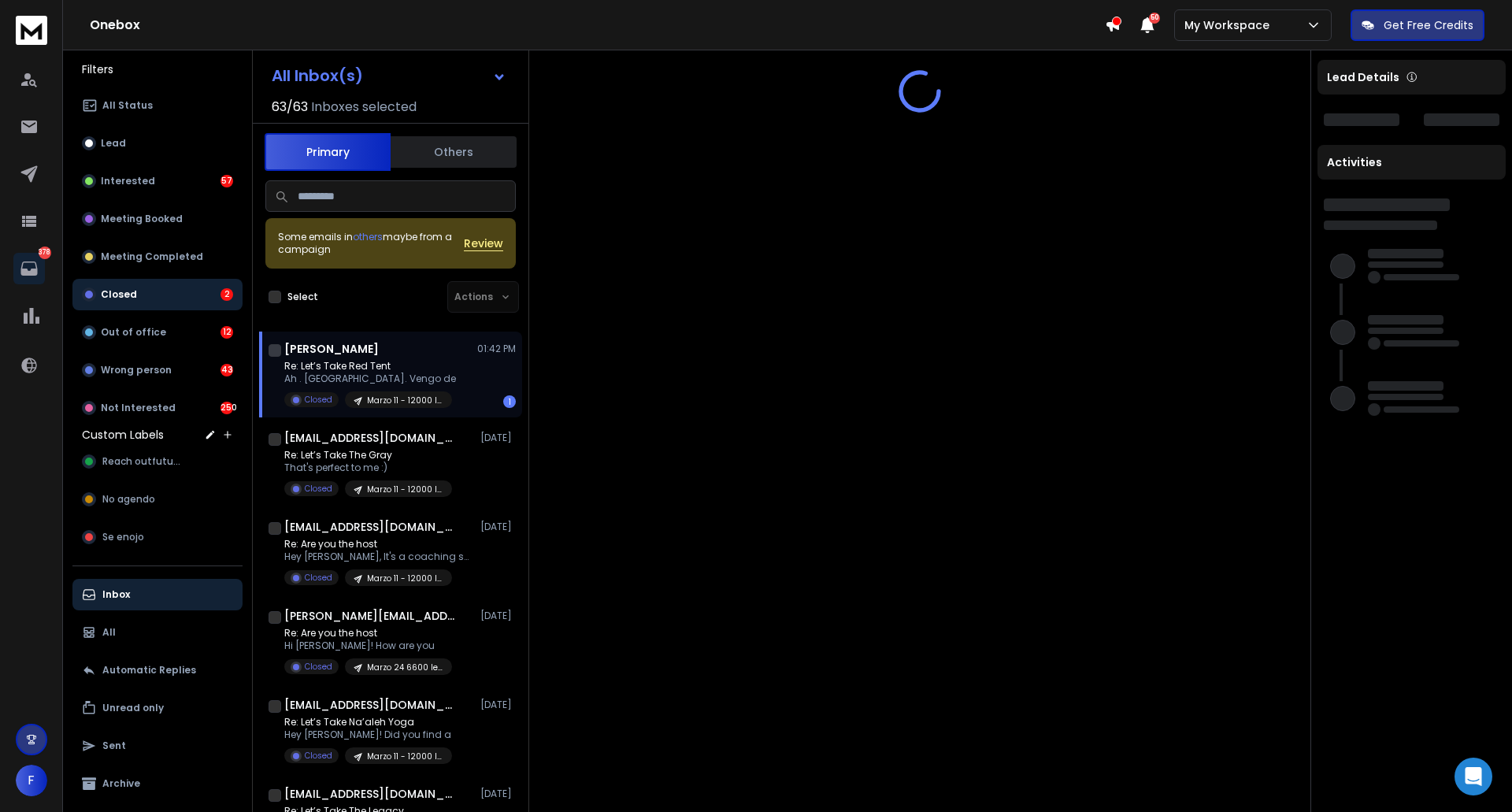
click at [371, 320] on div "Some emails in others maybe from a campaign Review Select Actions [PERSON_NAME]…" at bounding box center [391, 551] width 276 height 756
click at [371, 360] on div "[PERSON_NAME] 01:42 PM Re: Let’s Take Red Tent Ah . [GEOGRAPHIC_DATA]. Vengo de…" at bounding box center [400, 374] width 231 height 67
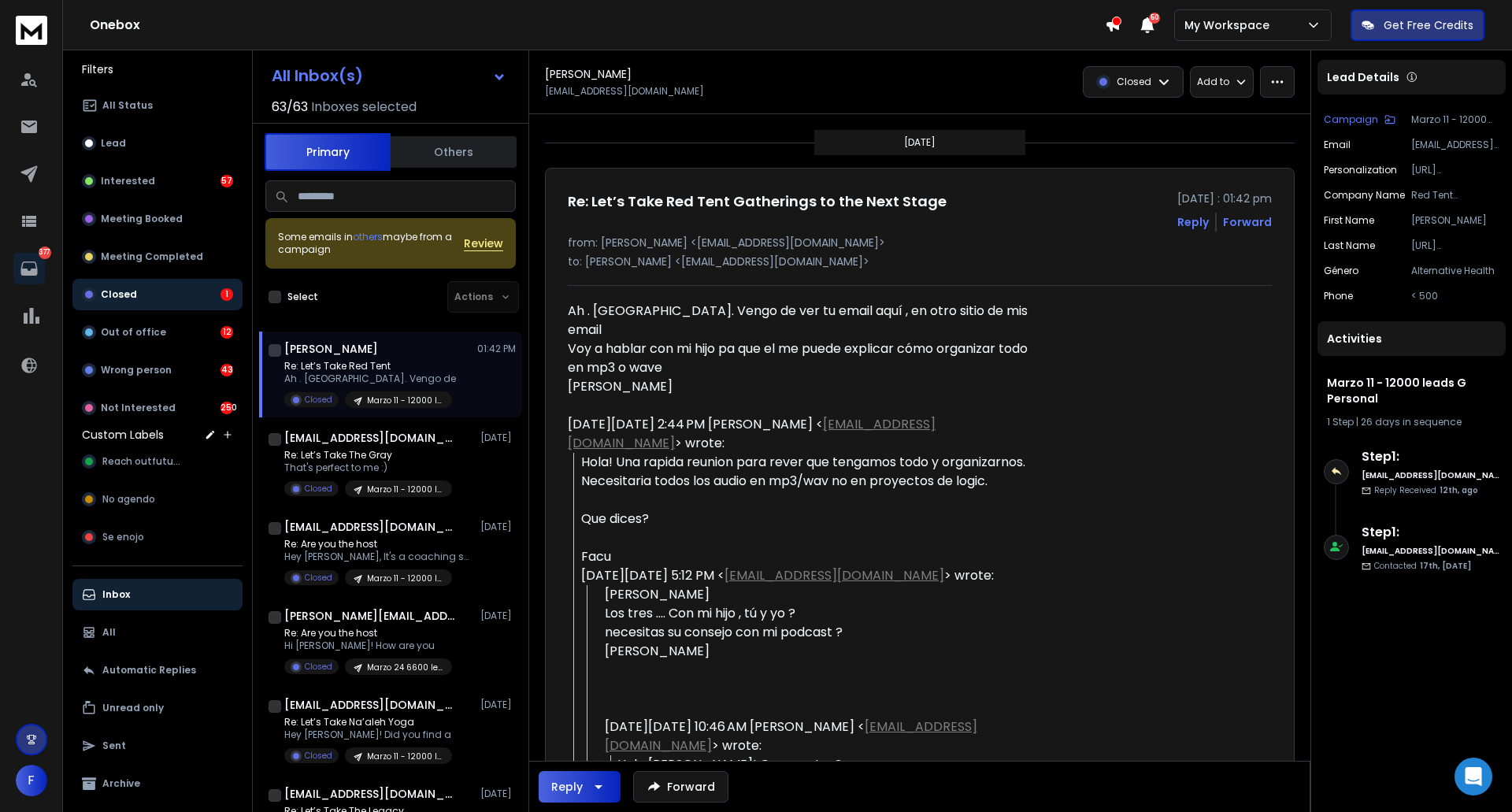
click at [573, 787] on div "Reply" at bounding box center [566, 786] width 32 height 15
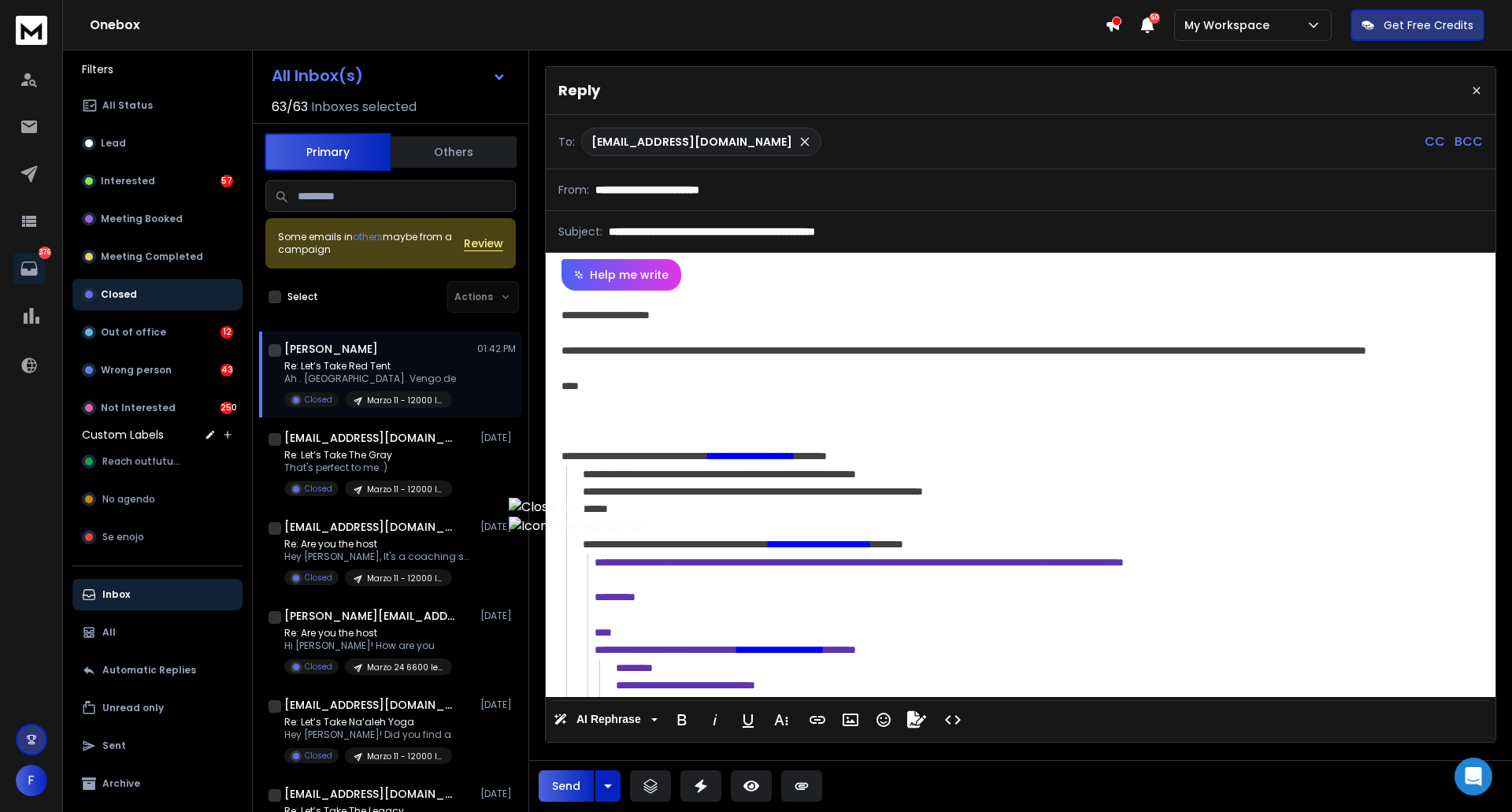
click at [577, 782] on button "Send" at bounding box center [566, 785] width 55 height 32
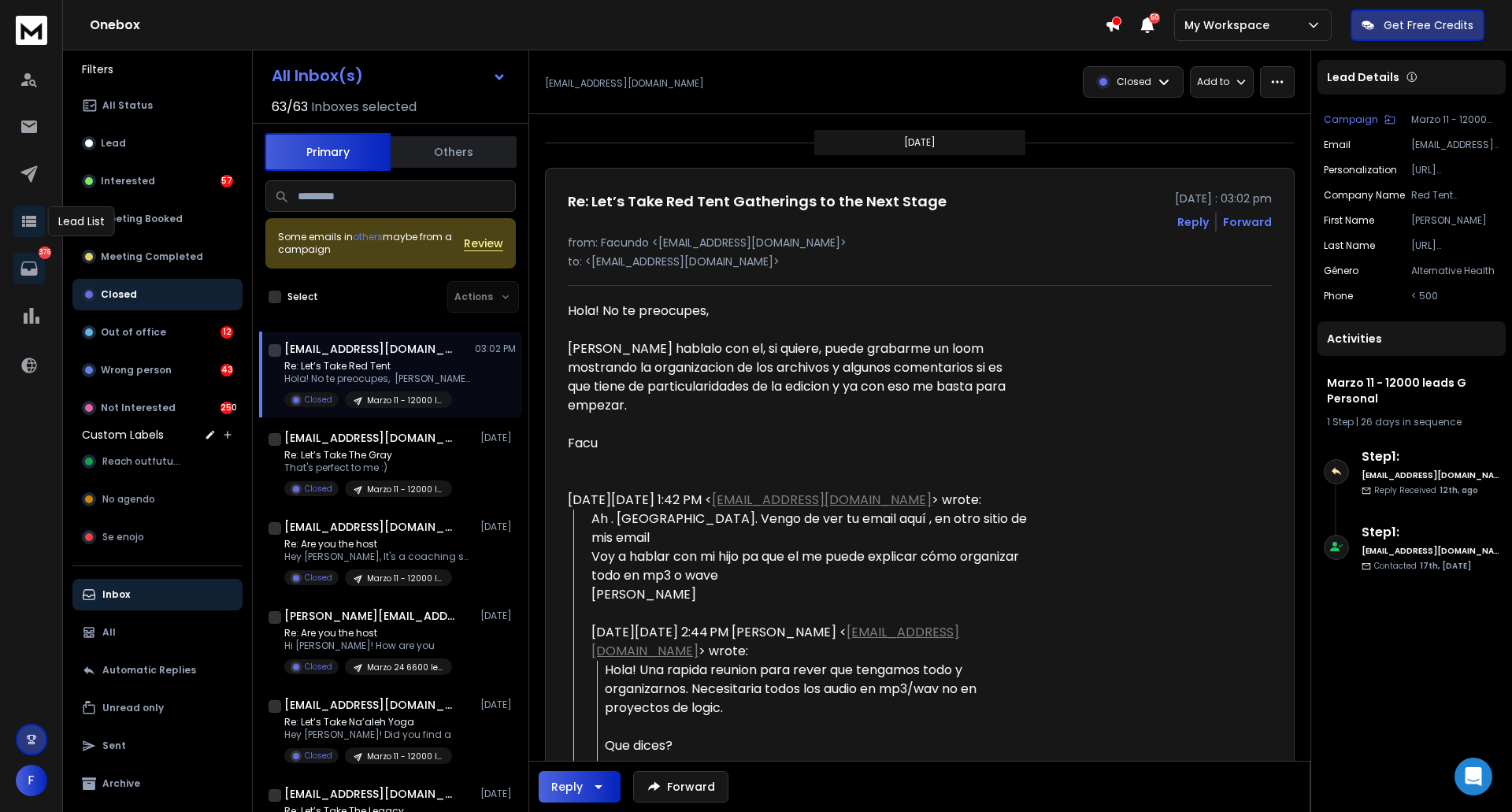
click at [34, 224] on icon at bounding box center [29, 222] width 14 height 11
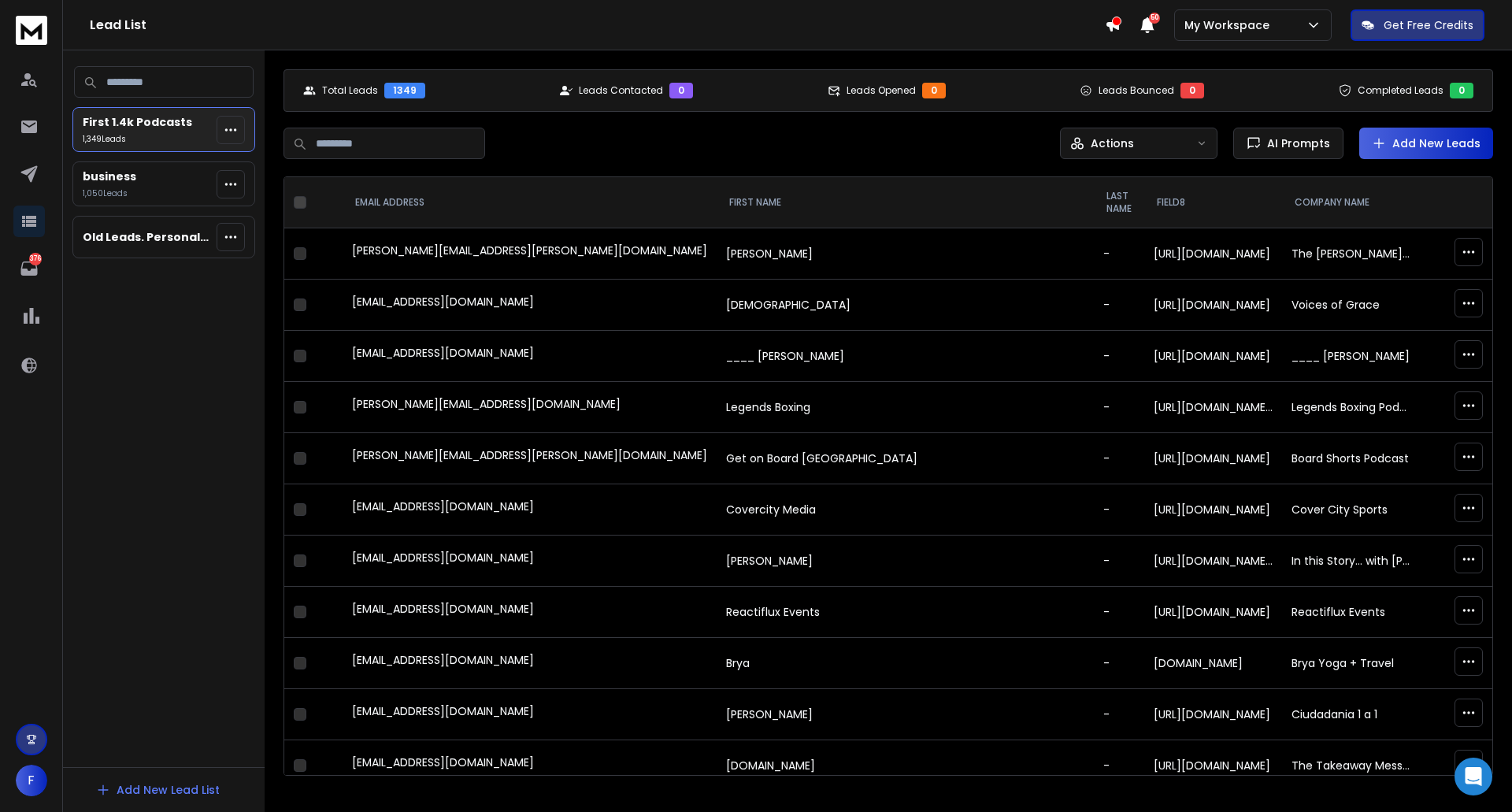
click at [119, 246] on div "Old Leads. Personal + Business. With NO niche" at bounding box center [163, 237] width 182 height 43
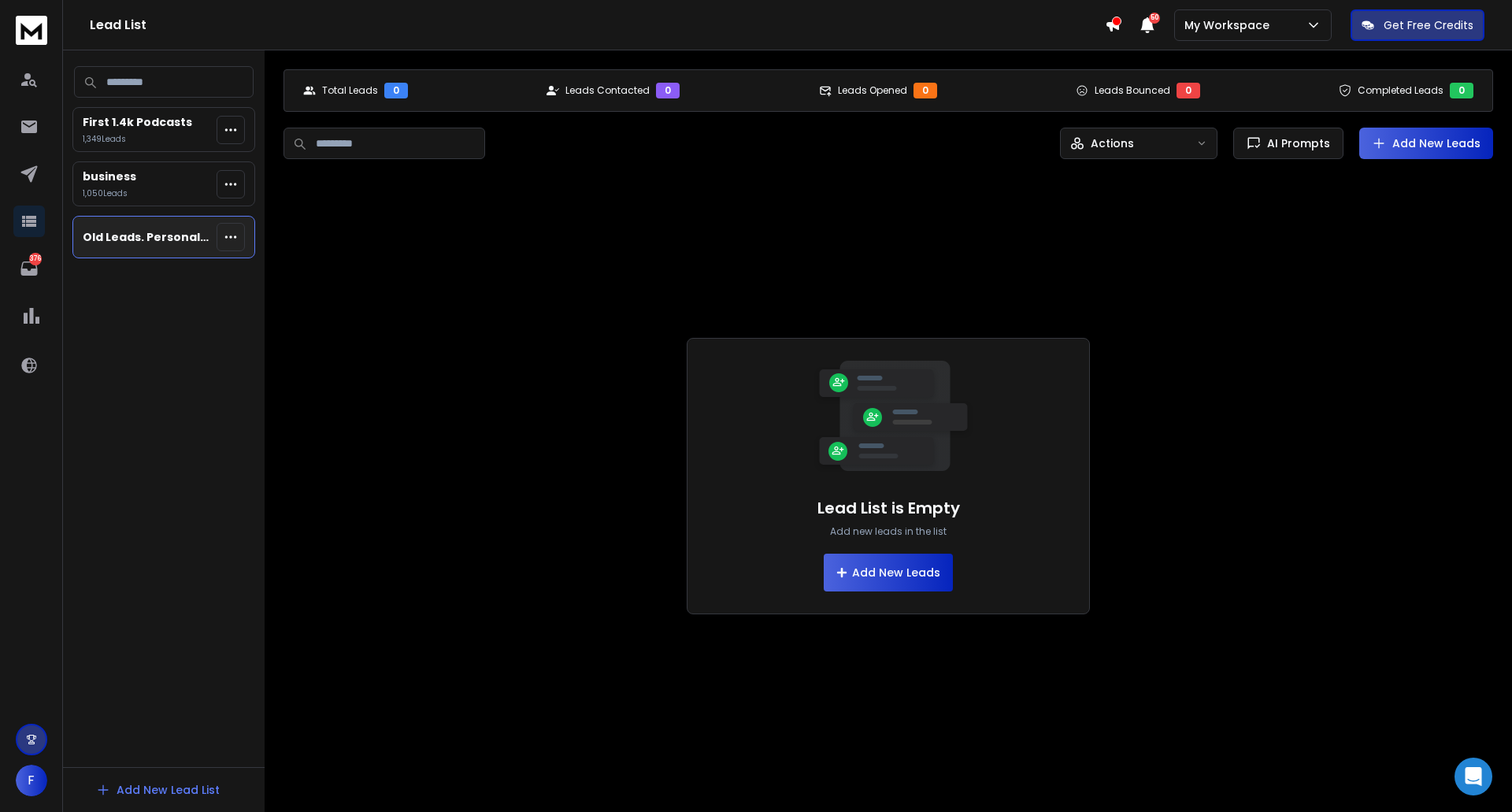
click at [122, 161] on div "business 1,050 Lead s" at bounding box center [163, 183] width 182 height 45
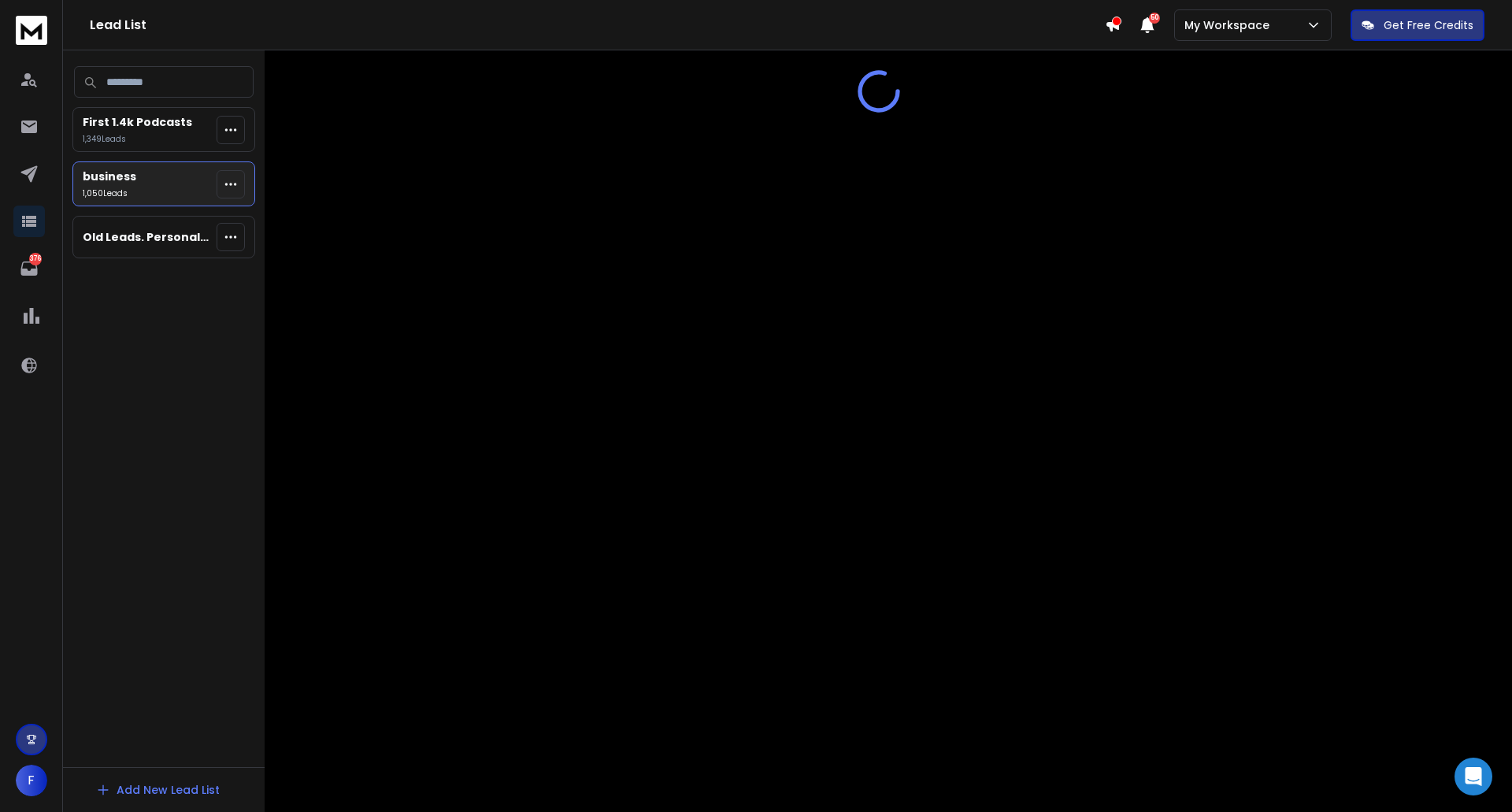
click at [125, 118] on p "First 1.4k Podcasts" at bounding box center [138, 122] width 110 height 15
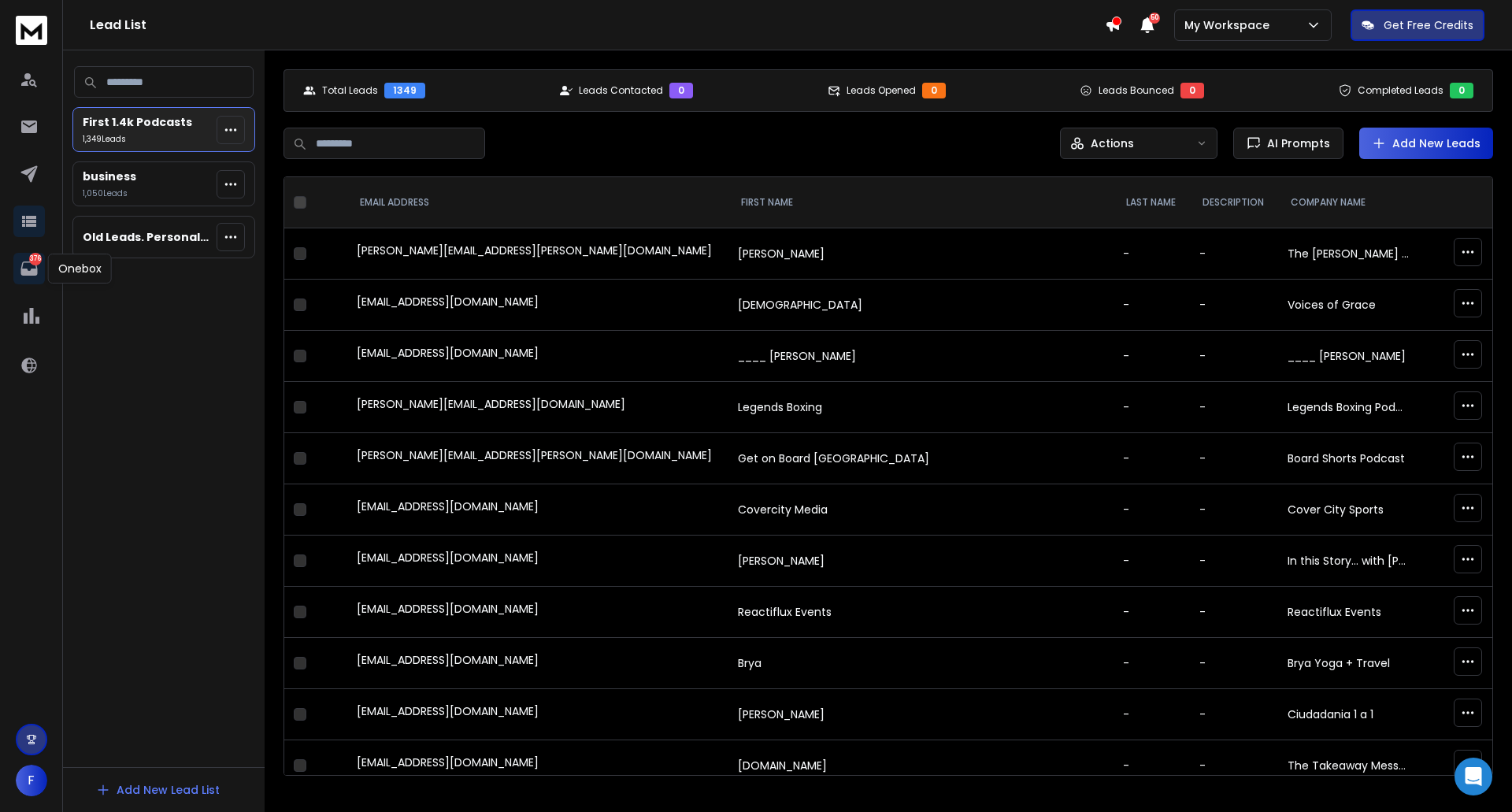
click at [32, 260] on p "376" at bounding box center [35, 259] width 12 height 12
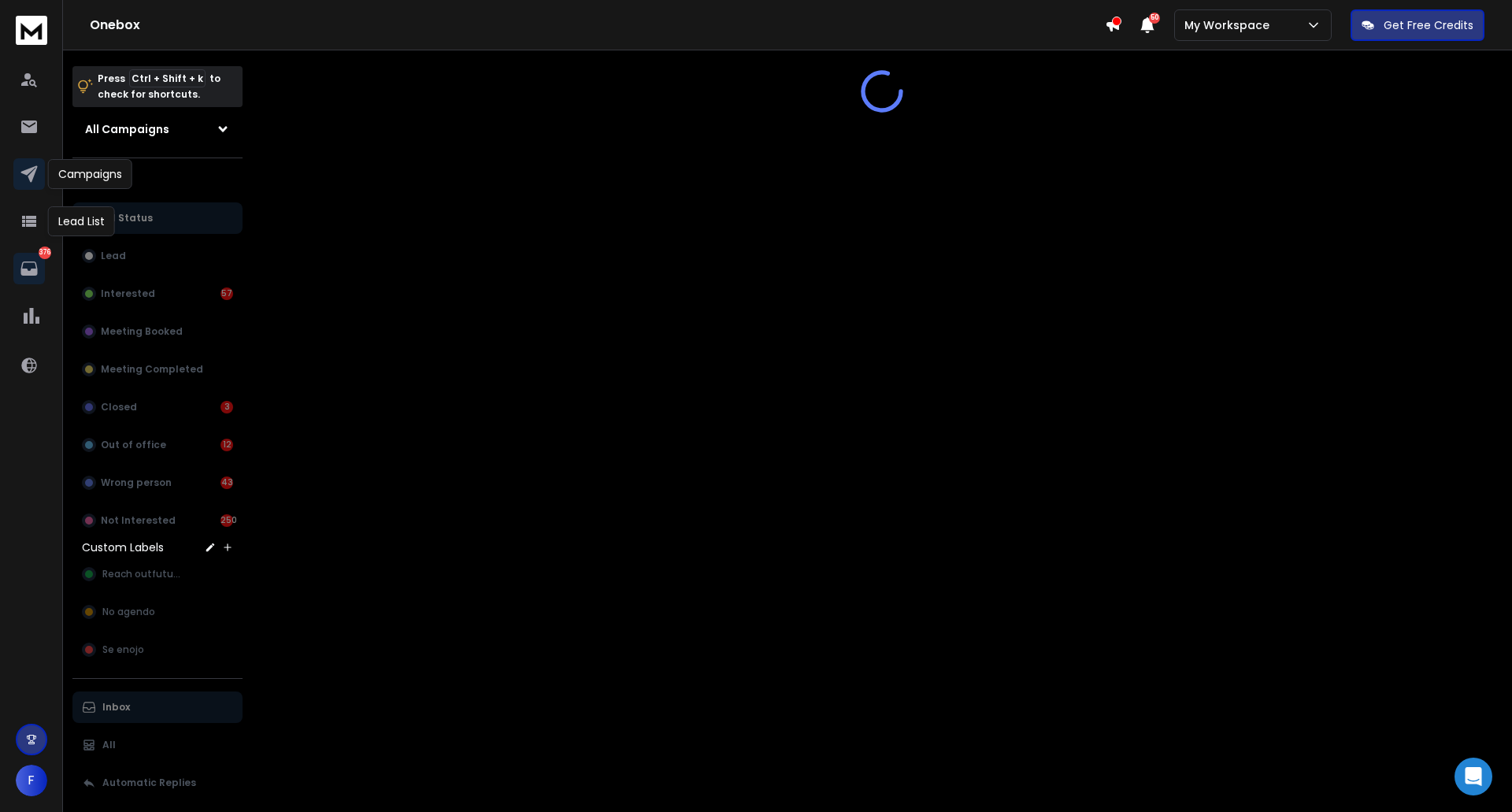
click at [27, 161] on link at bounding box center [29, 174] width 32 height 32
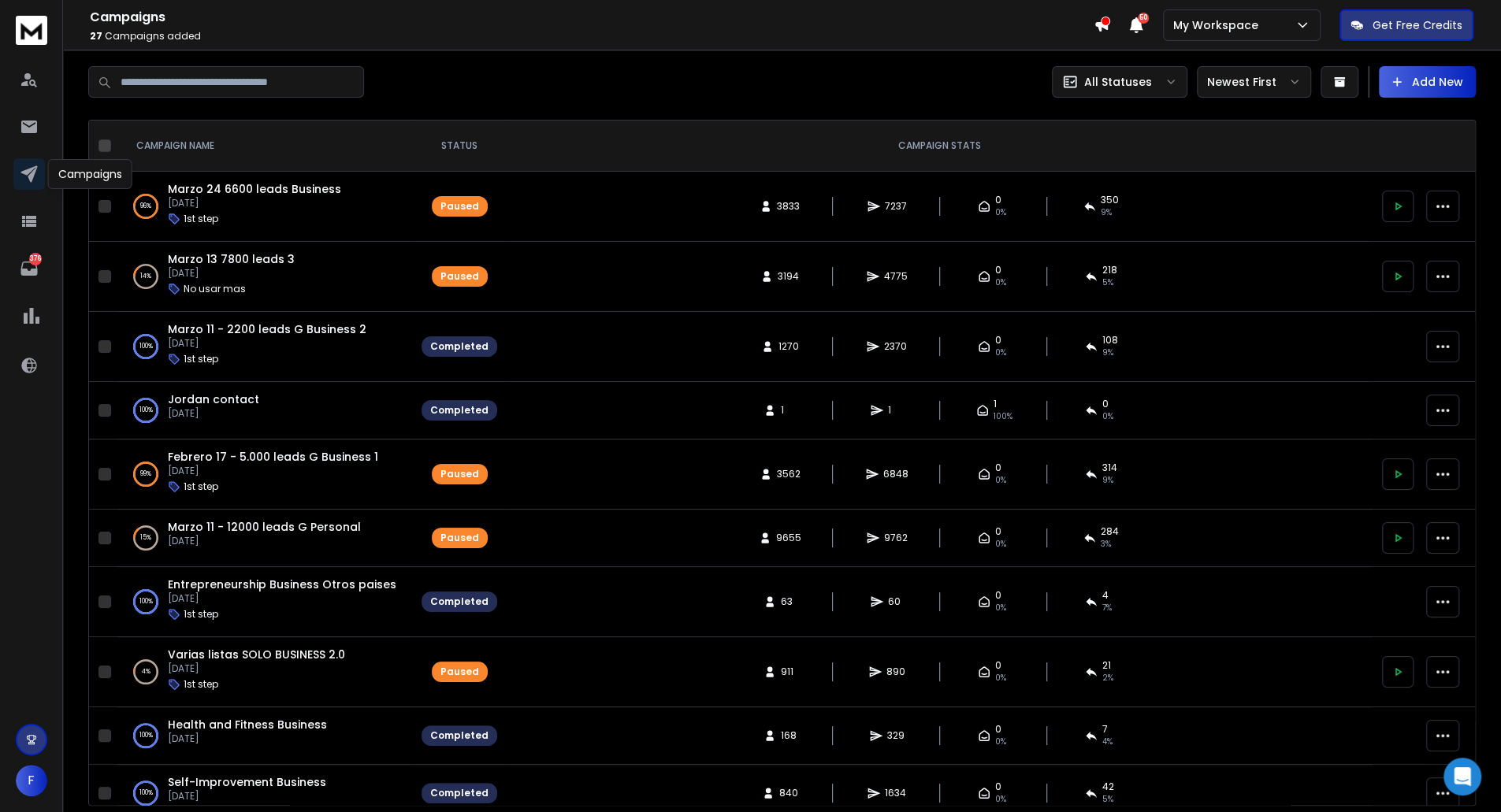
click at [24, 176] on icon at bounding box center [30, 174] width 19 height 19
click at [29, 174] on icon at bounding box center [30, 174] width 19 height 19
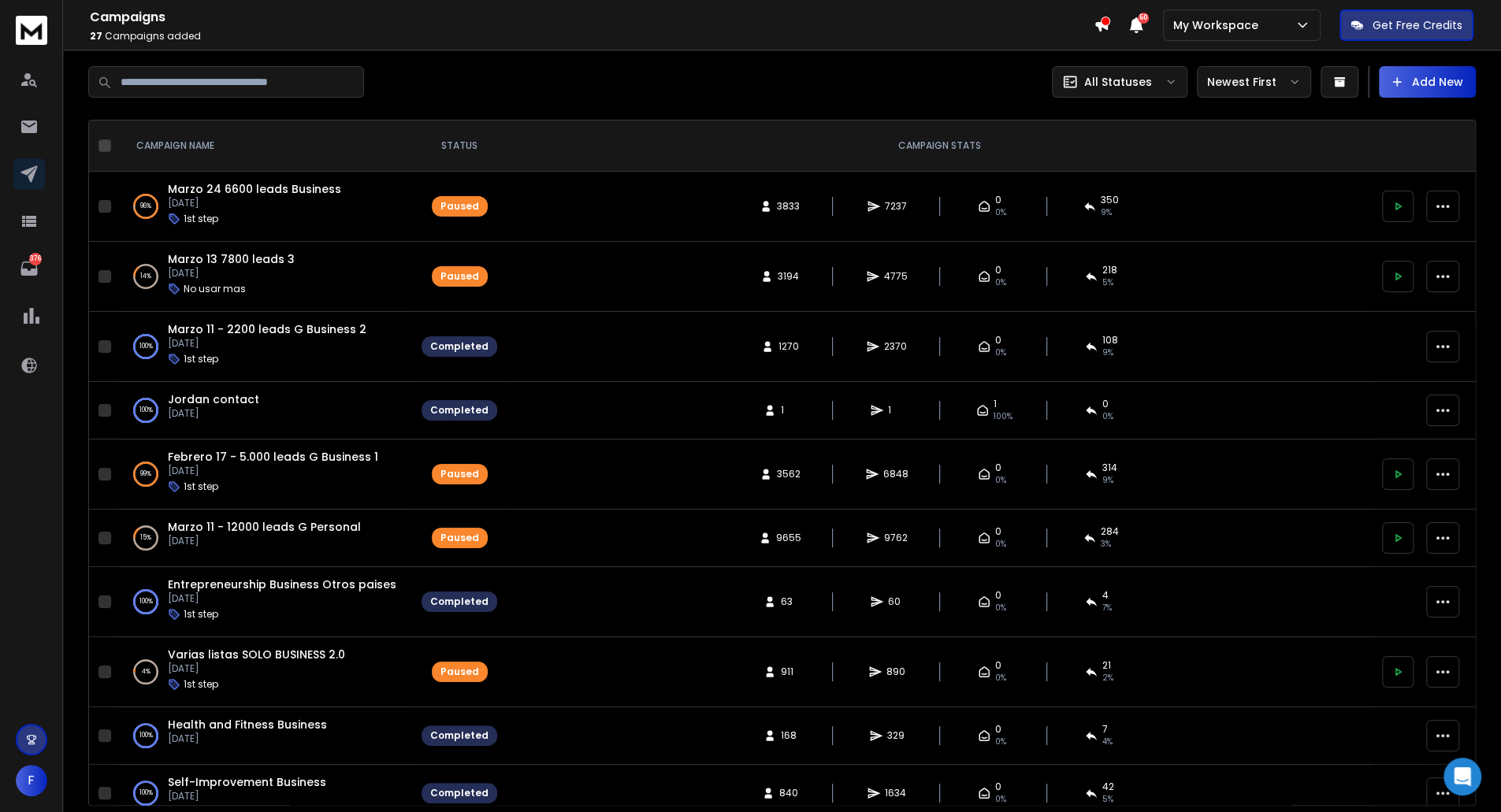
click at [29, 174] on icon at bounding box center [30, 174] width 19 height 19
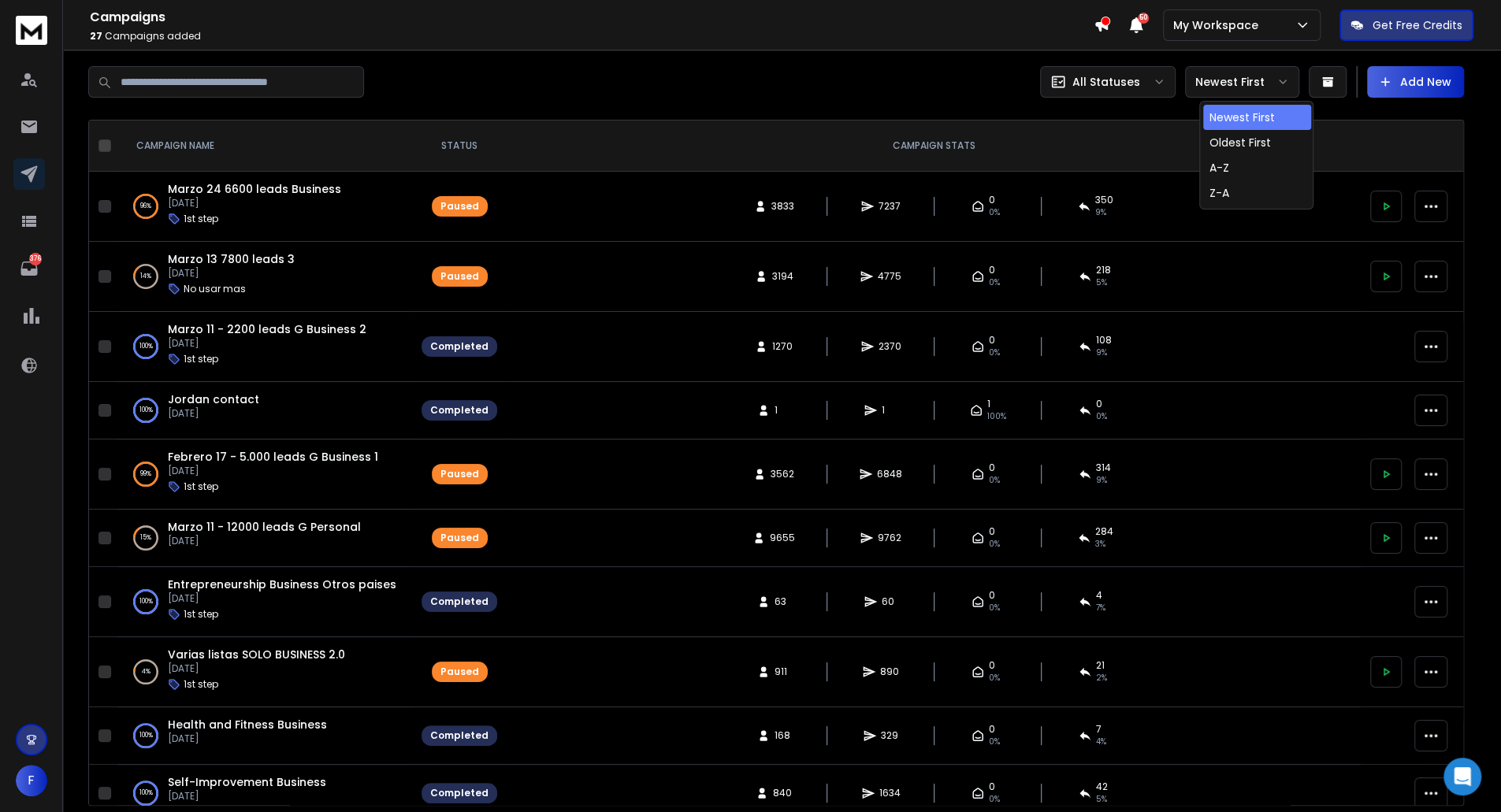
click at [1241, 69] on button "Newest First" at bounding box center [1242, 81] width 115 height 32
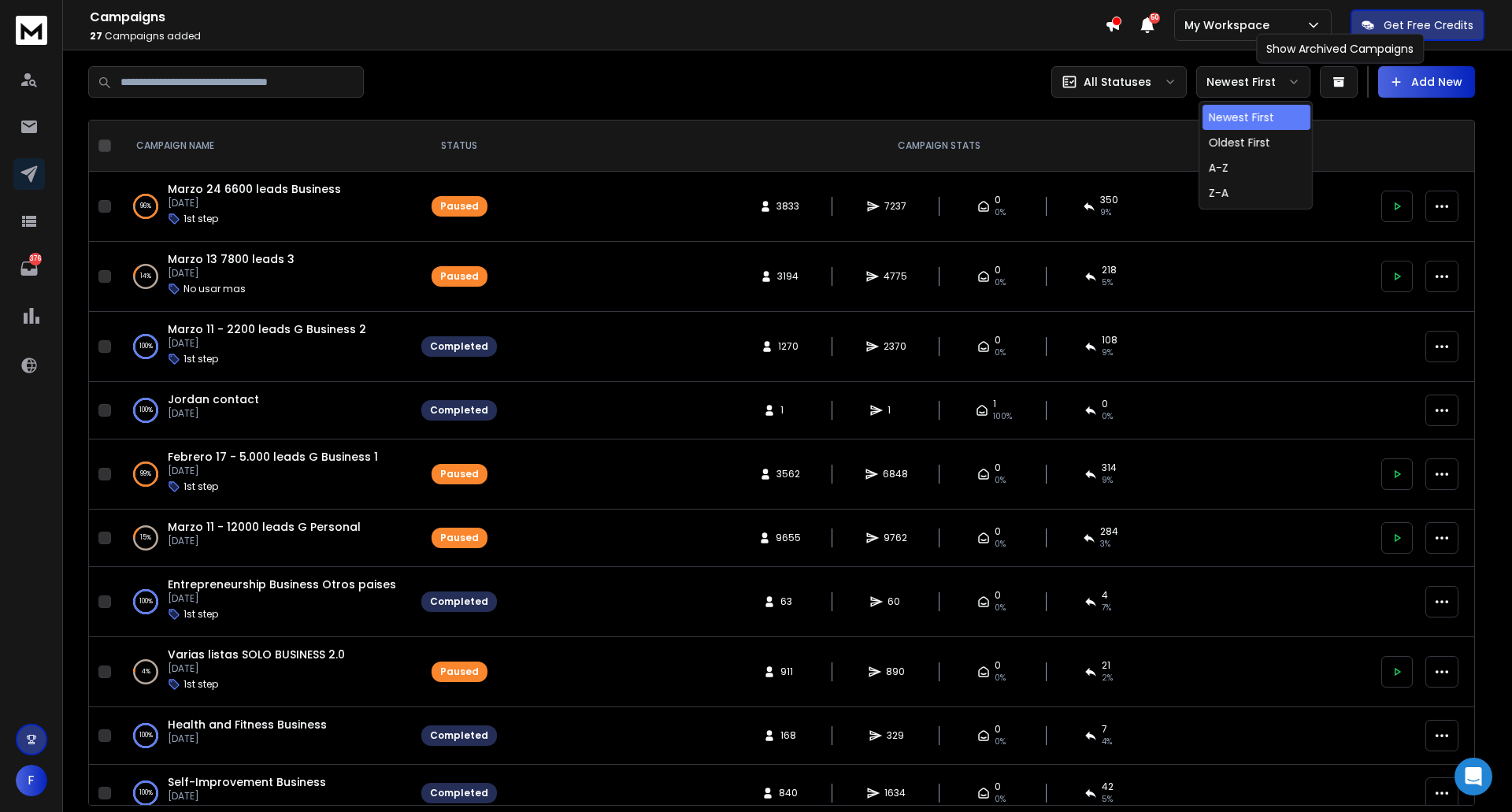
click at [909, 75] on div "Campaigns 27 Campaigns Added All Statuses Newest First Add New" at bounding box center [1129, 81] width 693 height 32
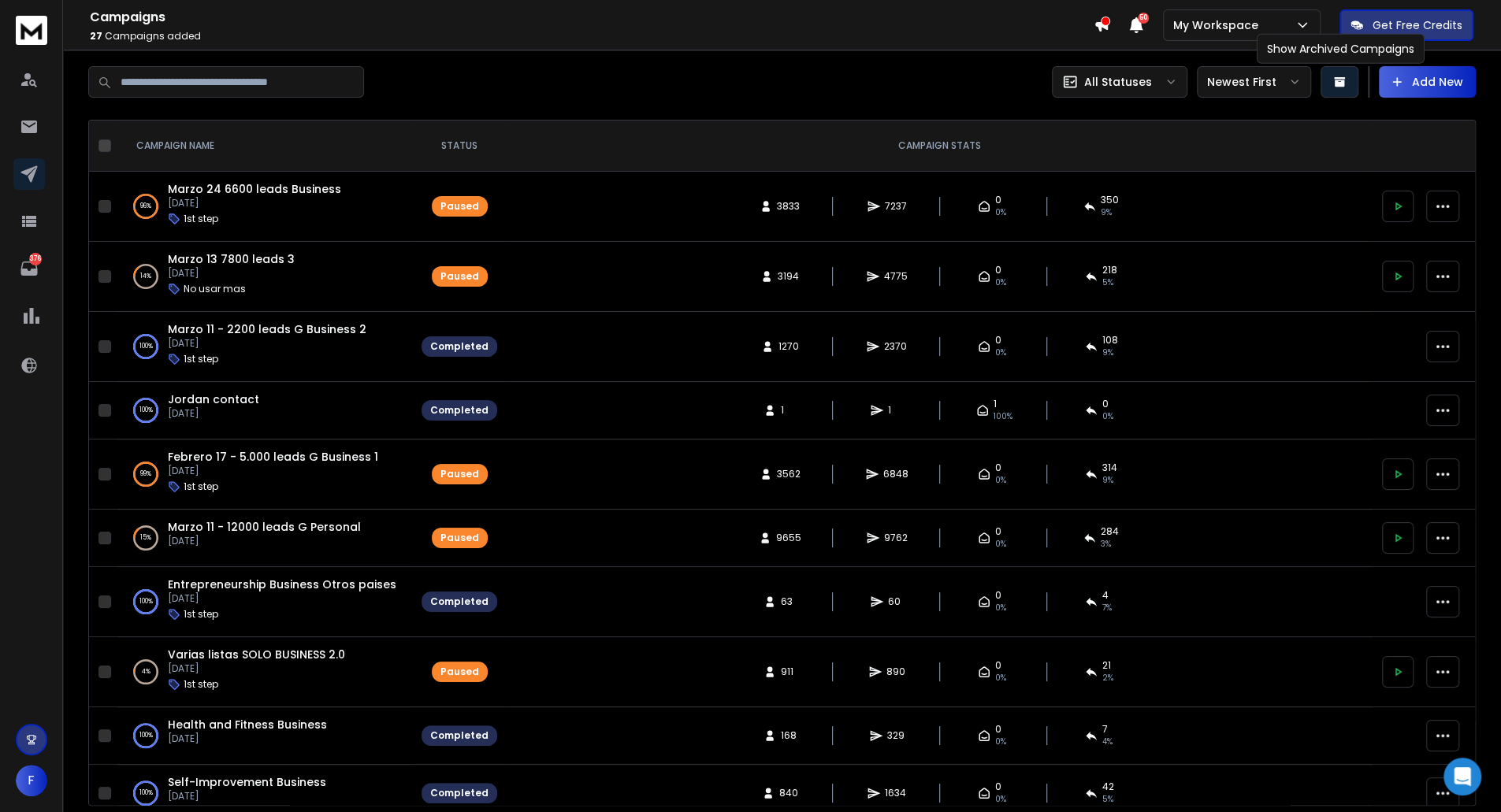
click at [1331, 76] on button at bounding box center [1340, 81] width 38 height 32
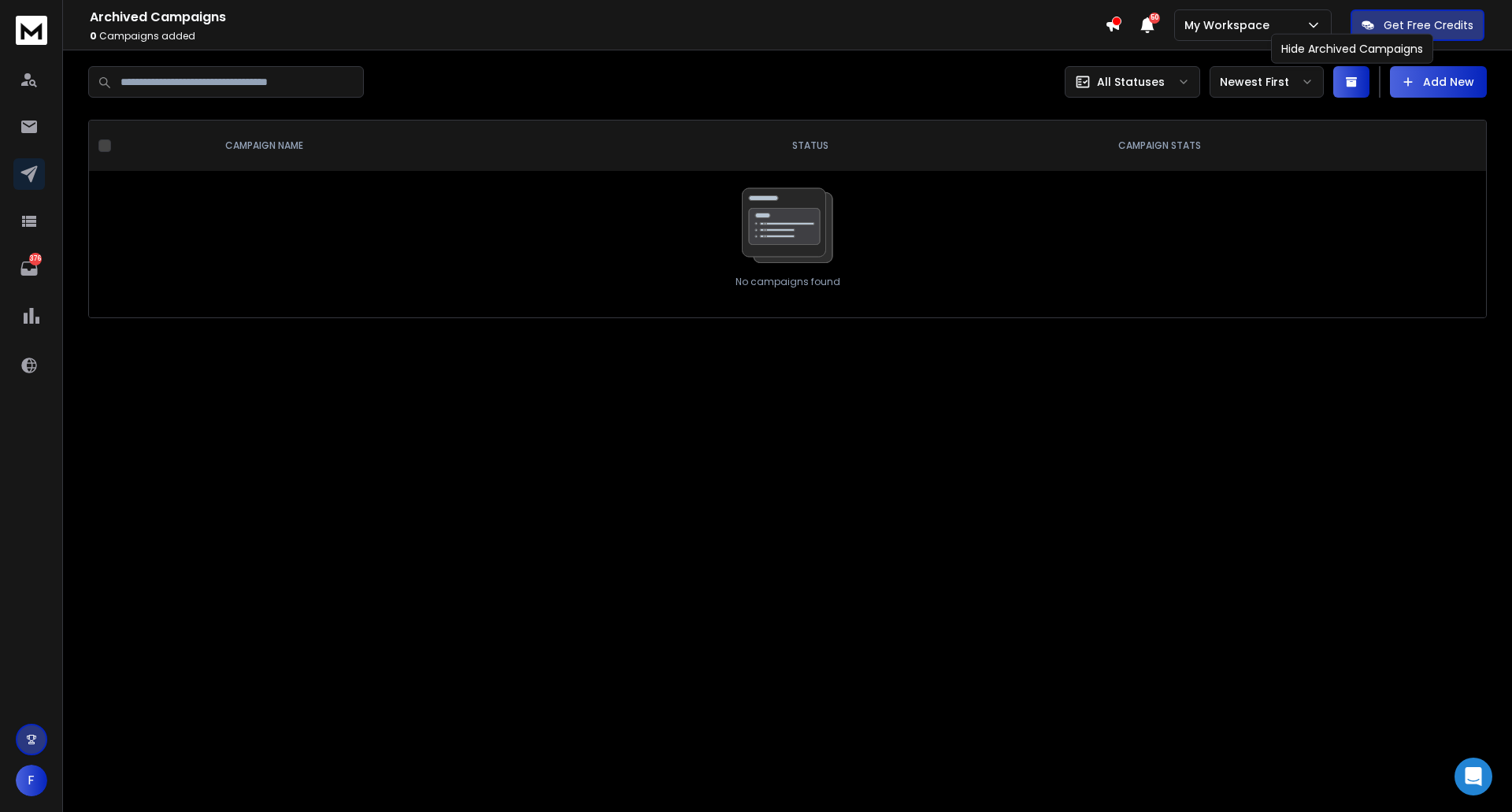
click at [1356, 86] on icon at bounding box center [1352, 82] width 11 height 10
